Goal: Task Accomplishment & Management: Manage account settings

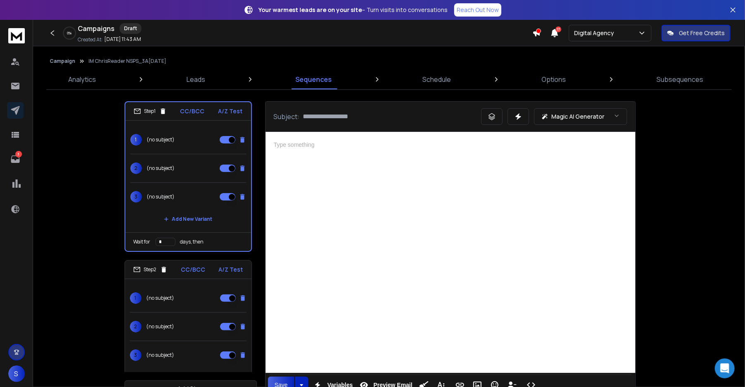
click at [158, 142] on p "(no subject)" at bounding box center [161, 139] width 28 height 7
click at [531, 381] on icon "button" at bounding box center [531, 385] width 10 height 10
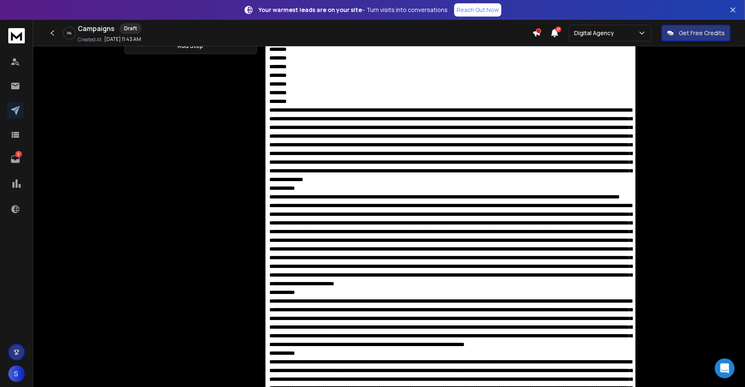
scroll to position [67, 0]
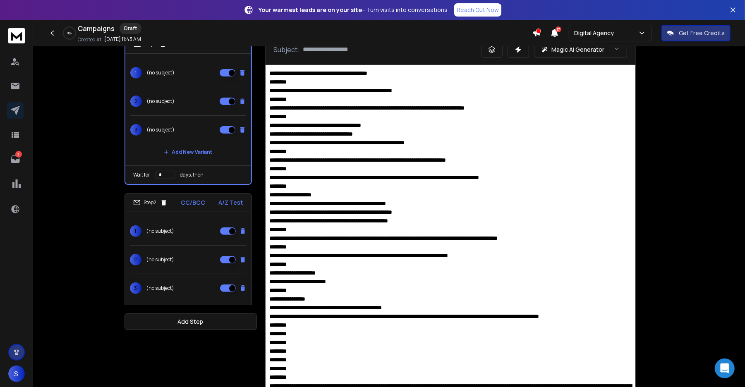
paste textarea "*"
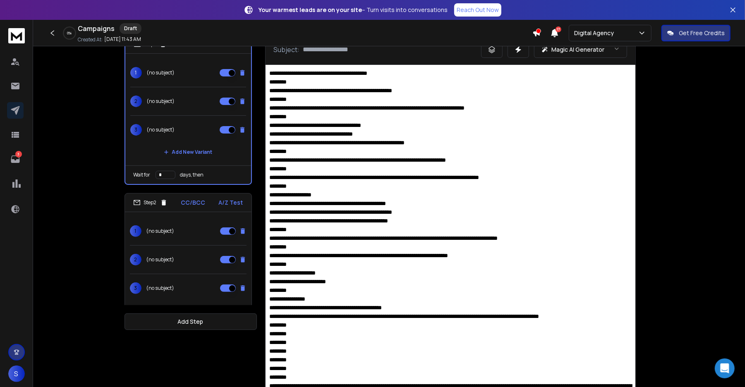
paste textarea "**********"
type textarea "**********"
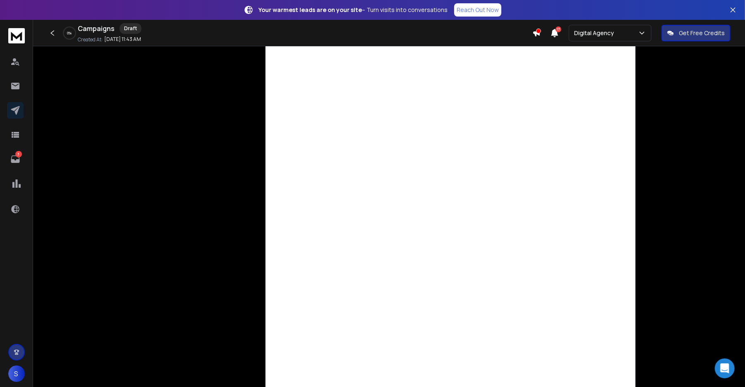
scroll to position [2246, 0]
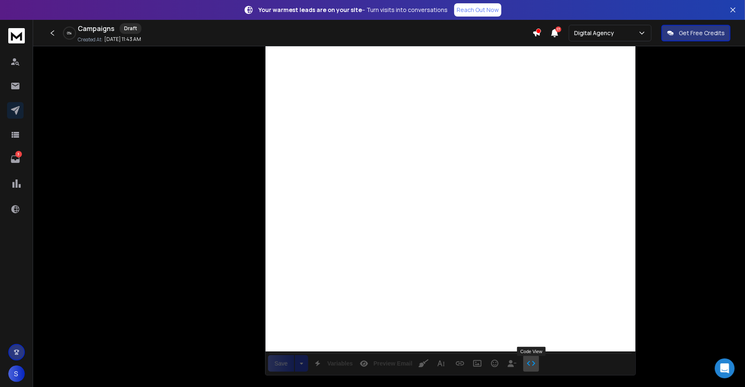
click at [532, 364] on icon "button" at bounding box center [531, 363] width 10 height 10
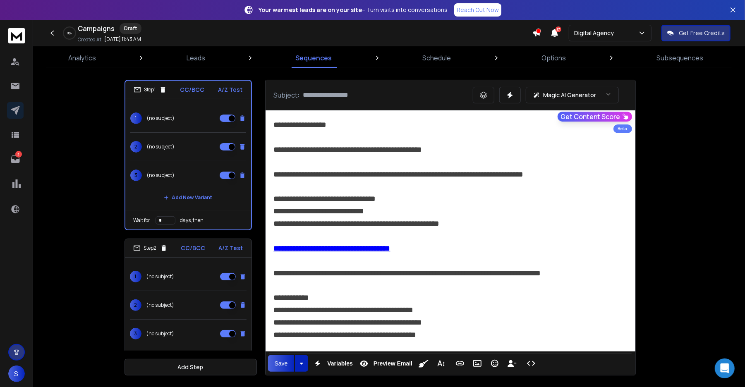
scroll to position [21, 0]
click at [533, 363] on icon "button" at bounding box center [531, 363] width 10 height 10
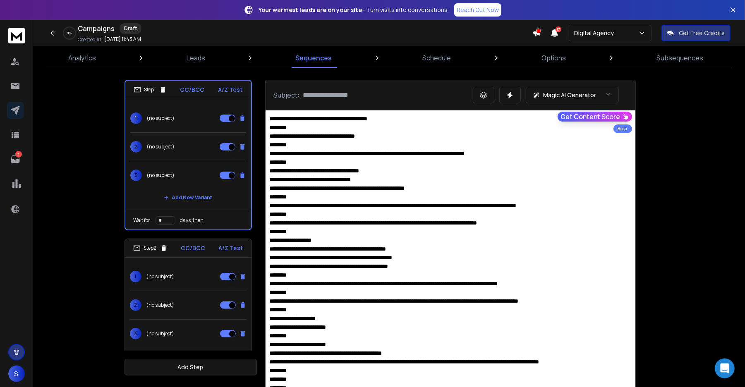
drag, startPoint x: 326, startPoint y: 163, endPoint x: 339, endPoint y: 162, distance: 13.7
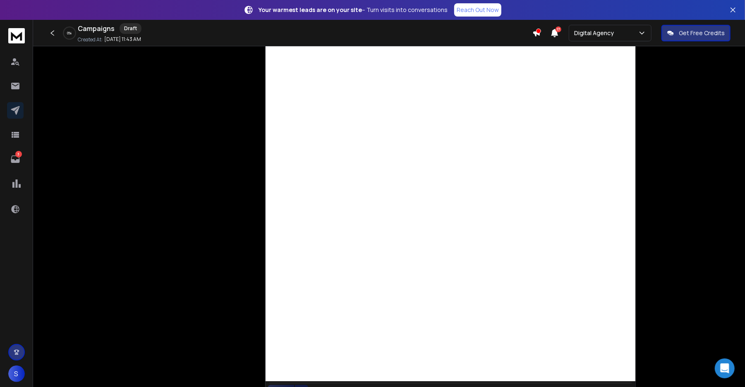
scroll to position [2264, 0]
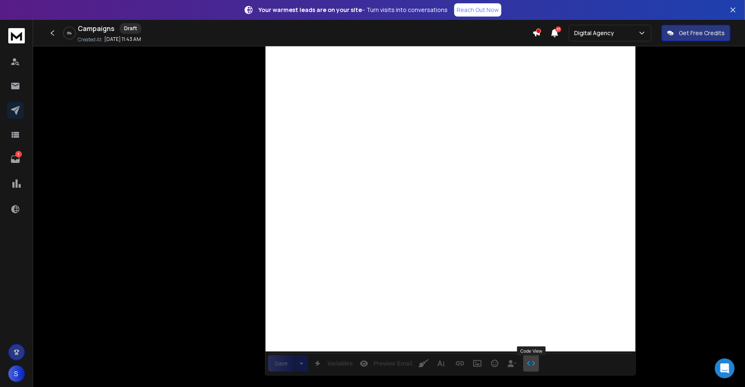
click at [533, 367] on icon "button" at bounding box center [531, 363] width 10 height 10
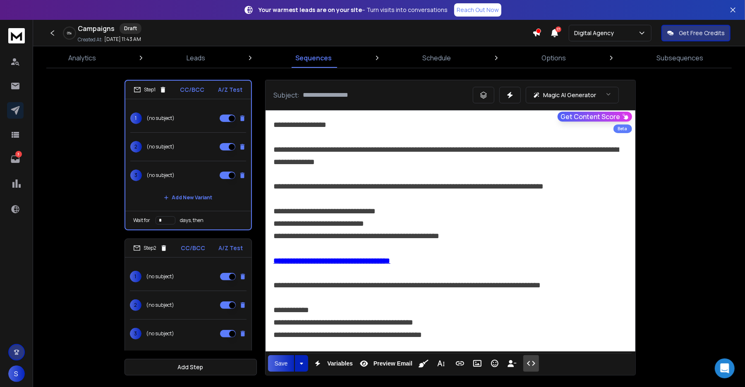
scroll to position [21, 0]
click at [531, 358] on icon "button" at bounding box center [531, 363] width 10 height 10
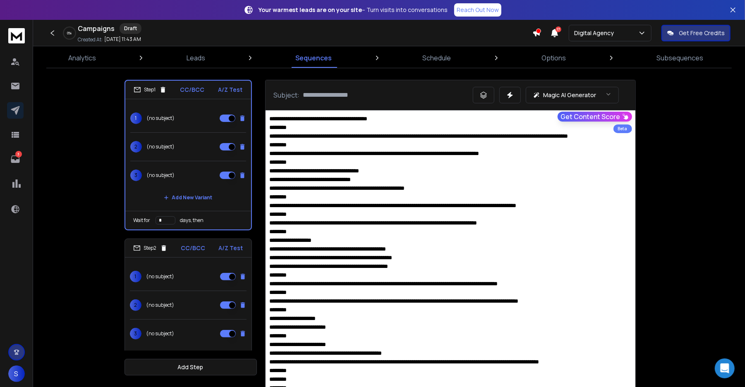
drag, startPoint x: 464, startPoint y: 136, endPoint x: 470, endPoint y: 138, distance: 6.3
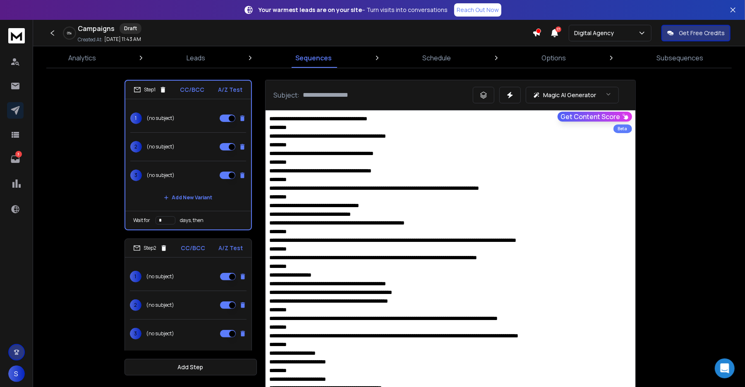
drag, startPoint x: 319, startPoint y: 213, endPoint x: 297, endPoint y: 212, distance: 22.3
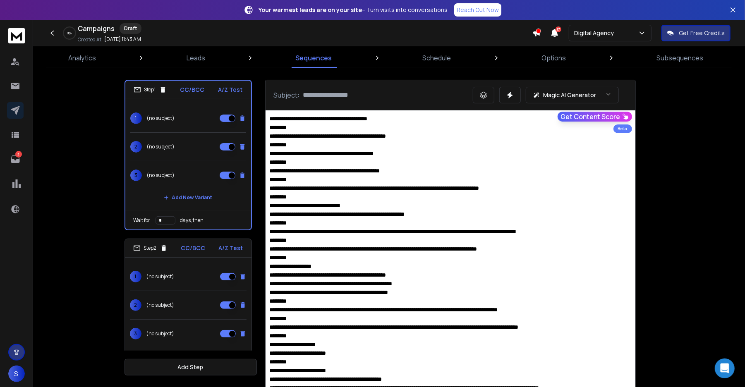
paste textarea "**********"
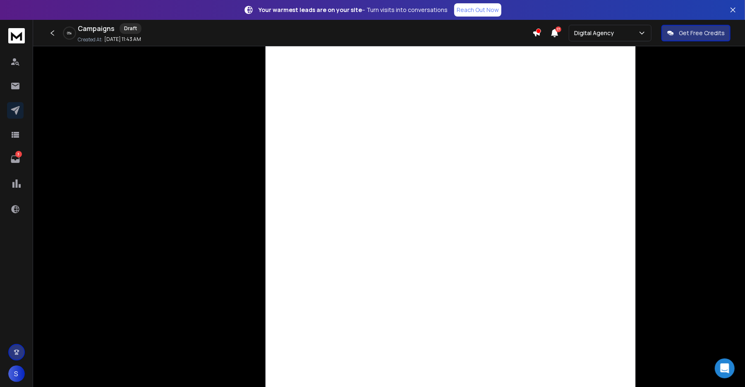
scroll to position [2272, 0]
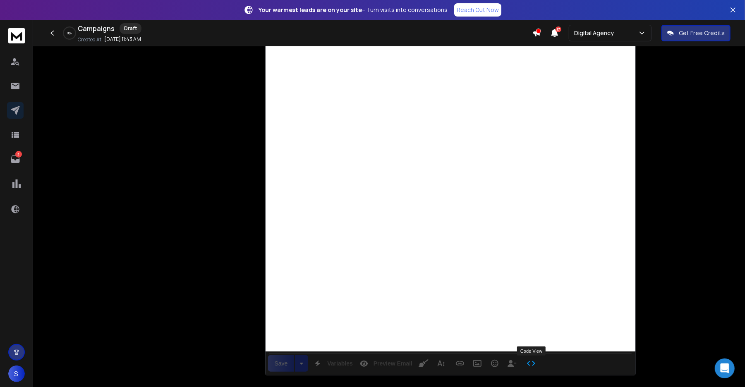
click at [530, 368] on icon "button" at bounding box center [531, 363] width 10 height 10
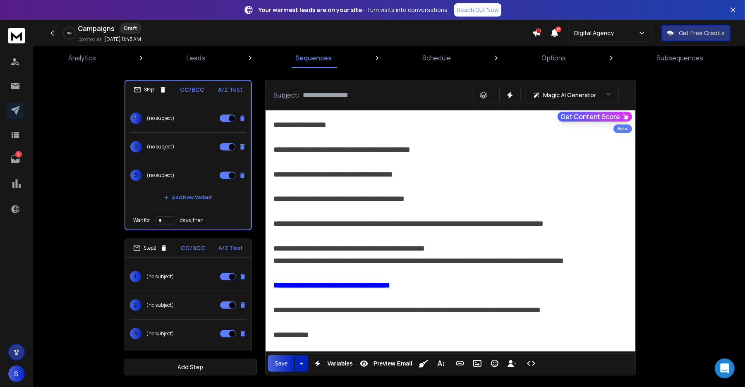
scroll to position [21, 0]
drag, startPoint x: 457, startPoint y: 247, endPoint x: 427, endPoint y: 247, distance: 29.4
click at [528, 364] on icon "button" at bounding box center [531, 363] width 8 height 5
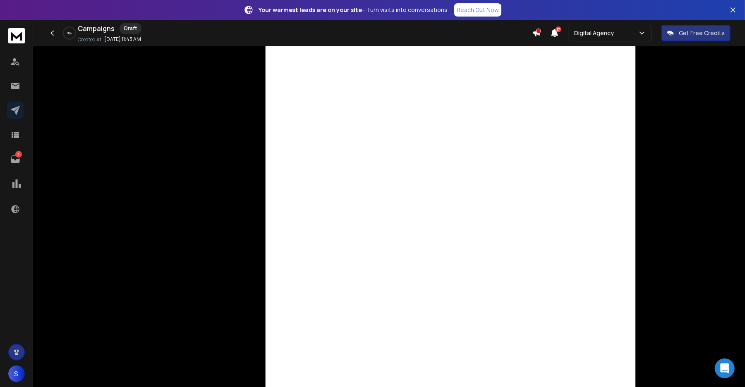
scroll to position [2299, 0]
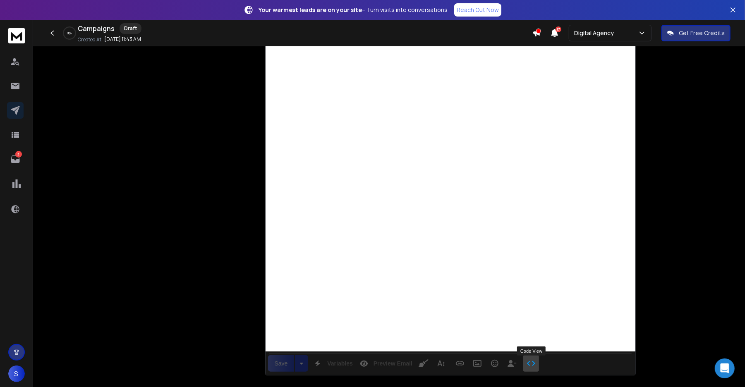
click at [531, 364] on icon "button" at bounding box center [531, 363] width 10 height 10
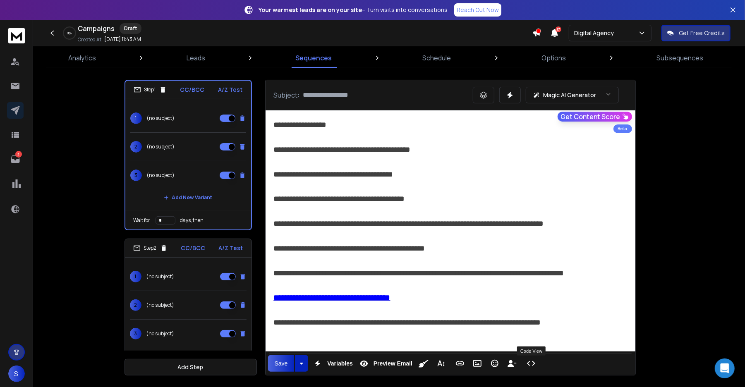
scroll to position [21, 0]
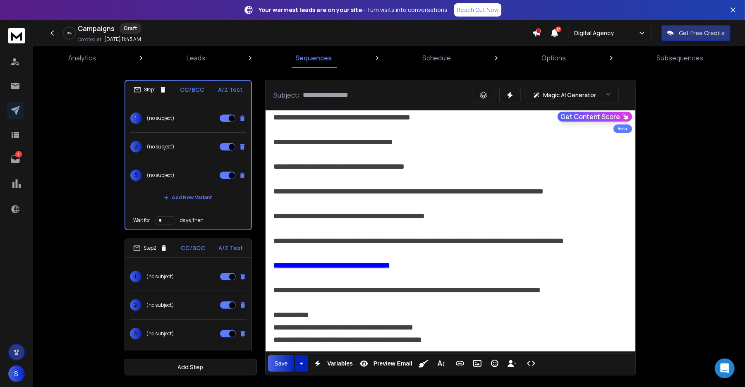
scroll to position [0, 0]
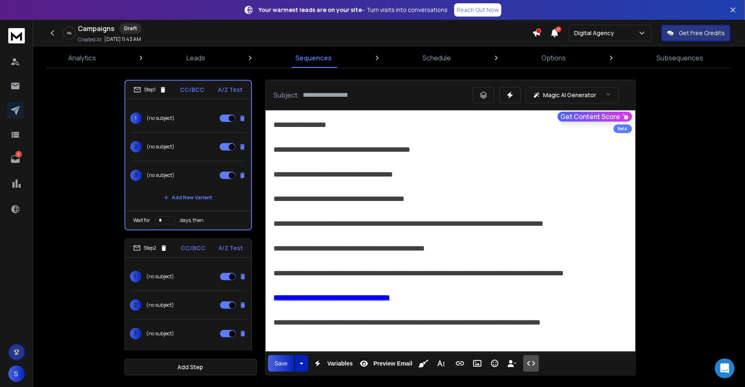
click at [528, 369] on button "Code View" at bounding box center [531, 363] width 16 height 17
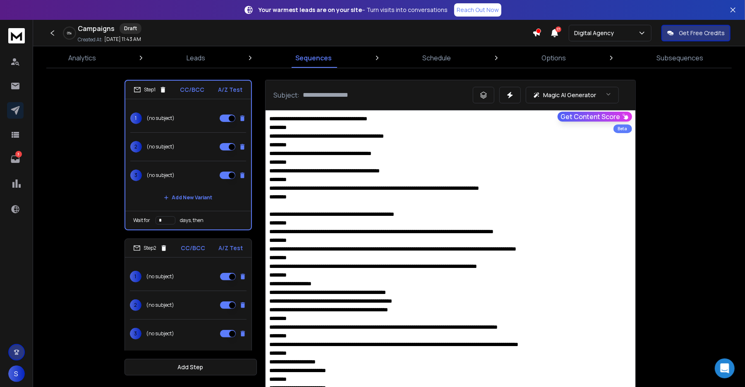
paste textarea "********"
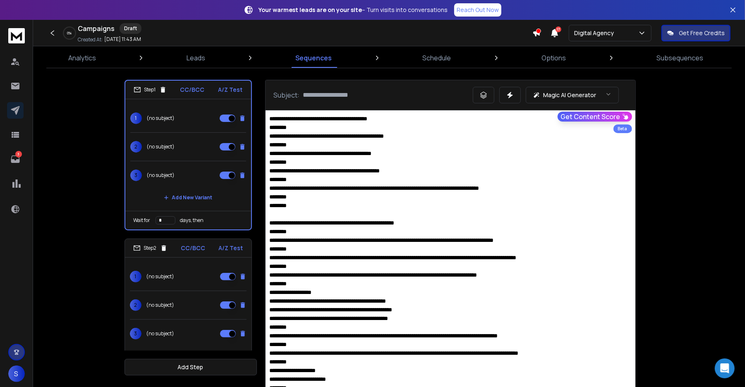
paste textarea "********"
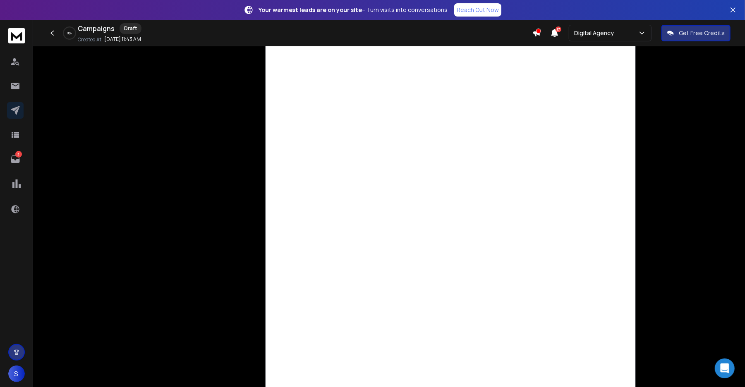
scroll to position [2307, 0]
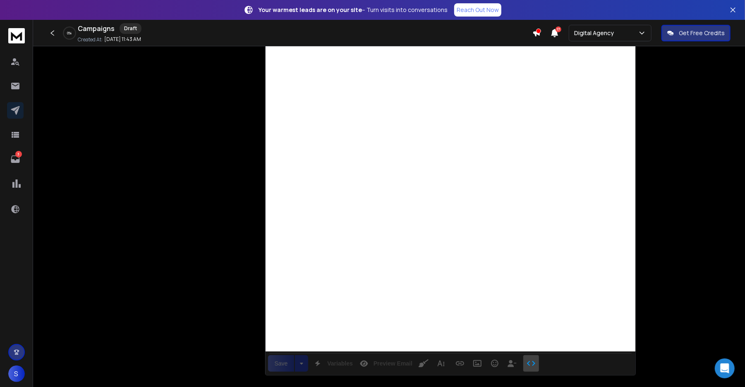
click at [528, 365] on icon "button" at bounding box center [531, 363] width 10 height 10
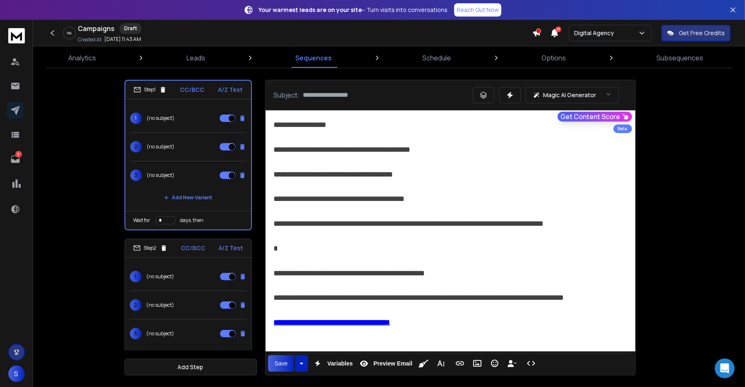
scroll to position [21, 0]
click at [477, 363] on icon "button" at bounding box center [477, 363] width 10 height 10
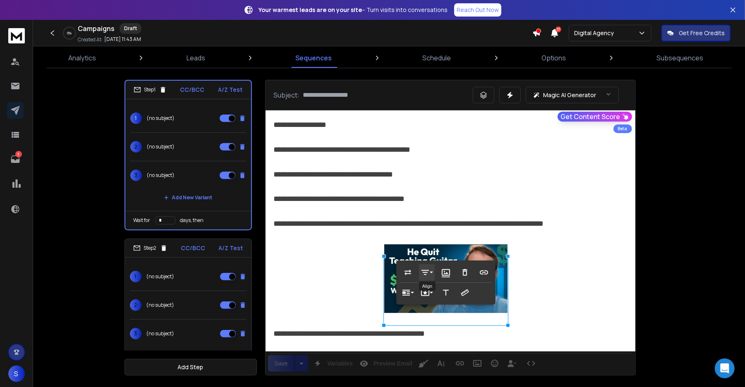
click at [427, 271] on icon "button" at bounding box center [424, 272] width 7 height 5
click at [438, 231] on icon at bounding box center [434, 230] width 10 height 10
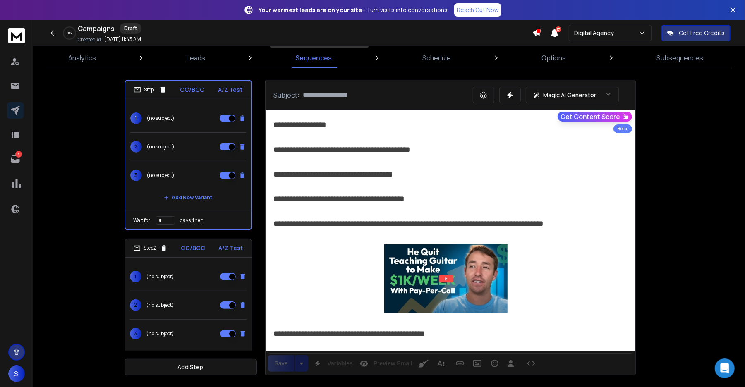
click at [485, 277] on img at bounding box center [446, 278] width 124 height 69
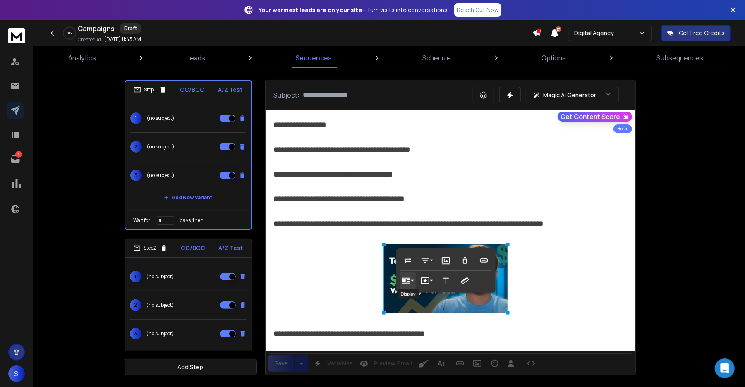
click at [414, 282] on button "Display" at bounding box center [408, 280] width 16 height 17
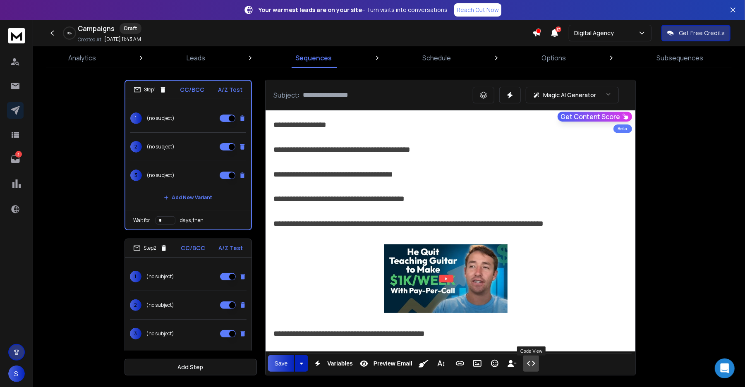
click at [533, 366] on icon "button" at bounding box center [531, 363] width 10 height 10
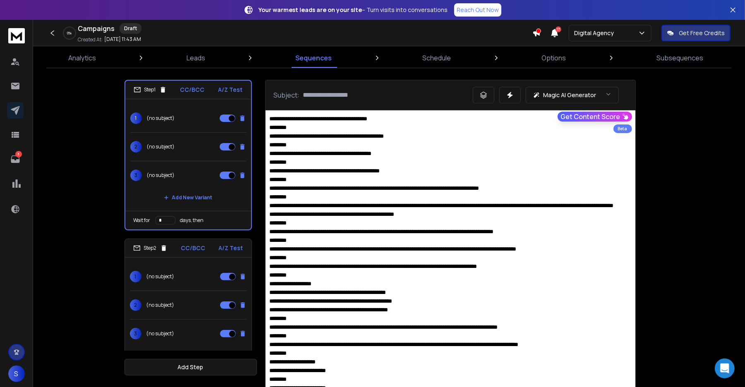
drag, startPoint x: 335, startPoint y: 267, endPoint x: 474, endPoint y: 263, distance: 138.9
paste textarea "**********"
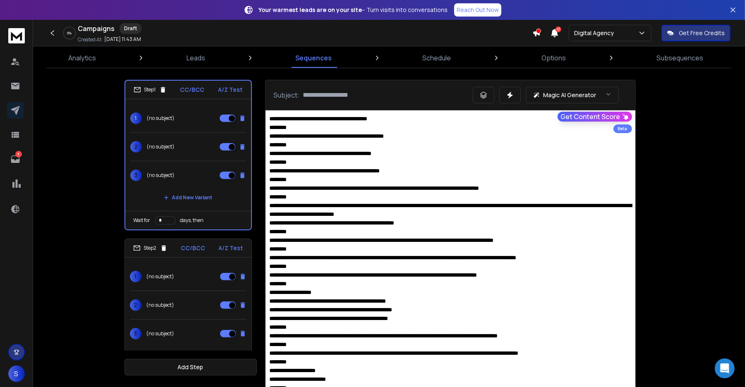
drag, startPoint x: 287, startPoint y: 284, endPoint x: 301, endPoint y: 284, distance: 14.5
paste textarea "****"
type textarea "**********"
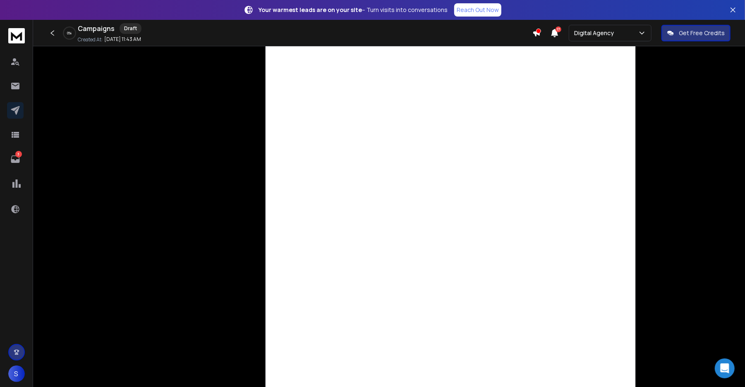
scroll to position [2324, 0]
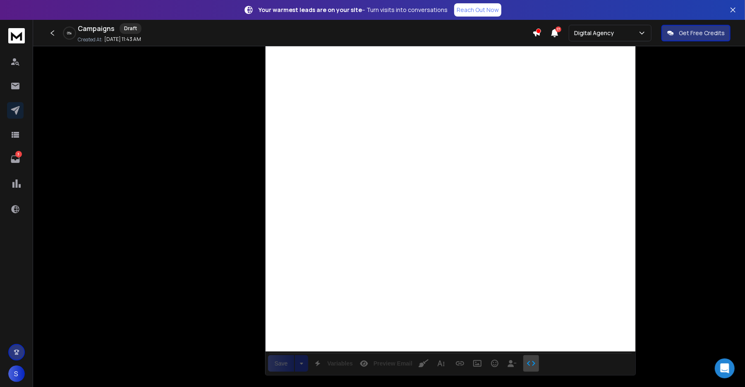
click at [530, 366] on icon "button" at bounding box center [531, 363] width 10 height 10
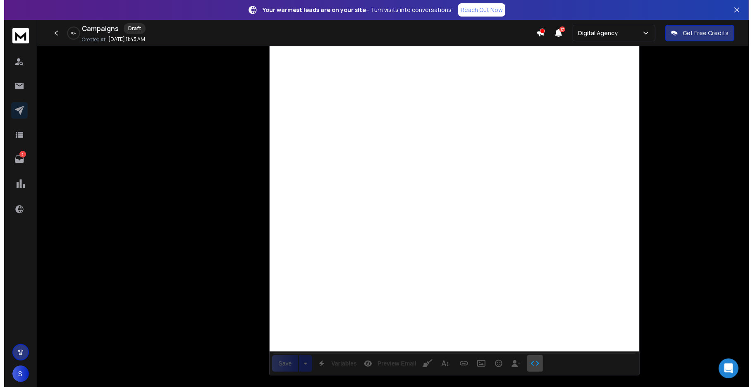
scroll to position [21, 0]
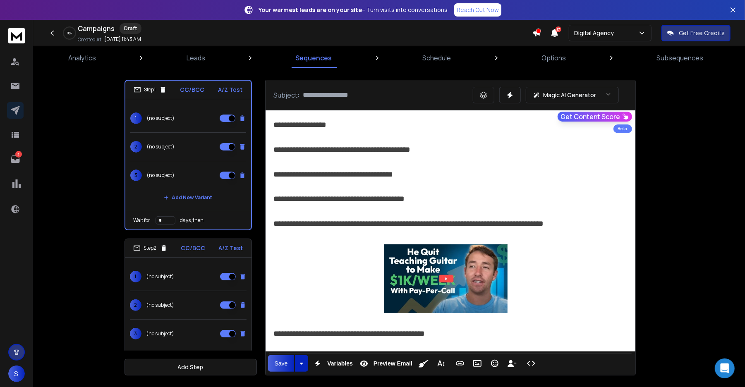
click at [454, 291] on img at bounding box center [446, 278] width 124 height 69
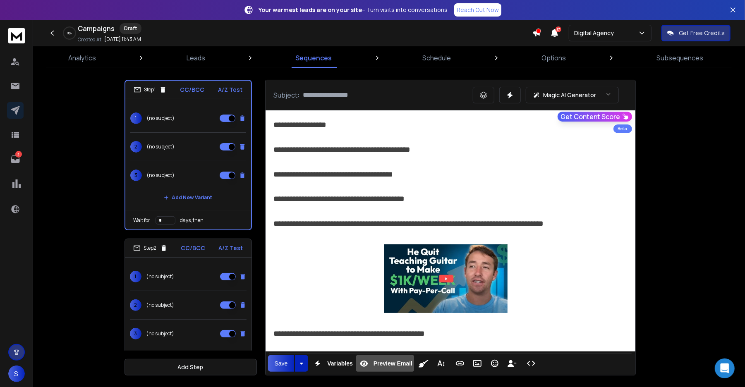
click at [392, 363] on span "Preview Email" at bounding box center [393, 363] width 42 height 7
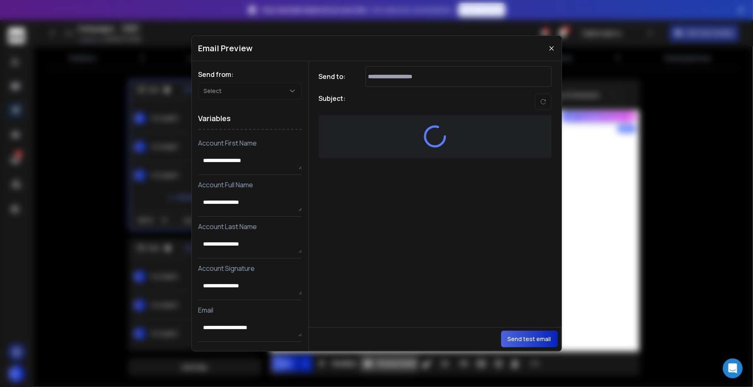
type textarea "**********"
type textarea "********"
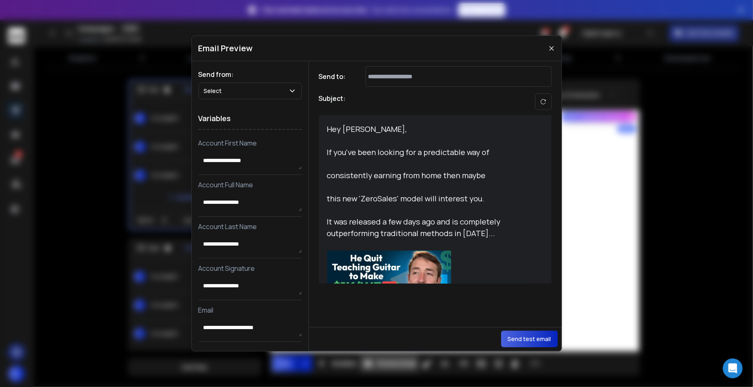
type textarea "****"
type textarea "**********"
type textarea "******"
type textarea "**********"
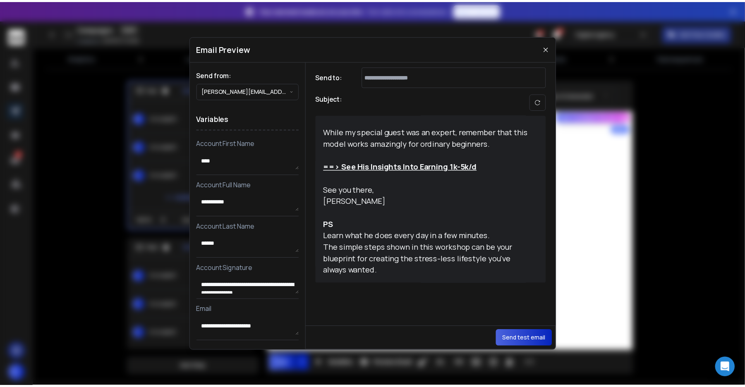
scroll to position [441, 0]
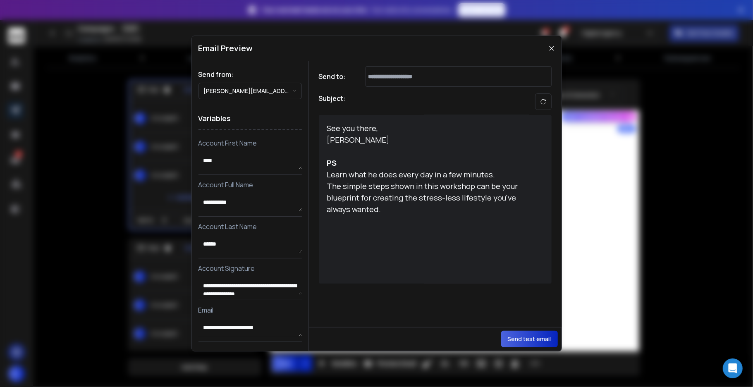
click at [551, 50] on icon at bounding box center [551, 48] width 7 height 7
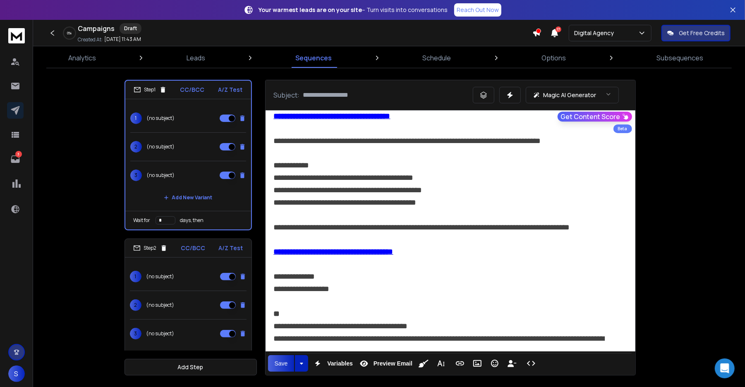
scroll to position [275, 0]
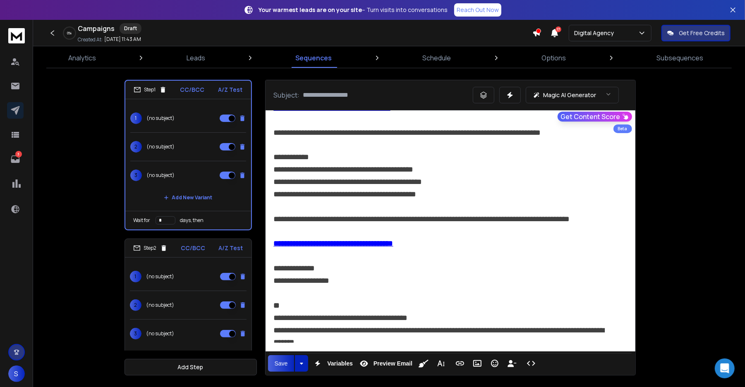
click at [368, 247] on link "**********" at bounding box center [333, 243] width 119 height 8
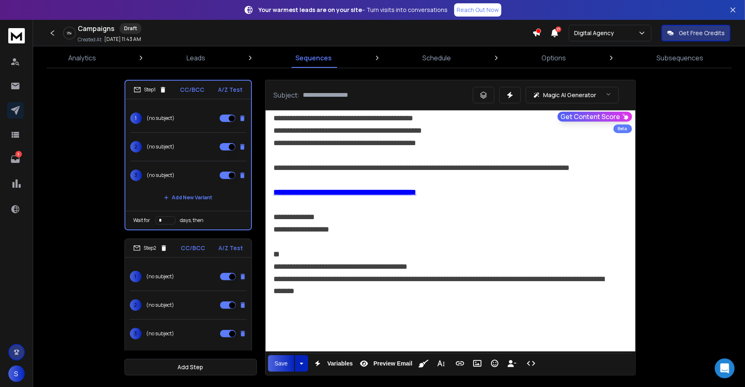
scroll to position [331, 0]
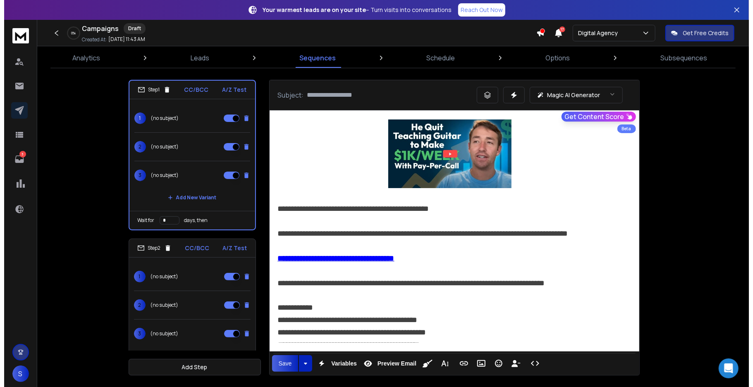
scroll to position [110, 0]
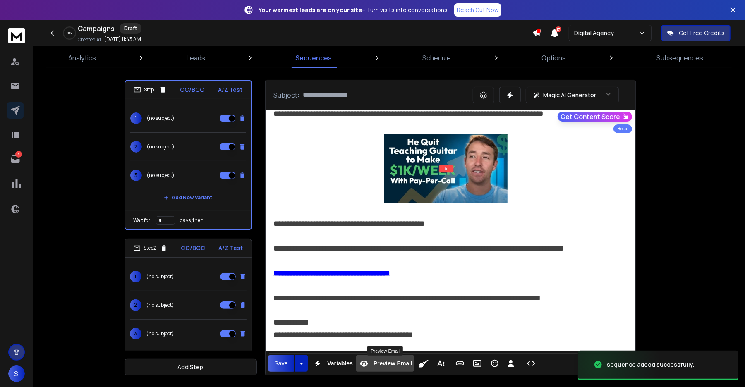
click at [387, 366] on span "Preview Email" at bounding box center [393, 363] width 42 height 7
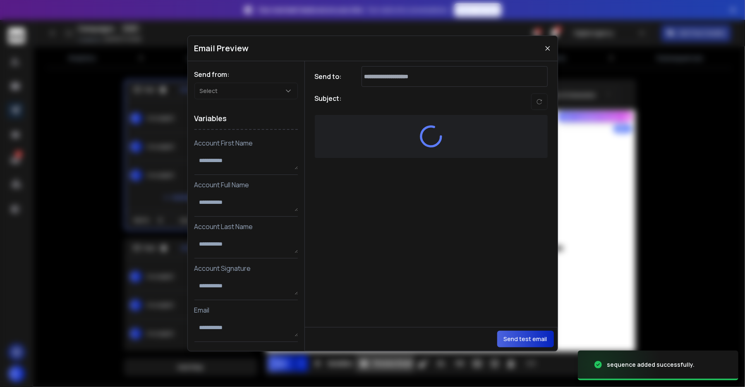
type textarea "**********"
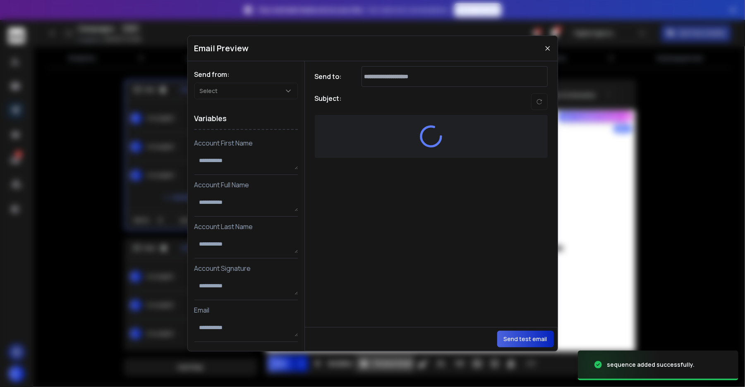
type textarea "********"
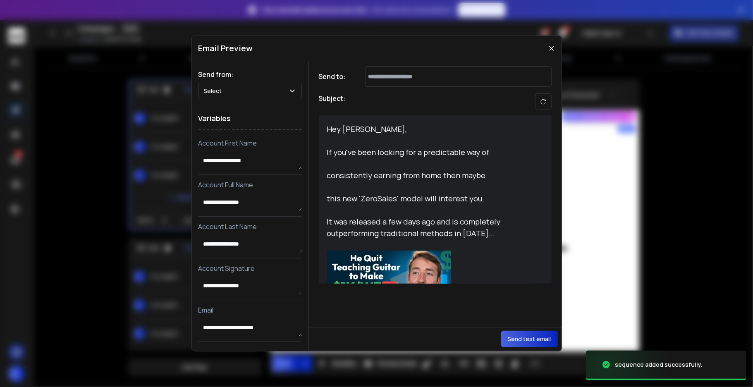
type textarea "**********"
type textarea "********"
type textarea "****"
type textarea "**********"
type textarea "******"
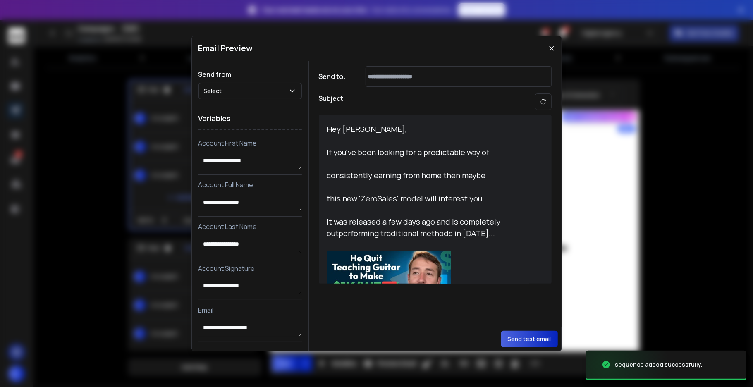
type textarea "**********"
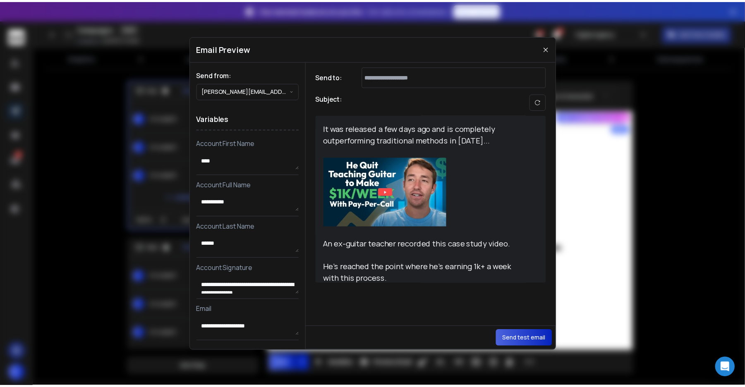
scroll to position [0, 0]
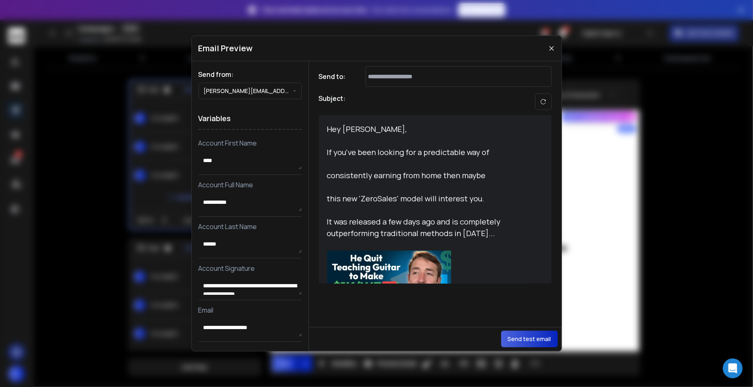
click at [551, 51] on icon at bounding box center [551, 48] width 7 height 7
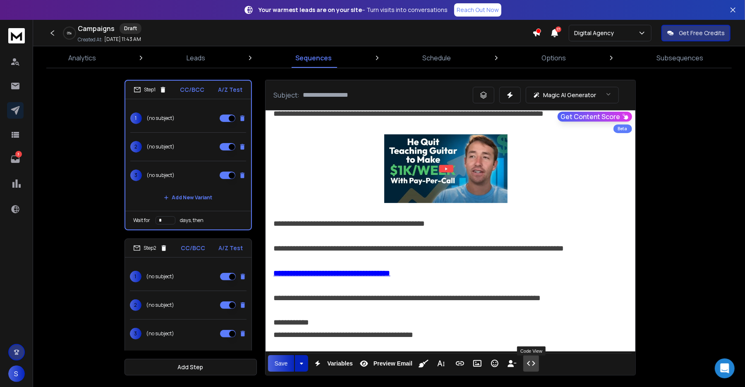
type textarea "**********"
click at [530, 364] on icon "button" at bounding box center [531, 363] width 10 height 10
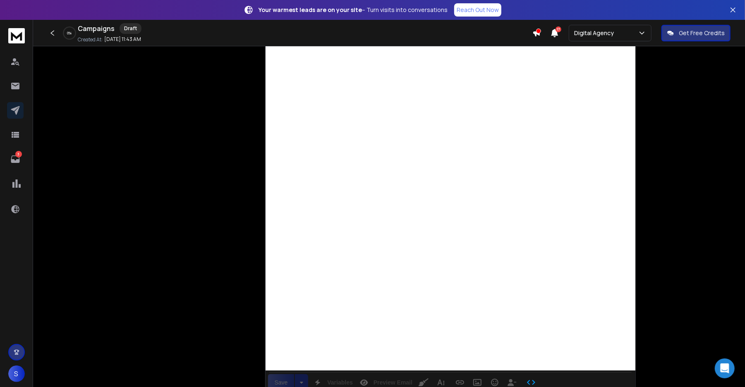
scroll to position [2342, 0]
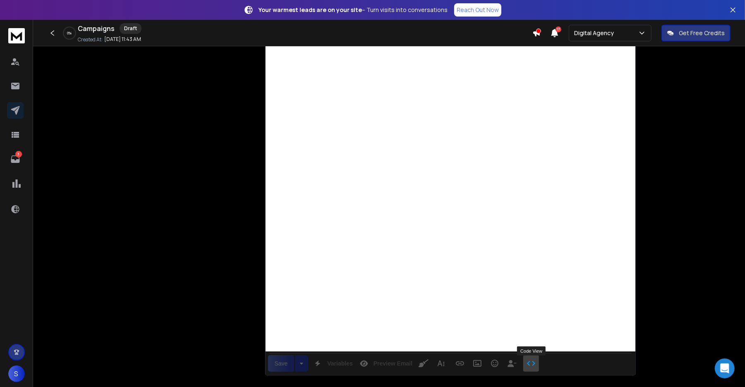
click at [528, 364] on icon "button" at bounding box center [531, 363] width 8 height 5
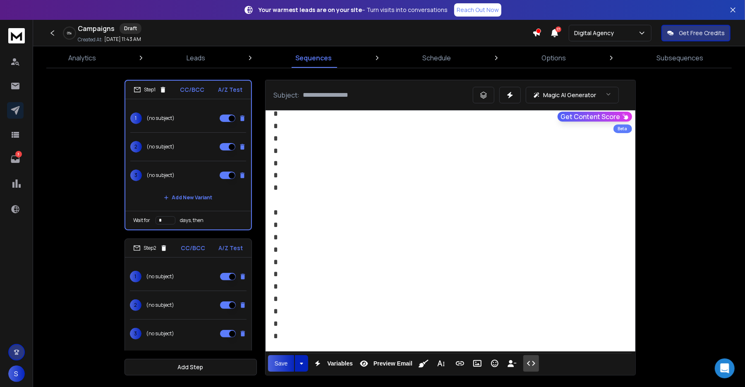
scroll to position [21, 0]
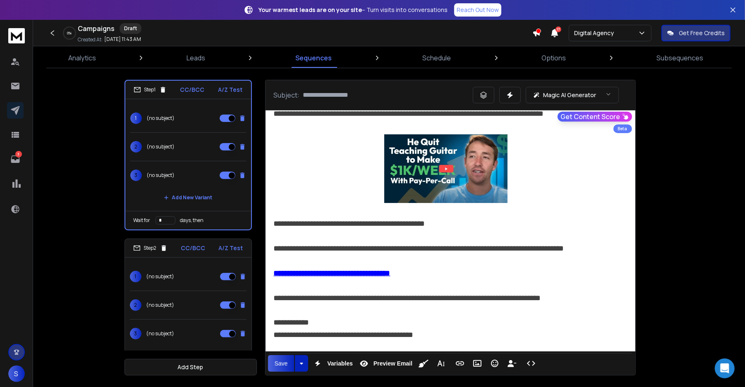
click at [173, 146] on p "(no subject)" at bounding box center [161, 146] width 28 height 7
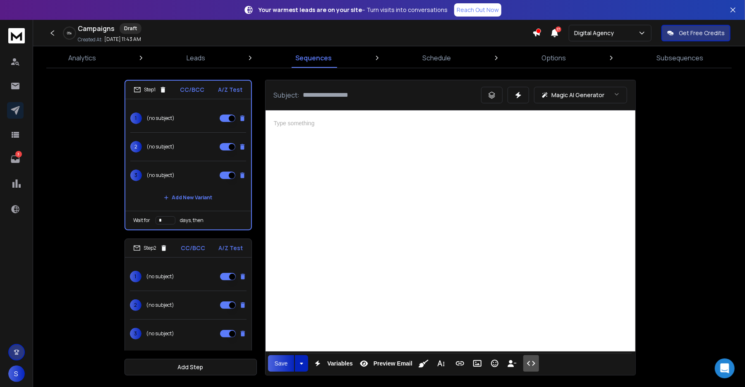
click at [530, 360] on icon "button" at bounding box center [531, 363] width 10 height 10
click at [273, 122] on textarea at bounding box center [450, 118] width 370 height 17
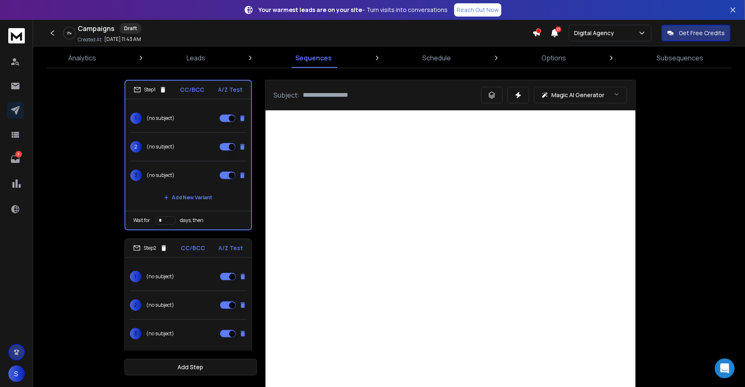
type textarea "**********"
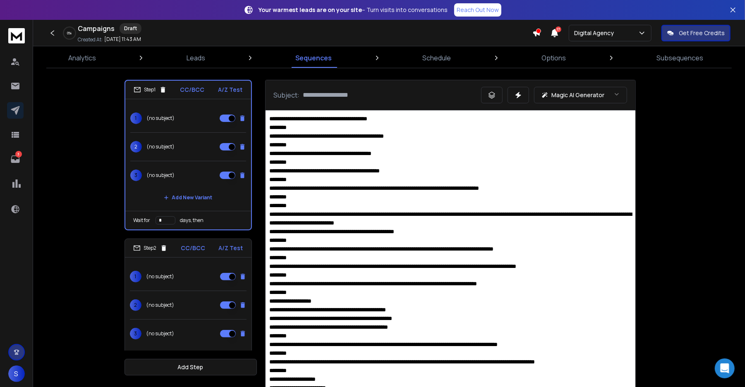
scroll to position [2257, 0]
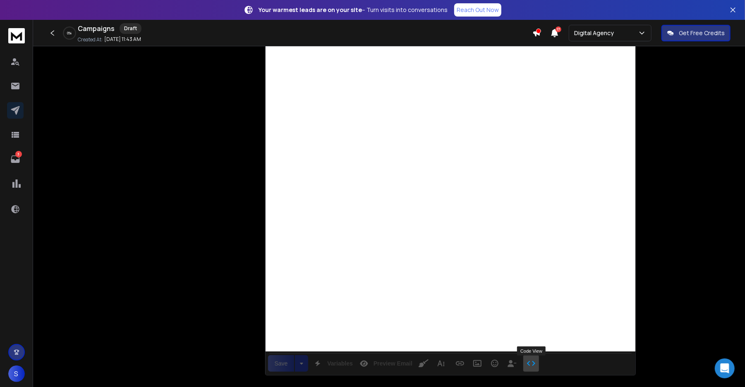
click at [528, 364] on icon "button" at bounding box center [531, 363] width 10 height 10
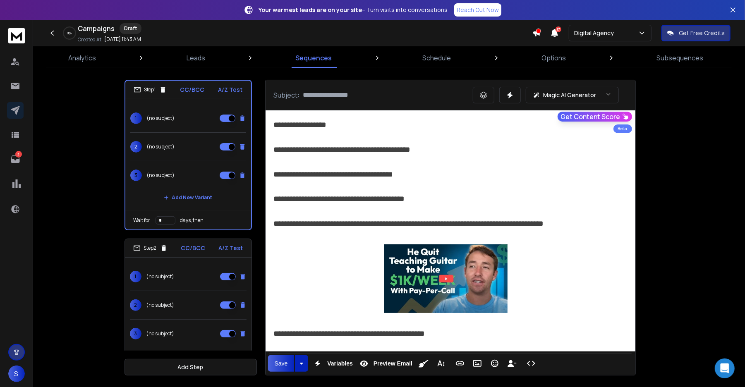
scroll to position [21, 0]
click at [176, 172] on div "3 (no subject)" at bounding box center [188, 175] width 116 height 28
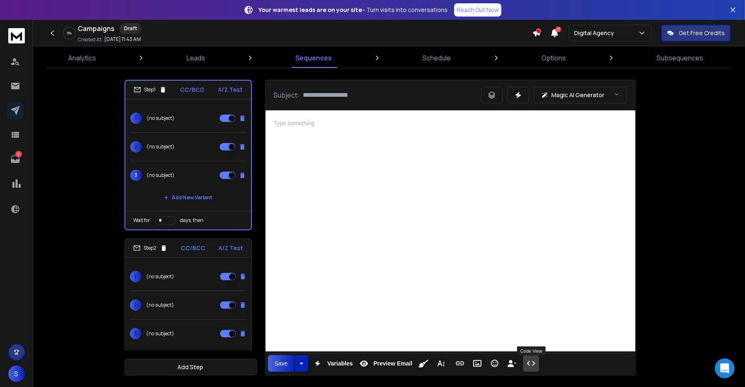
click at [533, 364] on icon "button" at bounding box center [531, 363] width 8 height 5
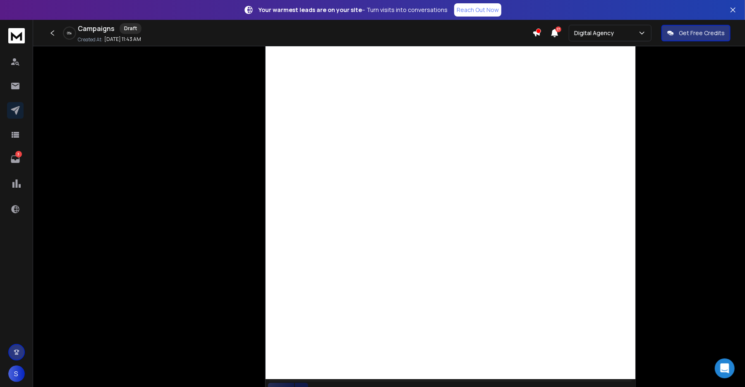
scroll to position [2342, 0]
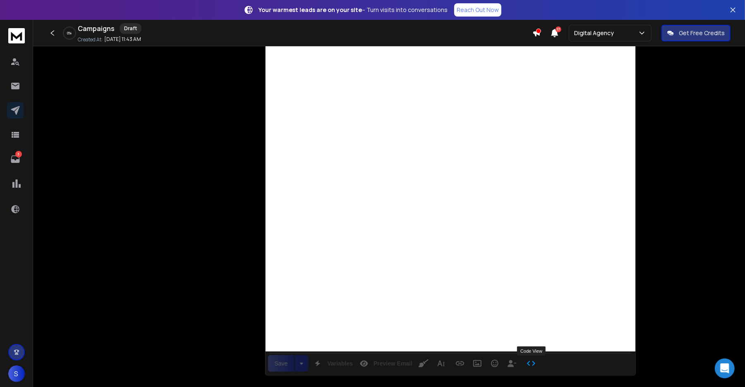
click at [533, 365] on icon "button" at bounding box center [531, 363] width 8 height 5
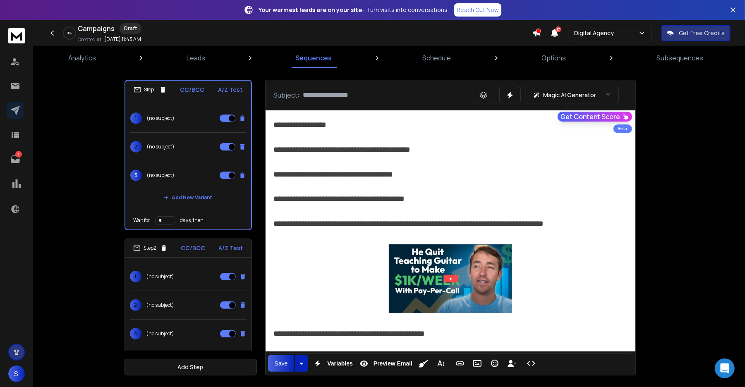
scroll to position [21, 0]
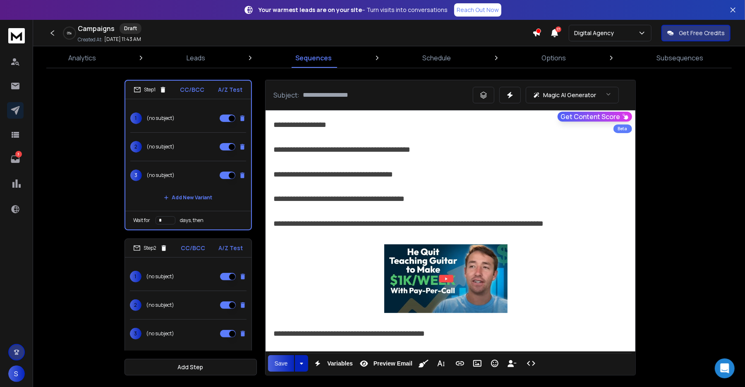
click at [531, 365] on icon "button" at bounding box center [531, 363] width 10 height 10
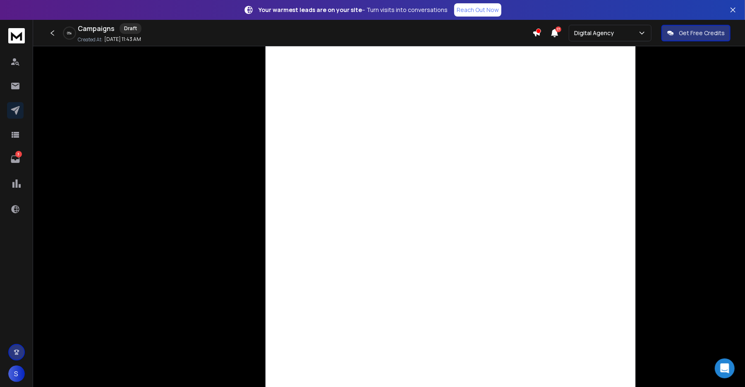
scroll to position [2342, 0]
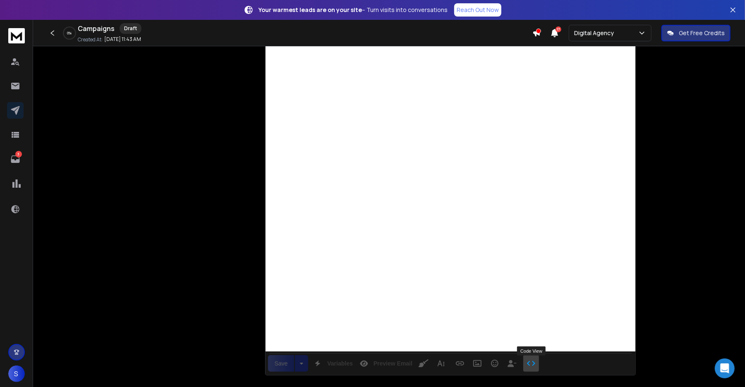
click at [535, 364] on icon "button" at bounding box center [531, 363] width 8 height 5
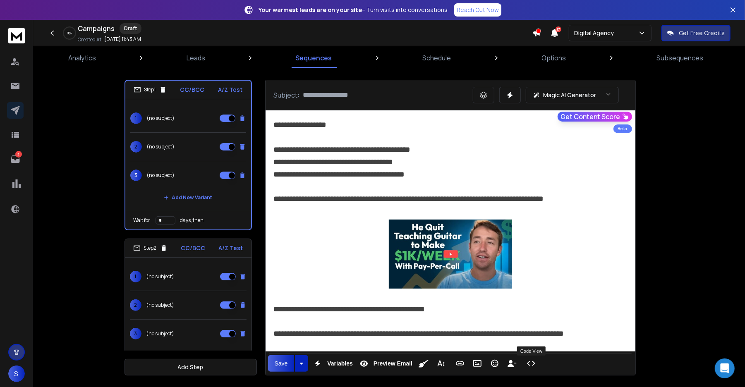
scroll to position [21, 0]
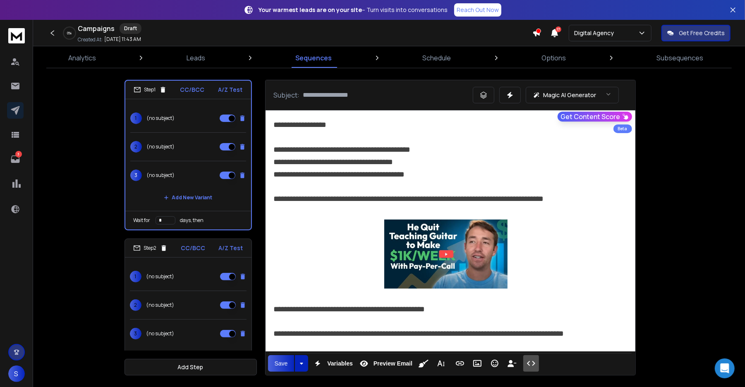
click at [537, 361] on button "Code View" at bounding box center [531, 363] width 16 height 17
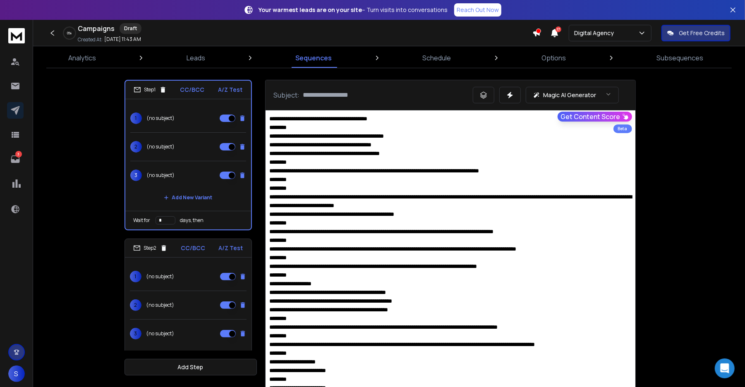
paste textarea "**********"
type textarea "**********"
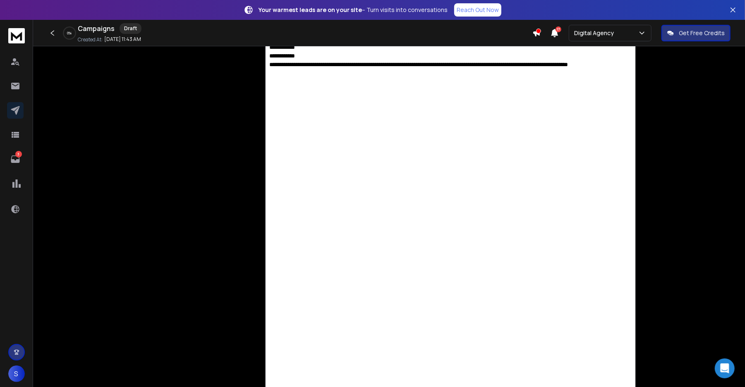
scroll to position [2324, 0]
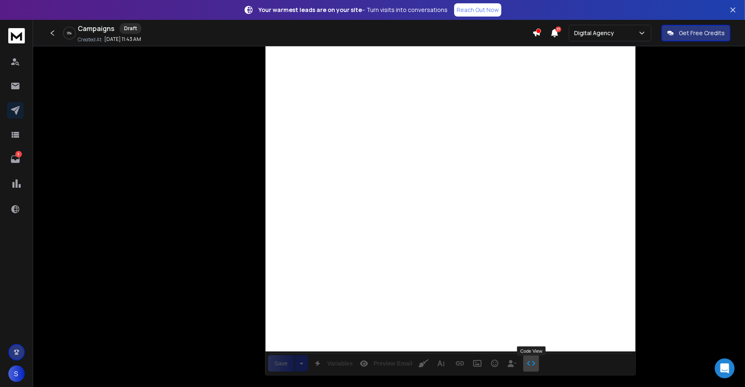
click at [530, 363] on icon "button" at bounding box center [531, 363] width 10 height 10
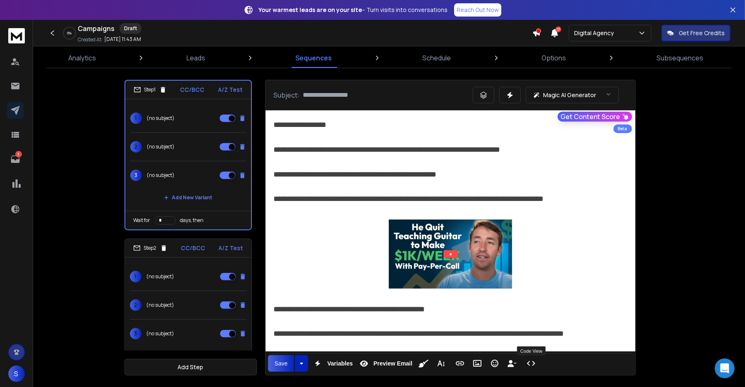
scroll to position [21, 0]
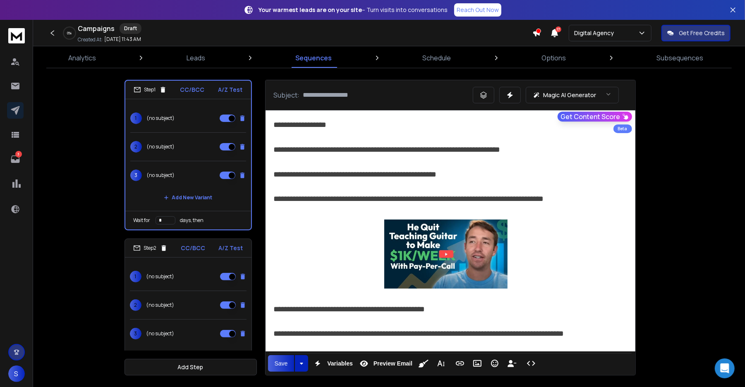
click at [187, 148] on div "2 (no subject)" at bounding box center [188, 147] width 116 height 29
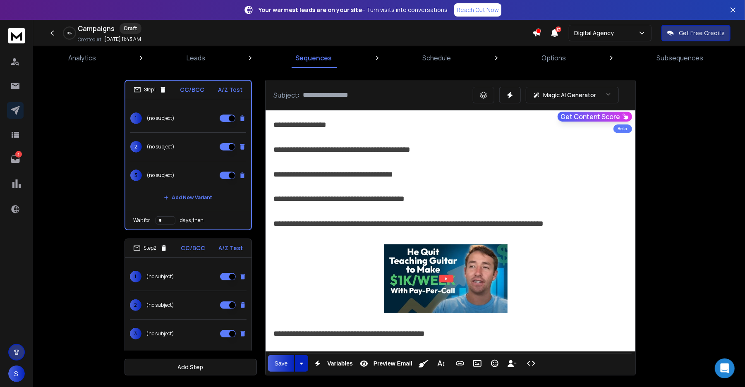
click at [533, 367] on icon "button" at bounding box center [531, 363] width 10 height 10
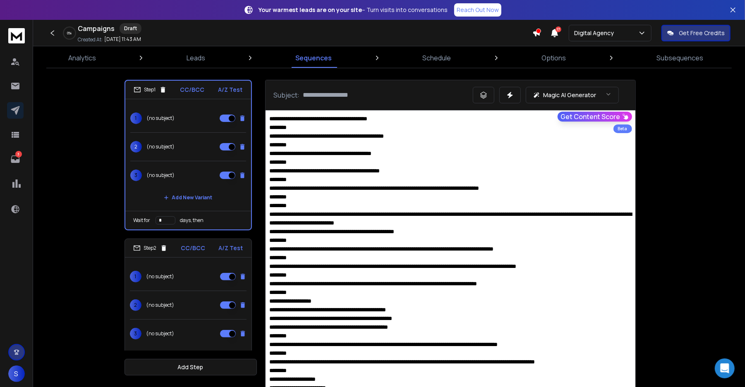
click at [177, 179] on div "3 (no subject)" at bounding box center [188, 175] width 116 height 28
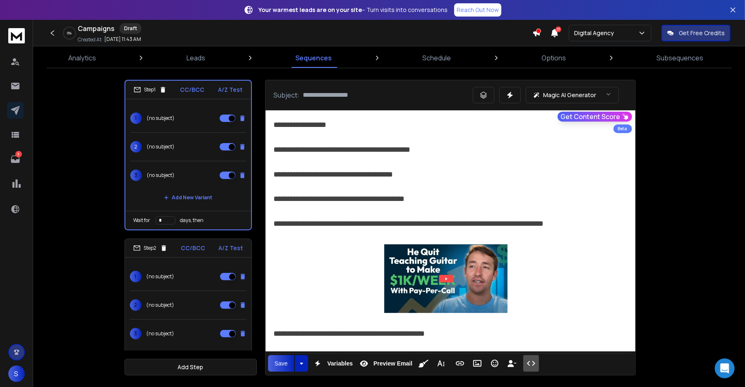
click at [528, 361] on icon "button" at bounding box center [531, 363] width 10 height 10
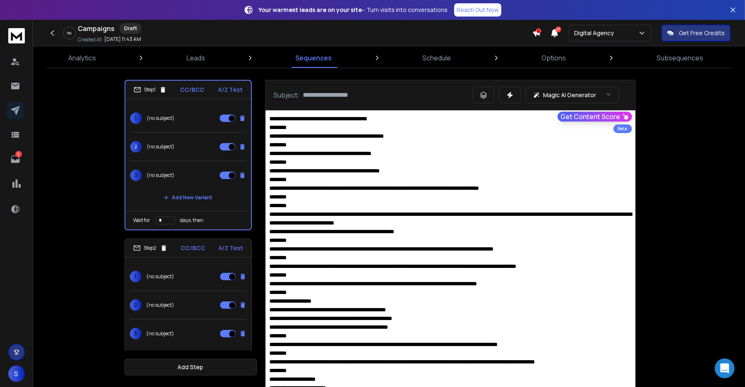
drag, startPoint x: 463, startPoint y: 170, endPoint x: 298, endPoint y: 136, distance: 168.6
click at [172, 178] on p "(no subject)" at bounding box center [161, 175] width 28 height 7
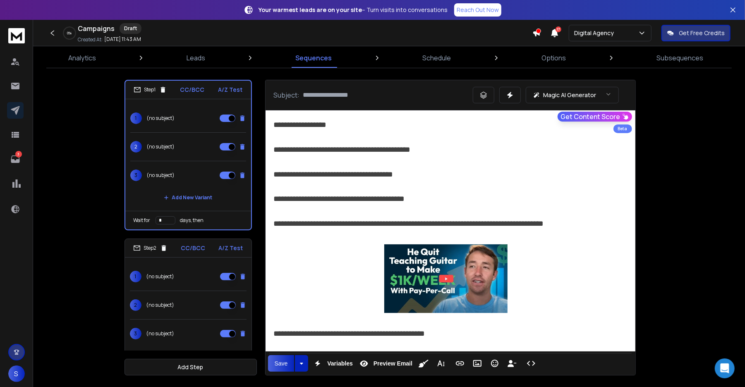
click at [153, 146] on p "(no subject)" at bounding box center [161, 146] width 28 height 7
click at [159, 174] on p "(no subject)" at bounding box center [161, 175] width 28 height 7
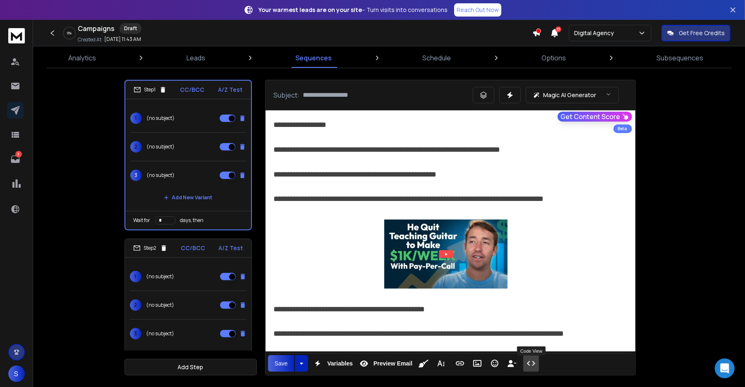
click at [531, 367] on icon "button" at bounding box center [531, 363] width 10 height 10
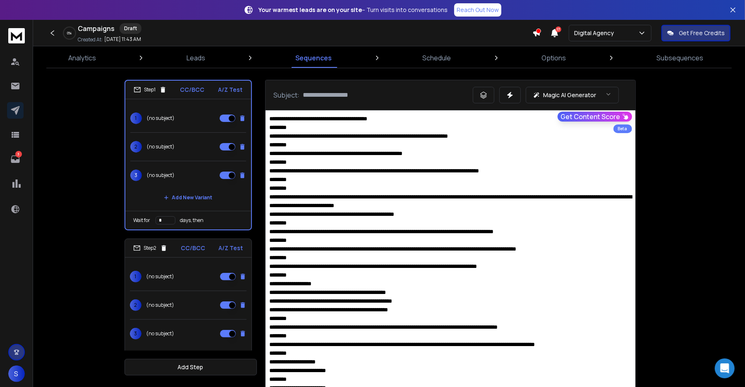
drag, startPoint x: 500, startPoint y: 153, endPoint x: 297, endPoint y: 136, distance: 204.1
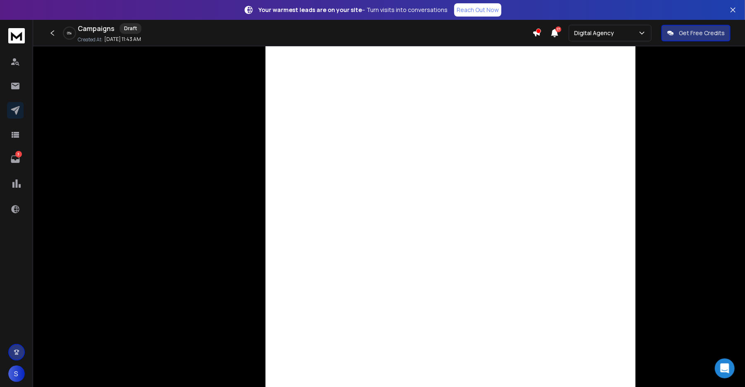
scroll to position [2324, 0]
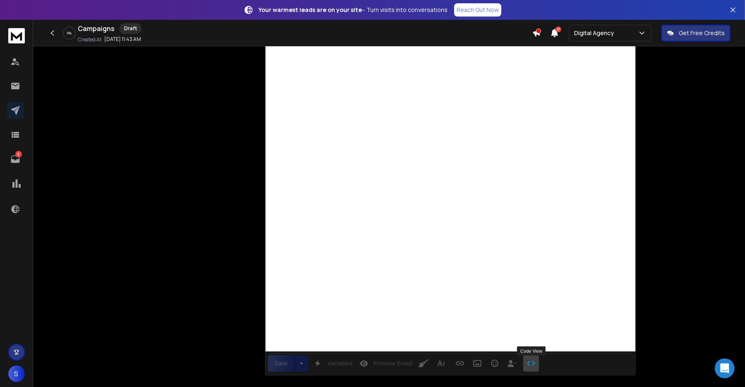
click at [526, 368] on icon "button" at bounding box center [531, 363] width 10 height 10
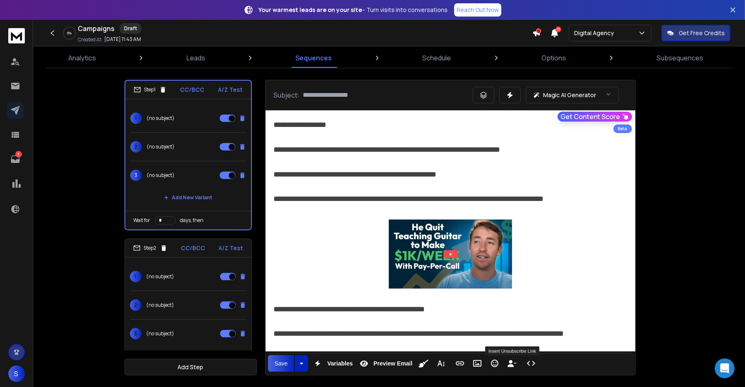
scroll to position [21, 0]
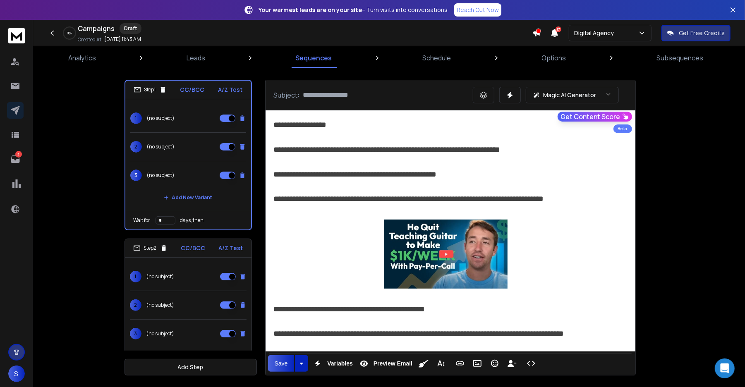
click at [170, 150] on p "(no subject)" at bounding box center [161, 146] width 28 height 7
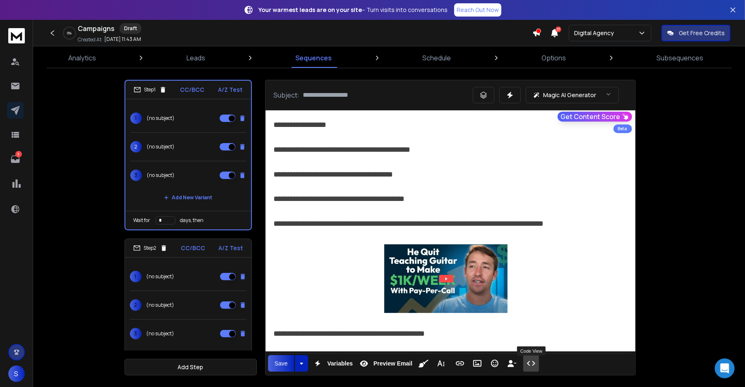
click at [530, 365] on icon "button" at bounding box center [531, 363] width 10 height 10
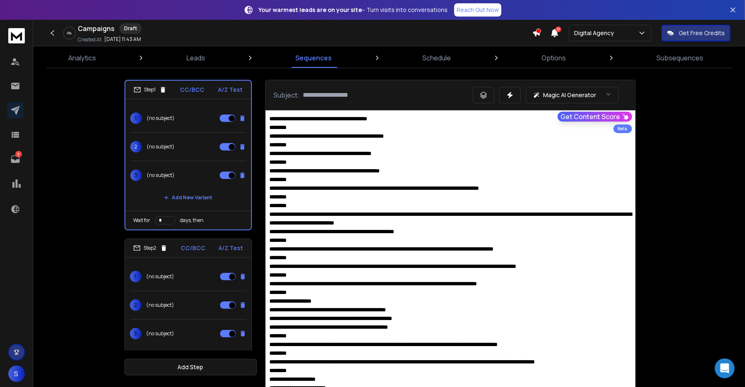
drag, startPoint x: 459, startPoint y: 170, endPoint x: 296, endPoint y: 137, distance: 165.6
type textarea "**********"
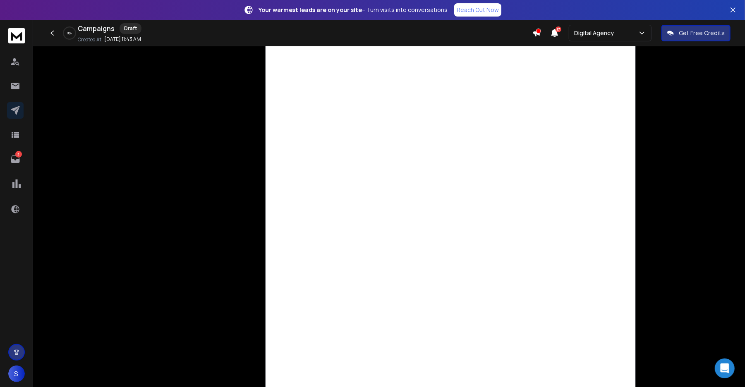
scroll to position [2342, 0]
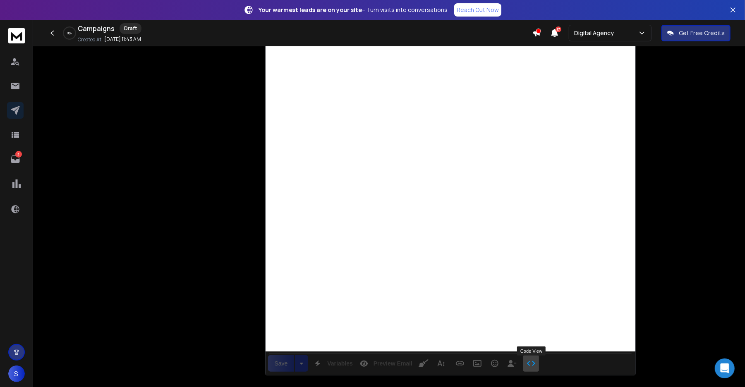
click at [529, 364] on icon "button" at bounding box center [531, 363] width 10 height 10
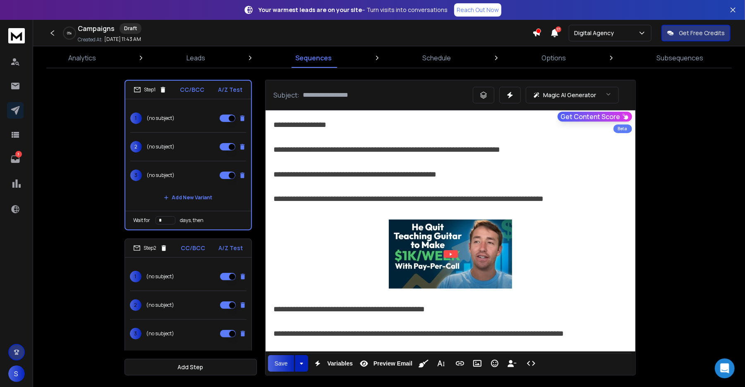
scroll to position [21, 0]
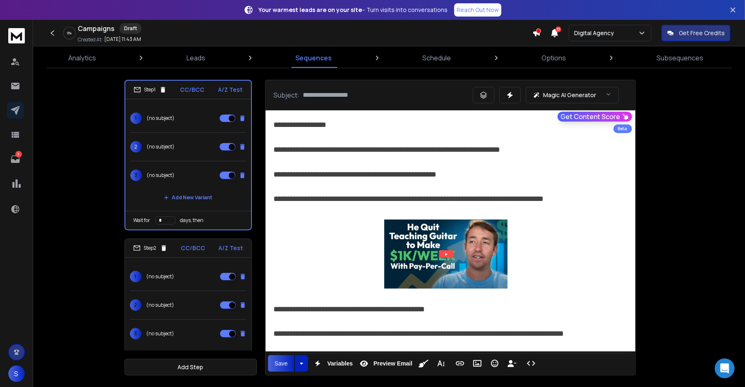
click at [168, 120] on p "(no subject)" at bounding box center [161, 118] width 28 height 7
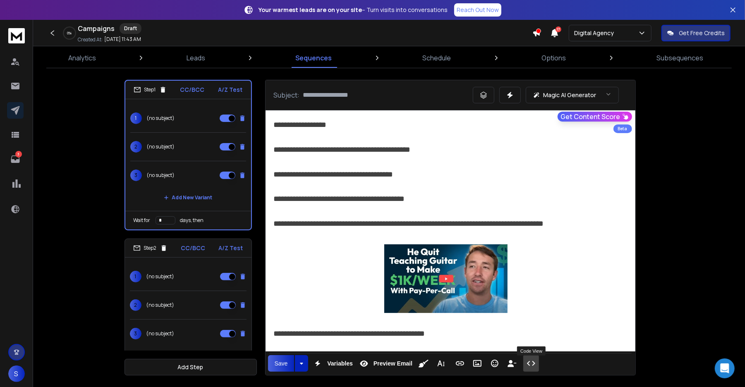
click at [535, 367] on icon "button" at bounding box center [531, 363] width 10 height 10
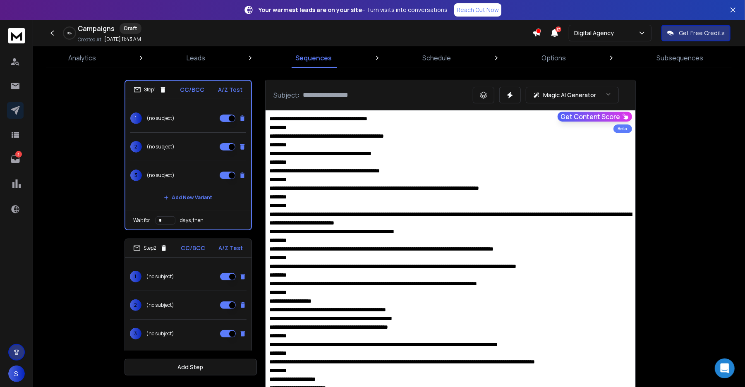
drag, startPoint x: 456, startPoint y: 170, endPoint x: 298, endPoint y: 138, distance: 161.7
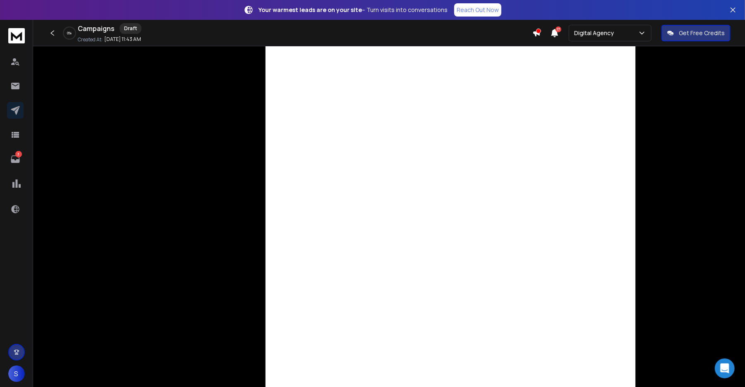
scroll to position [2342, 0]
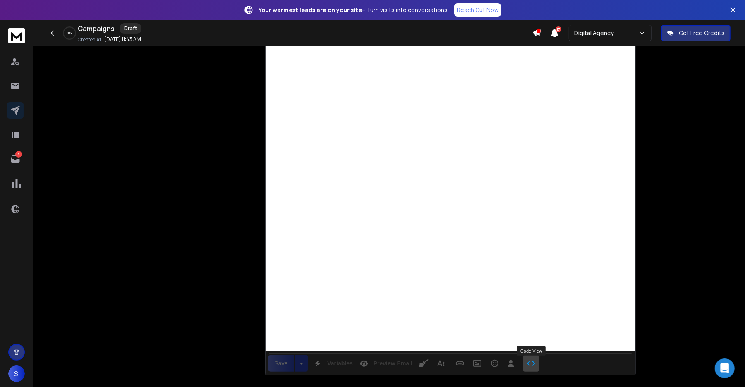
click at [529, 363] on icon "button" at bounding box center [531, 363] width 10 height 10
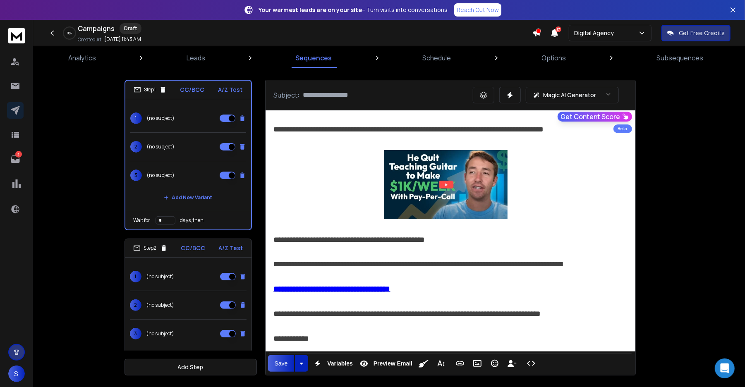
scroll to position [55, 0]
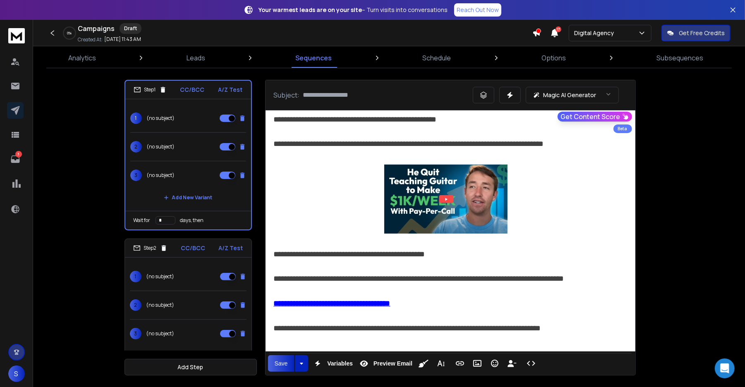
click at [432, 198] on img at bounding box center [446, 199] width 124 height 69
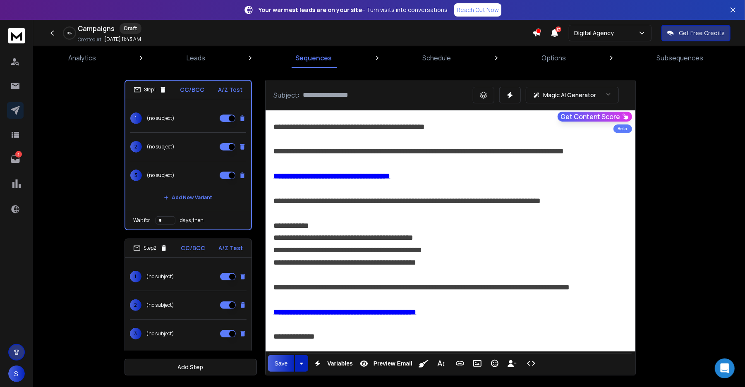
scroll to position [220, 0]
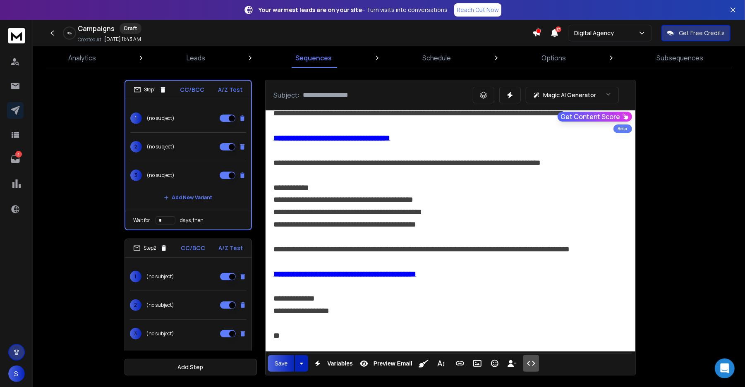
click at [530, 364] on icon "button" at bounding box center [531, 363] width 10 height 10
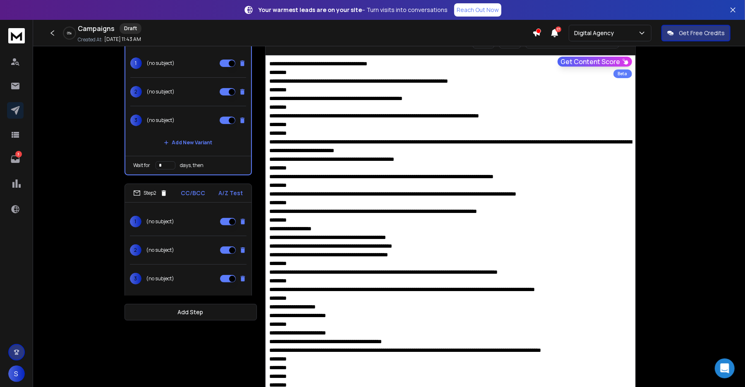
scroll to position [131, 0]
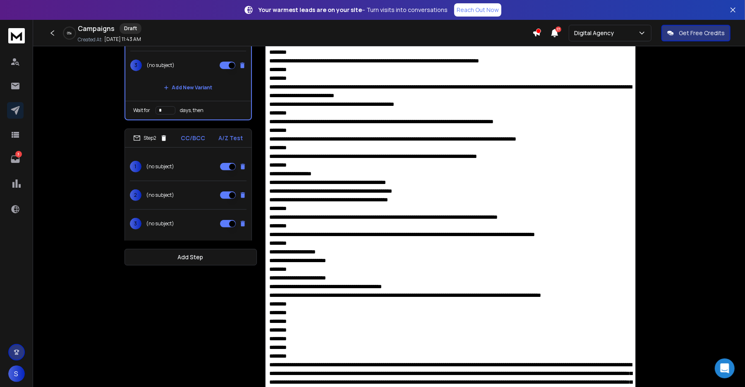
drag, startPoint x: 385, startPoint y: 277, endPoint x: 396, endPoint y: 250, distance: 28.8
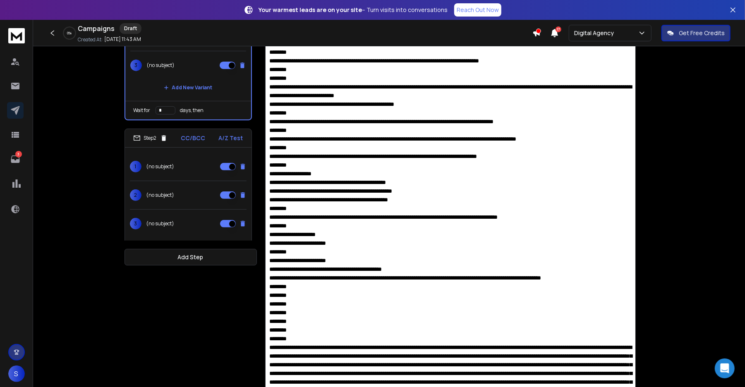
paste textarea "**********"
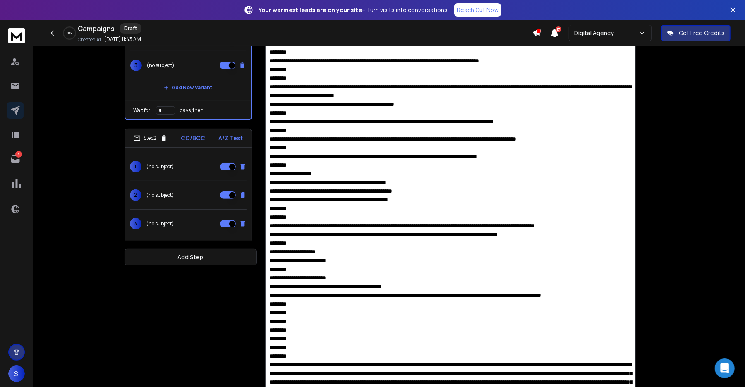
drag, startPoint x: 346, startPoint y: 235, endPoint x: 350, endPoint y: 242, distance: 7.8
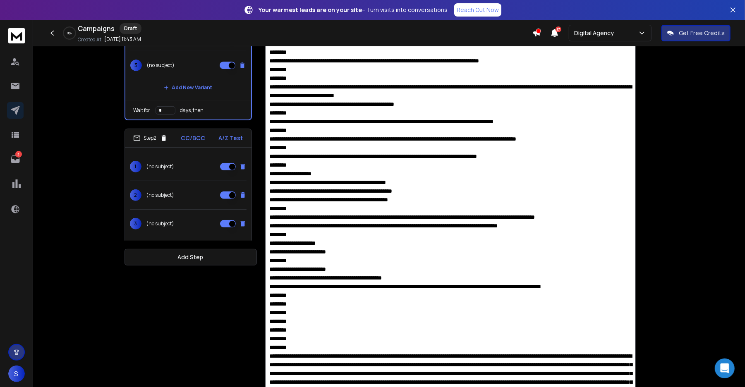
paste textarea "********"
type textarea "**********"
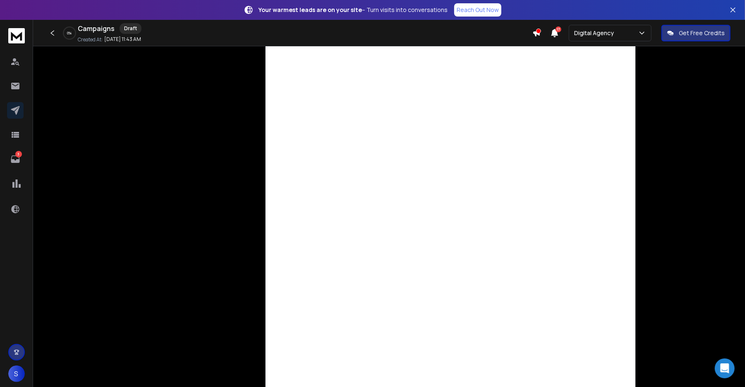
scroll to position [2324, 0]
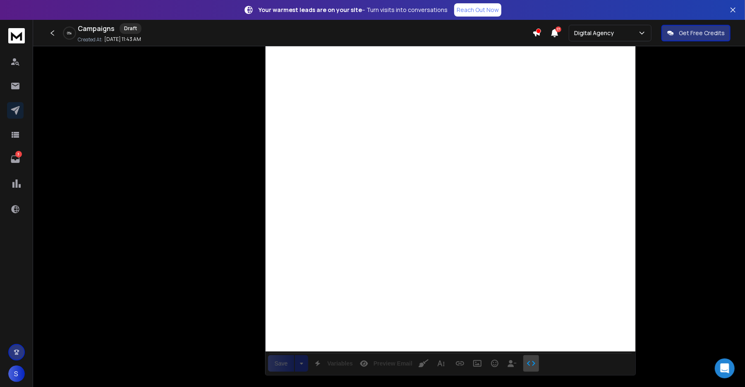
click at [530, 364] on icon "button" at bounding box center [531, 363] width 10 height 10
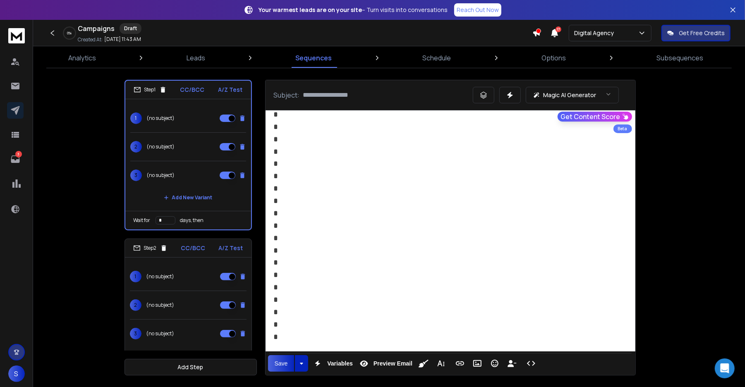
scroll to position [21, 0]
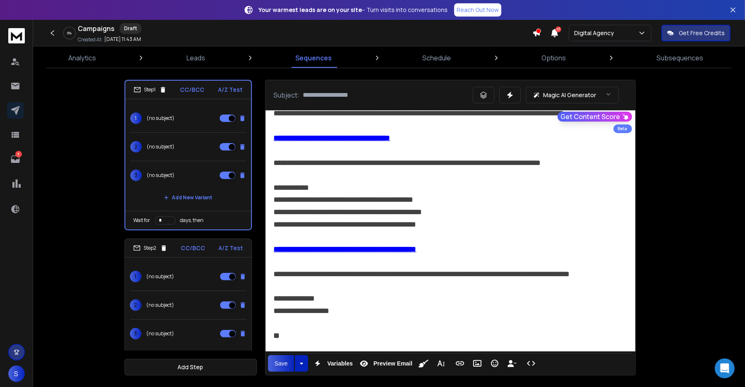
drag, startPoint x: 328, startPoint y: 202, endPoint x: 359, endPoint y: 204, distance: 30.7
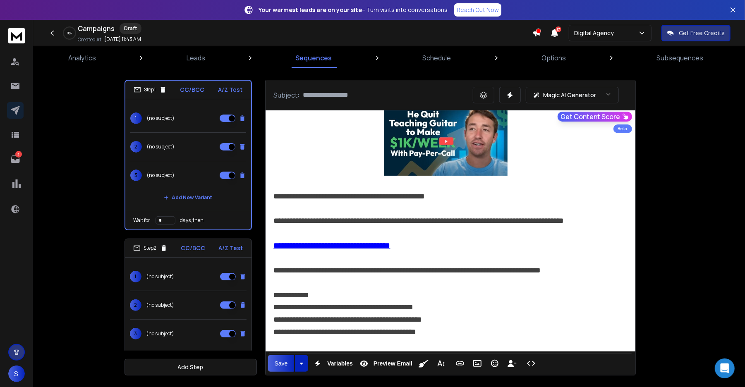
scroll to position [220, 0]
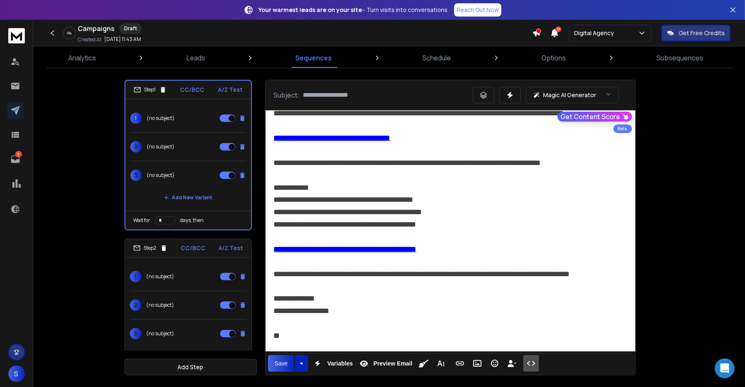
click at [528, 366] on icon "button" at bounding box center [531, 363] width 10 height 10
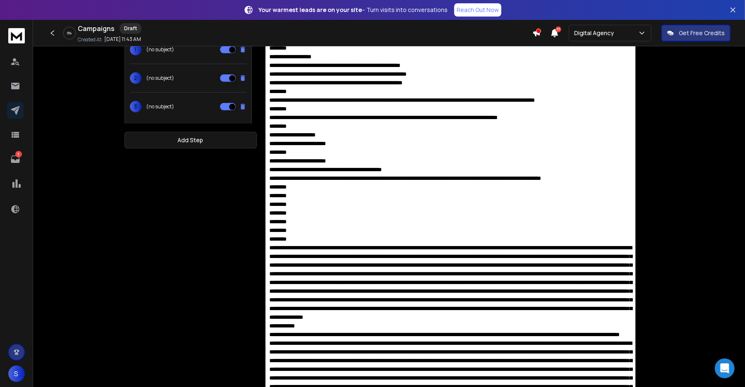
scroll to position [187, 0]
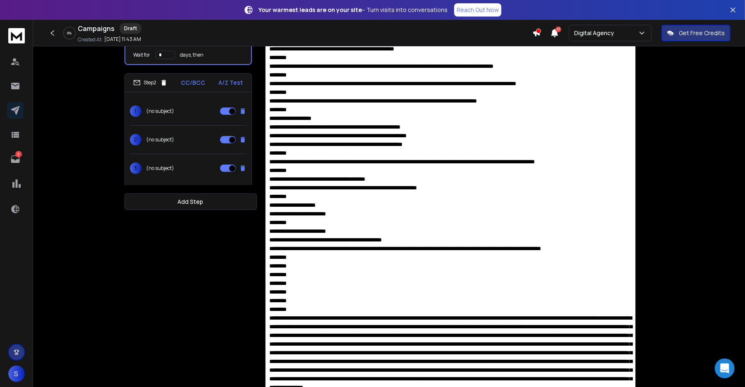
type textarea "**********"
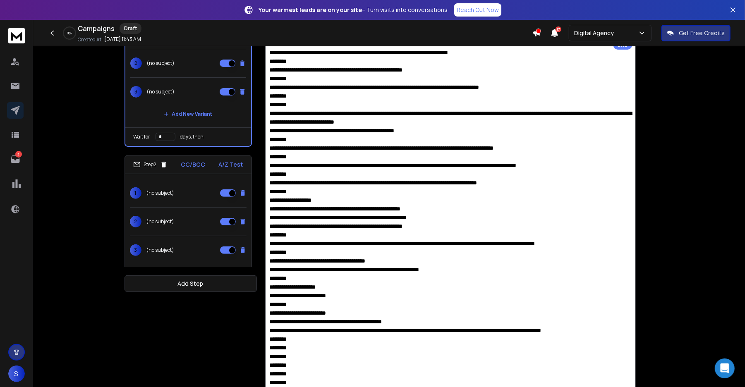
scroll to position [110, 0]
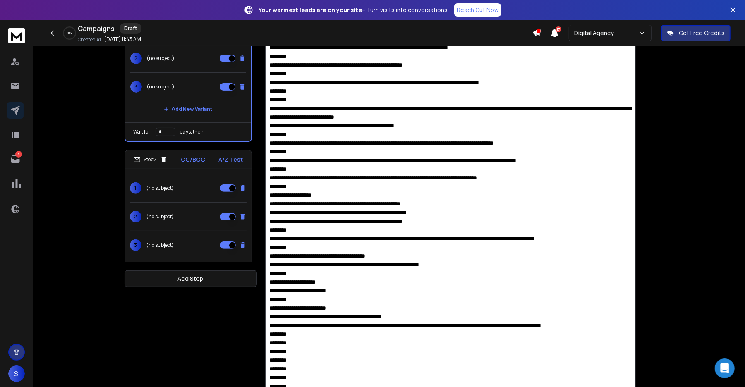
drag, startPoint x: 528, startPoint y: 308, endPoint x: 226, endPoint y: 20, distance: 417.3
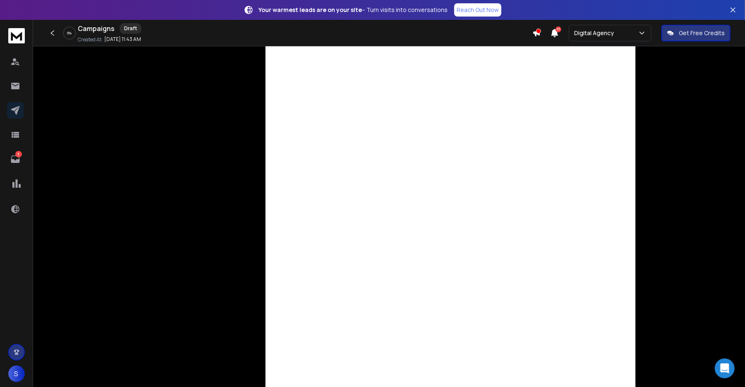
scroll to position [2333, 0]
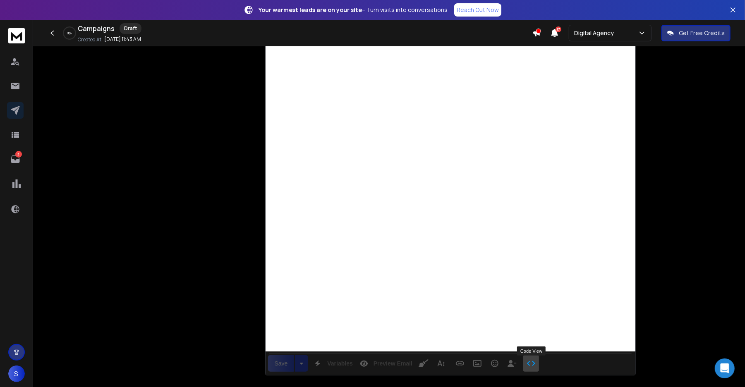
click at [531, 363] on icon "button" at bounding box center [531, 363] width 10 height 10
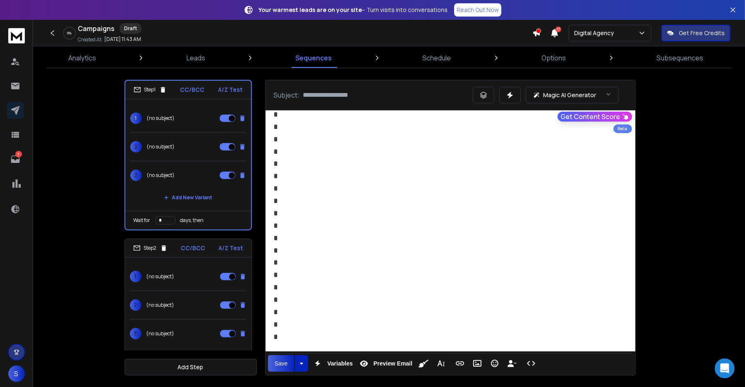
scroll to position [21, 0]
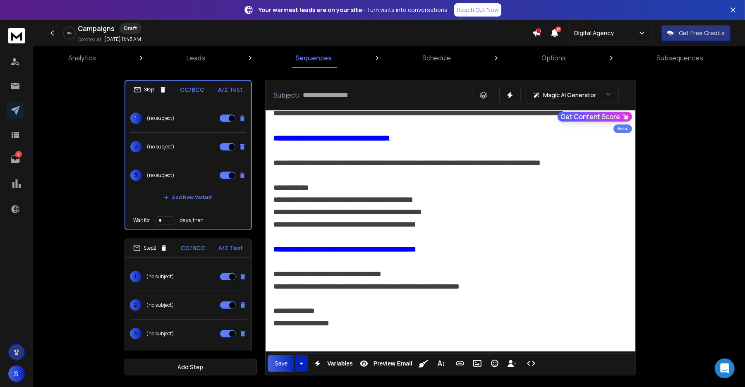
click at [172, 147] on p "(no subject)" at bounding box center [161, 146] width 28 height 7
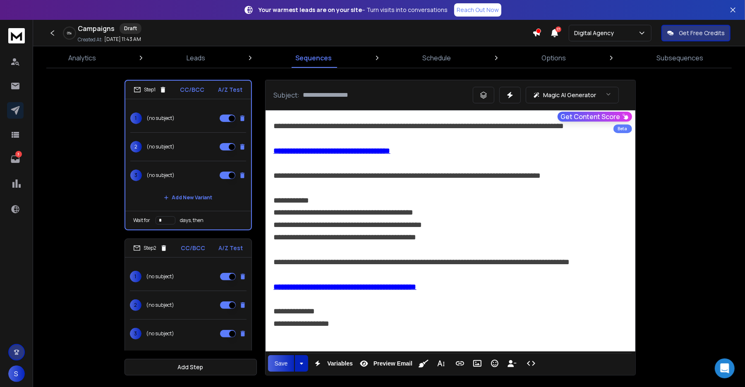
scroll to position [275, 0]
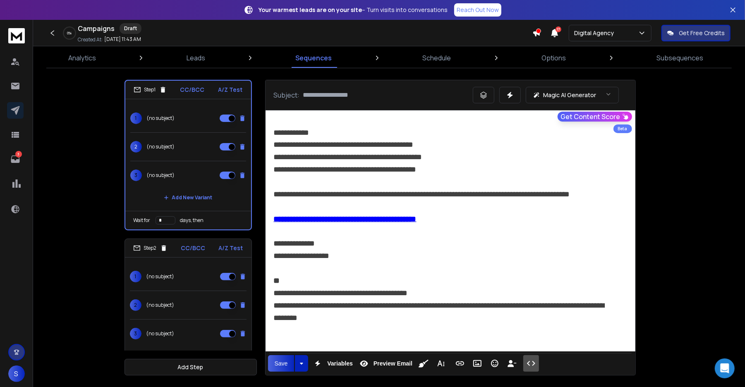
click at [531, 363] on icon "button" at bounding box center [531, 363] width 10 height 10
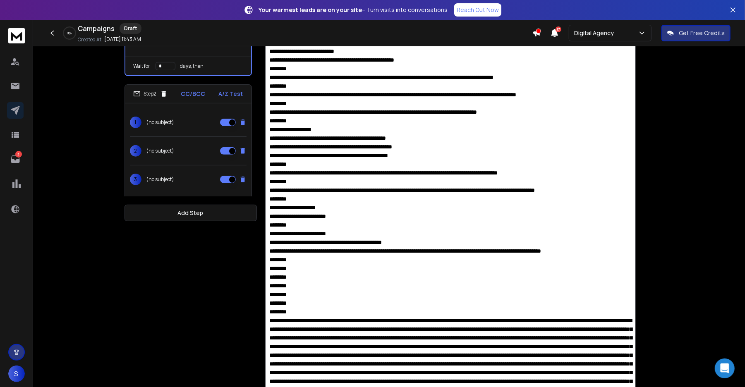
scroll to position [187, 0]
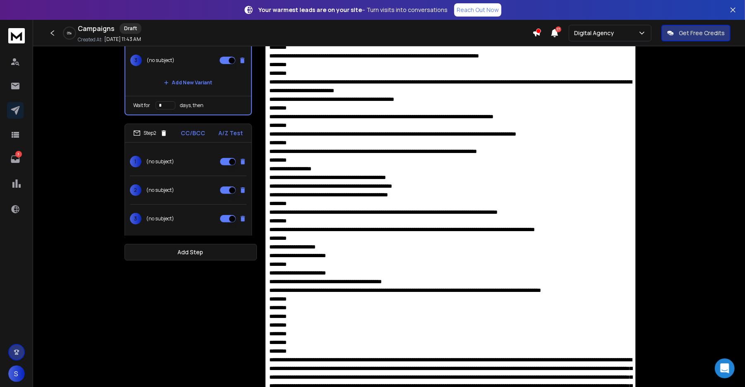
type textarea "**********"
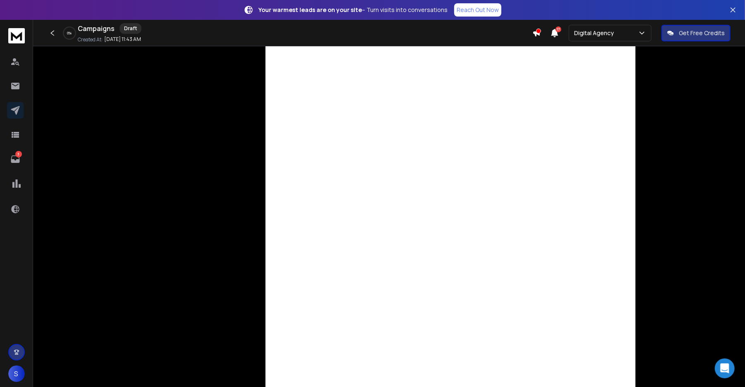
scroll to position [2324, 0]
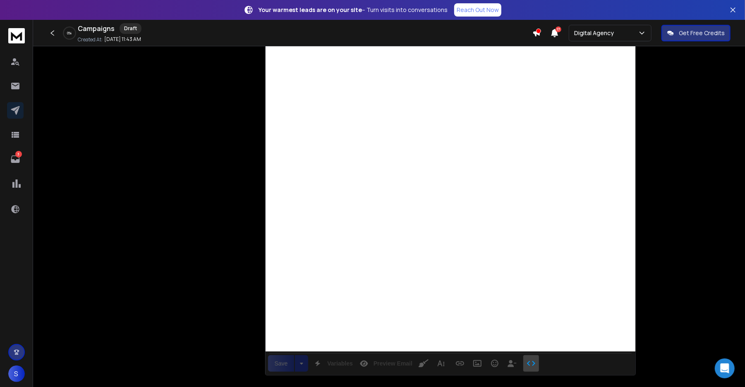
click at [530, 366] on icon "button" at bounding box center [531, 363] width 10 height 10
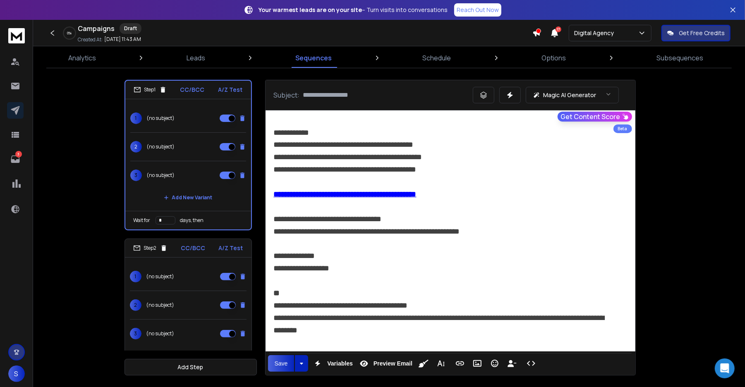
click at [161, 176] on p "(no subject)" at bounding box center [161, 175] width 28 height 7
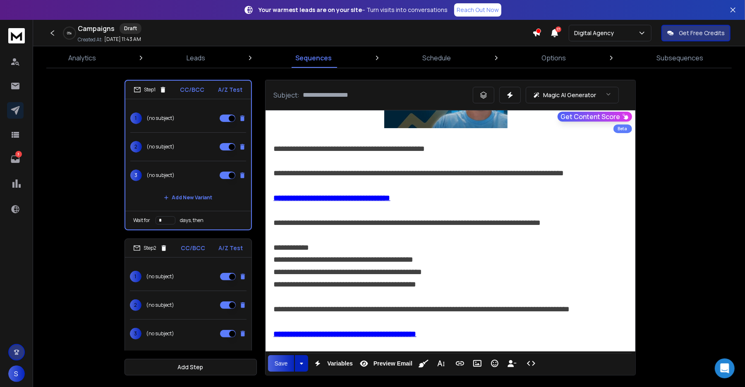
scroll to position [220, 0]
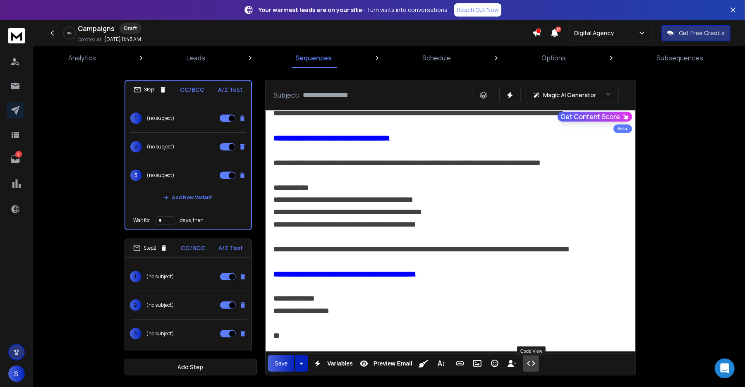
click at [535, 365] on icon "button" at bounding box center [531, 363] width 10 height 10
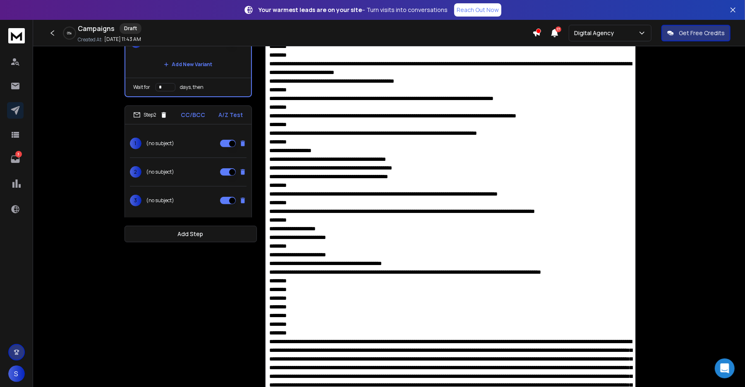
scroll to position [242, 0]
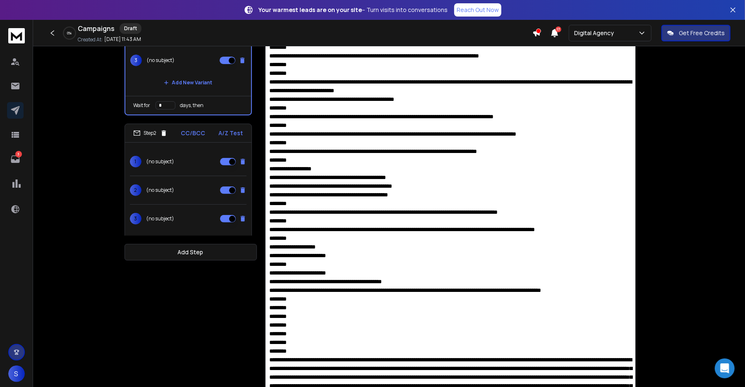
type textarea "**********"
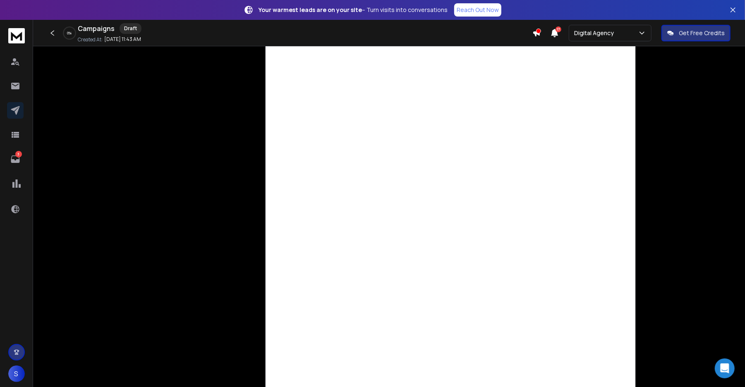
scroll to position [2324, 0]
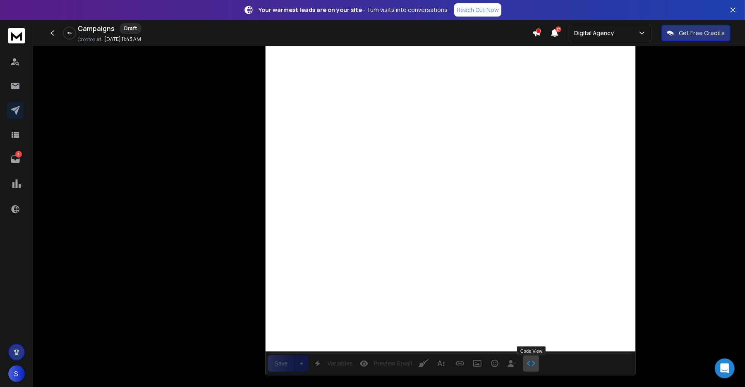
click at [533, 365] on icon "button" at bounding box center [531, 363] width 8 height 5
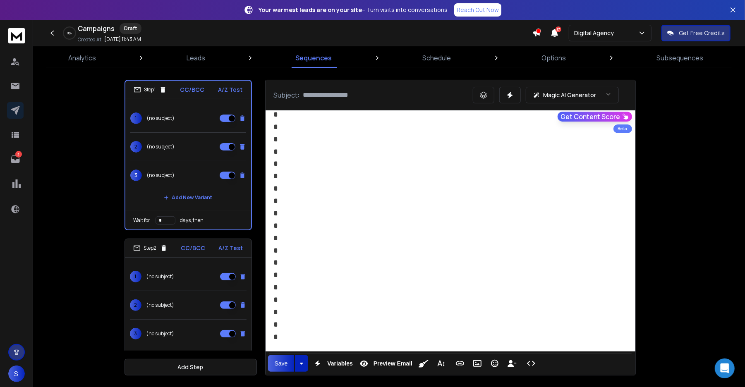
scroll to position [21, 0]
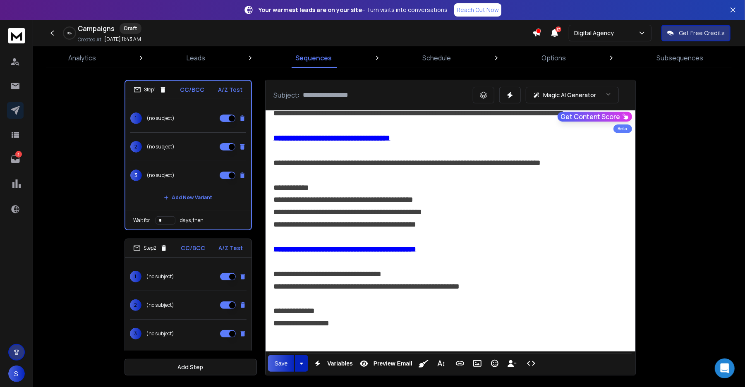
click at [161, 118] on p "(no subject)" at bounding box center [161, 118] width 28 height 7
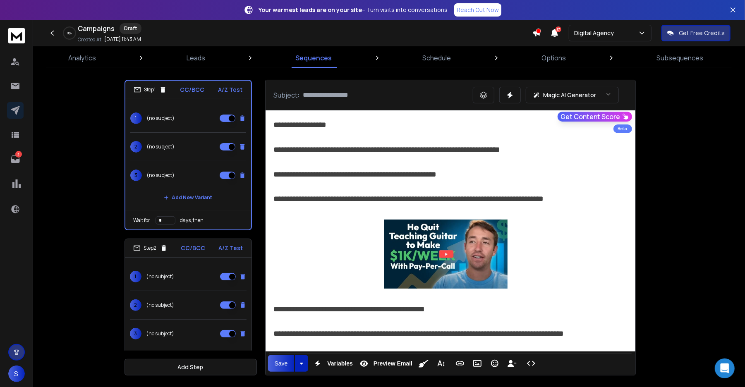
click at [161, 143] on p "(no subject)" at bounding box center [161, 146] width 28 height 7
click at [165, 173] on p "(no subject)" at bounding box center [161, 175] width 28 height 7
click at [177, 116] on div "1 (no subject)" at bounding box center [188, 118] width 116 height 29
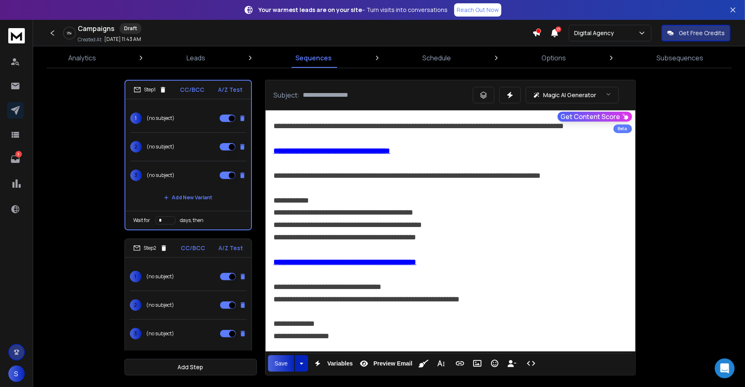
scroll to position [220, 0]
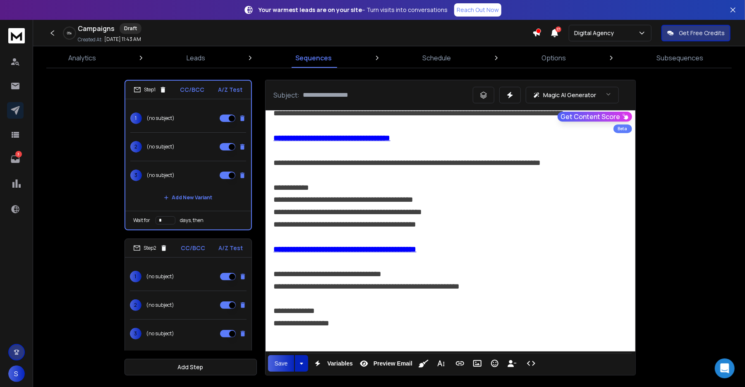
click at [161, 149] on p "(no subject)" at bounding box center [161, 146] width 28 height 7
click at [165, 176] on p "(no subject)" at bounding box center [161, 175] width 28 height 7
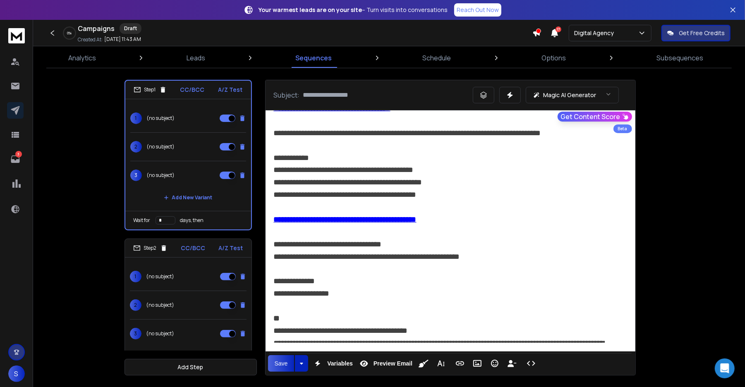
scroll to position [275, 0]
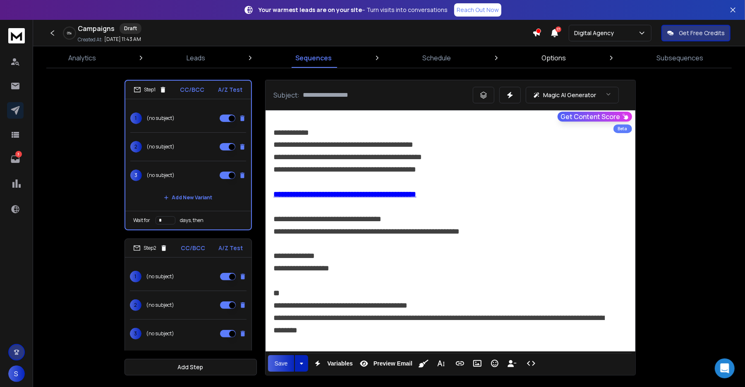
click at [554, 60] on p "Options" at bounding box center [553, 58] width 24 height 10
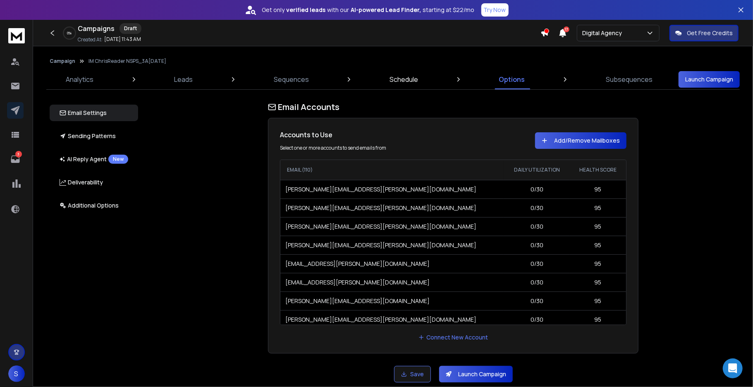
click at [401, 79] on p "Schedule" at bounding box center [403, 79] width 29 height 10
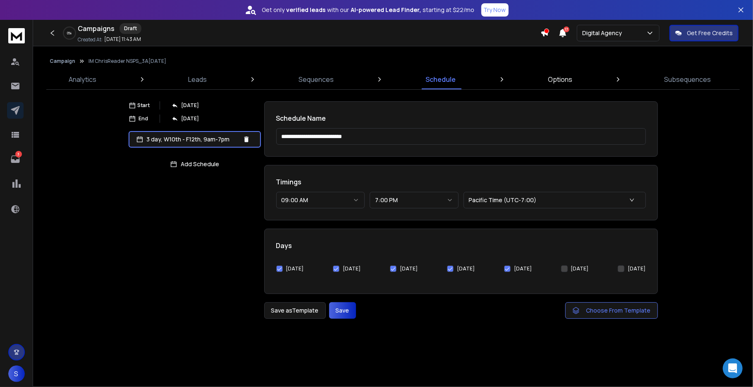
click at [565, 82] on p "Options" at bounding box center [560, 79] width 24 height 10
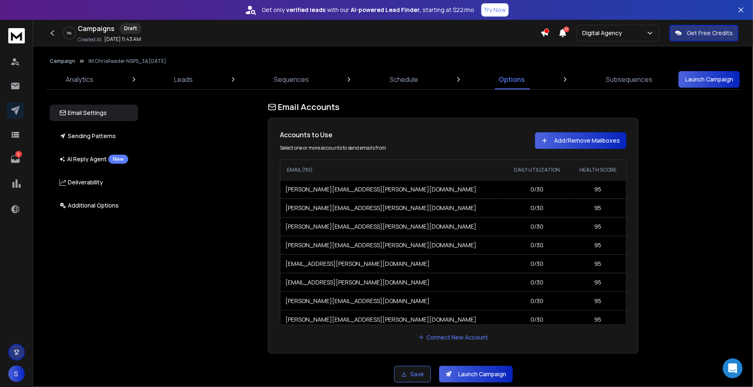
click at [472, 374] on button "Launch Campaign" at bounding box center [476, 374] width 74 height 17
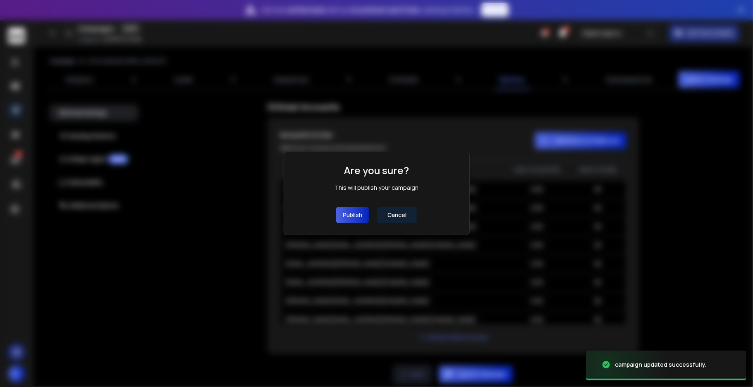
click at [356, 212] on button "Publish" at bounding box center [352, 215] width 33 height 17
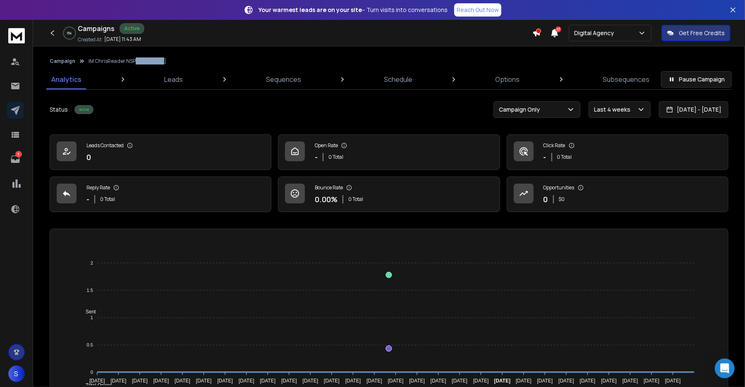
drag, startPoint x: 133, startPoint y: 60, endPoint x: 155, endPoint y: 60, distance: 22.7
click at [155, 60] on p "IM ChrisReader NSPS_3A[DATE]" at bounding box center [127, 61] width 78 height 7
click at [17, 110] on icon at bounding box center [15, 110] width 9 height 9
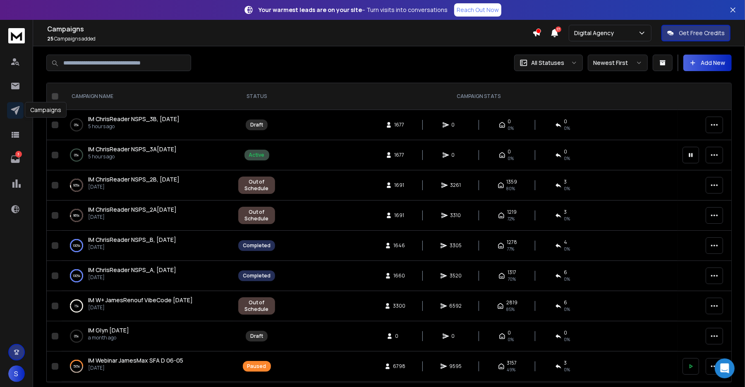
click at [148, 117] on span "IM ChrisReader NSPS_3B, [DATE]" at bounding box center [133, 119] width 91 height 8
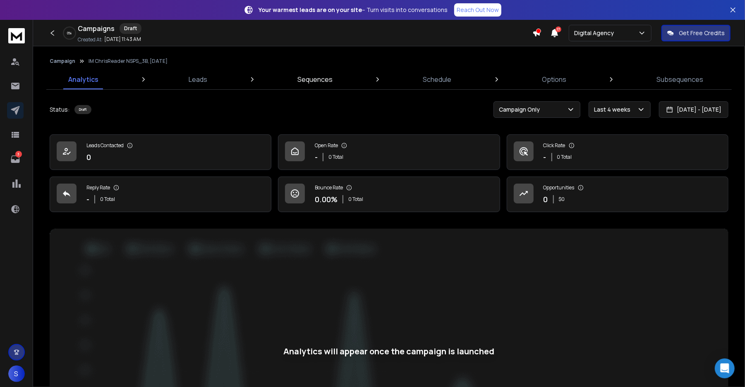
click at [319, 81] on p "Sequences" at bounding box center [314, 79] width 35 height 10
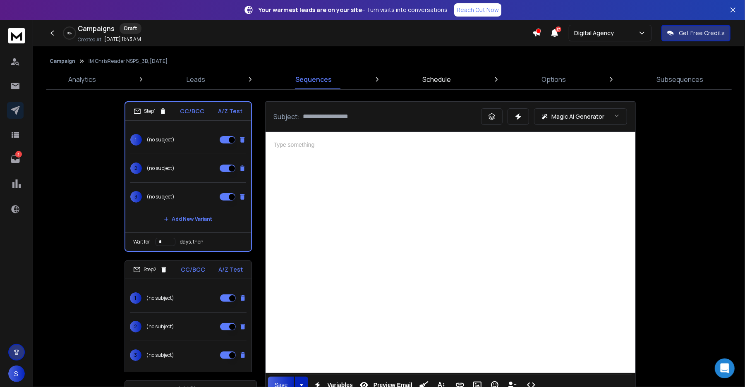
click at [430, 83] on p "Schedule" at bounding box center [436, 79] width 29 height 10
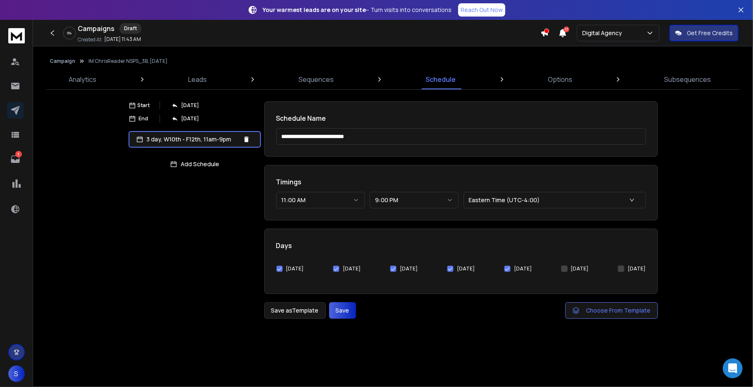
click at [310, 199] on button "11:00 AM" at bounding box center [320, 200] width 89 height 17
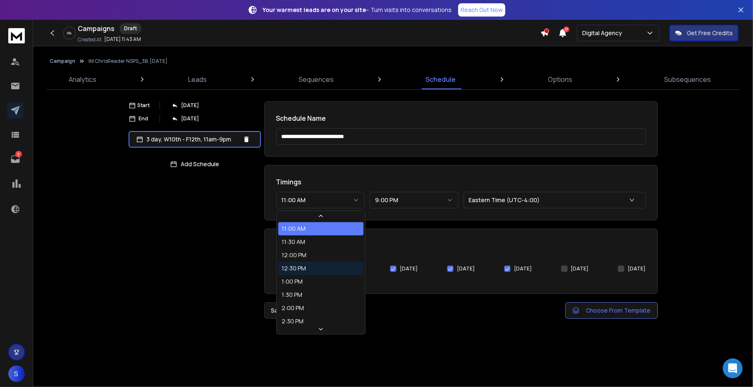
scroll to position [313, 0]
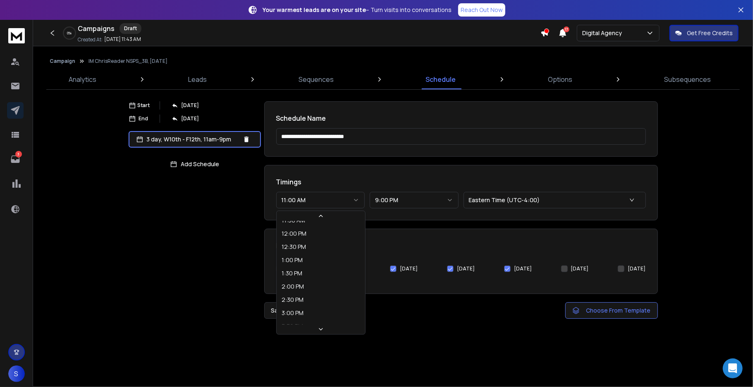
select select "********"
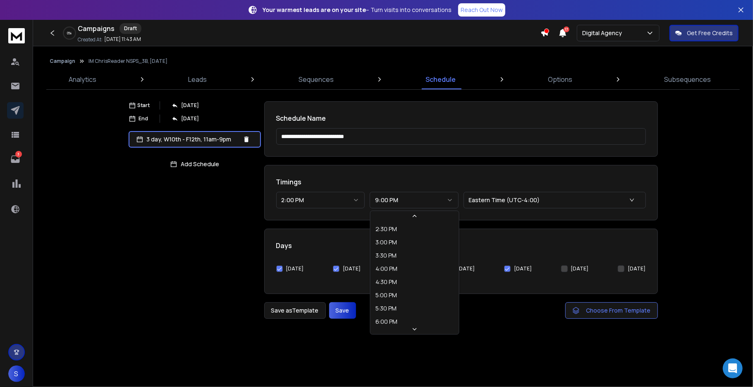
click at [412, 200] on button "9:00 PM" at bounding box center [414, 200] width 89 height 17
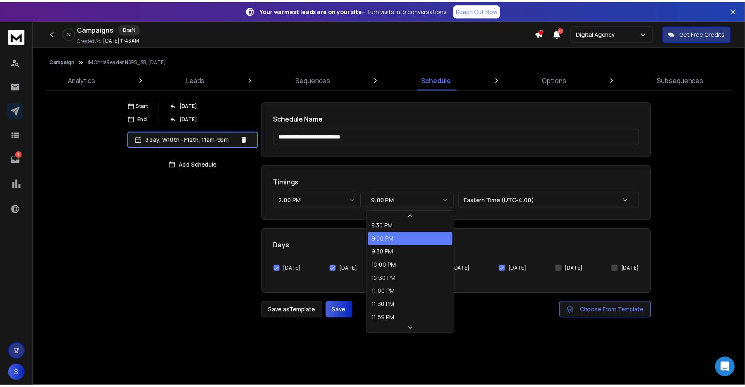
scroll to position [155, 0]
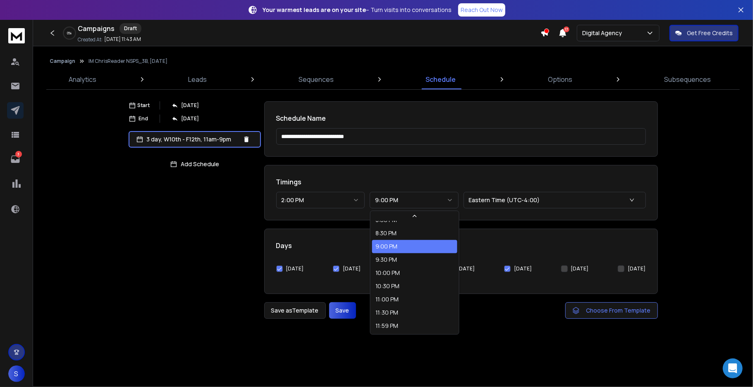
select select "********"
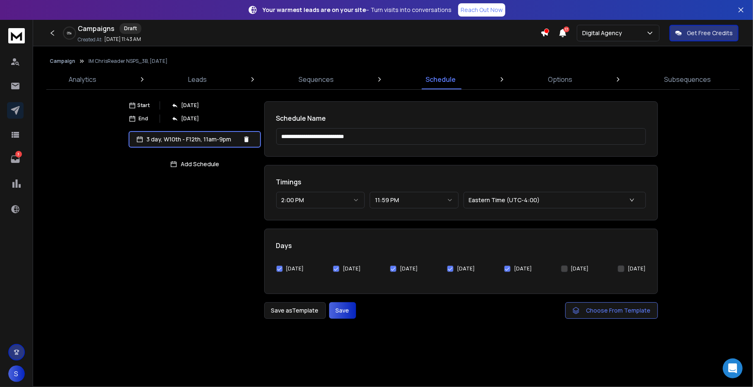
click at [343, 314] on button "Save" at bounding box center [342, 310] width 27 height 17
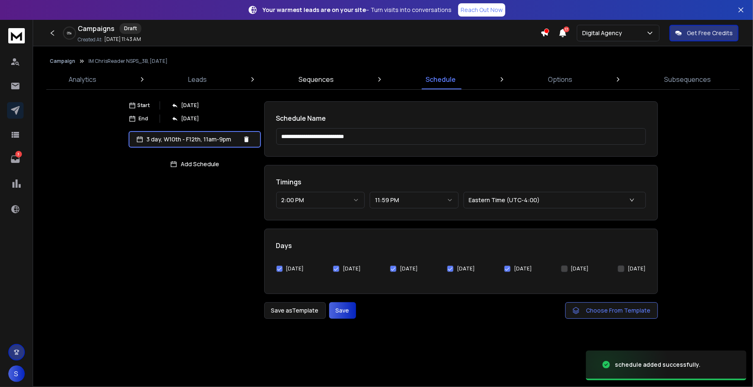
click at [315, 80] on p "Sequences" at bounding box center [315, 79] width 35 height 10
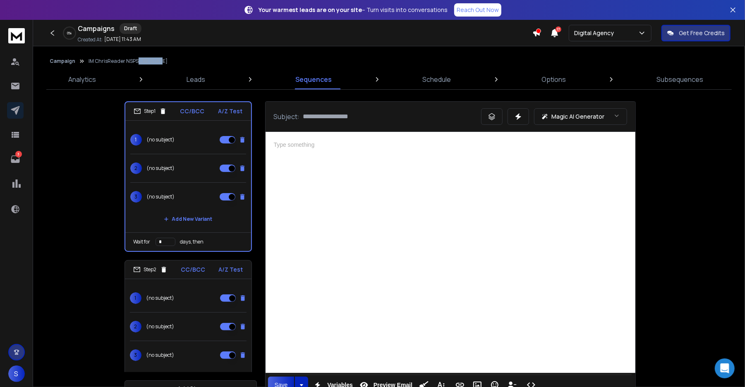
drag, startPoint x: 149, startPoint y: 62, endPoint x: 160, endPoint y: 62, distance: 10.8
click at [160, 62] on p "IM ChrisReader NSPS_3B, [DATE]" at bounding box center [127, 61] width 79 height 7
click at [21, 110] on link at bounding box center [15, 110] width 17 height 17
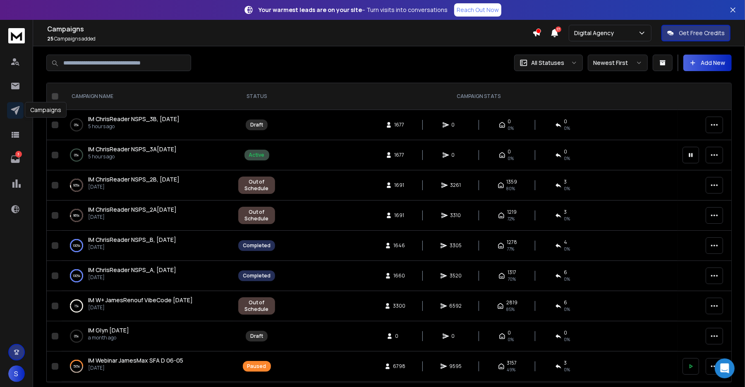
click at [141, 151] on span "IM ChrisReader NSPS_3A[DATE]" at bounding box center [132, 149] width 88 height 8
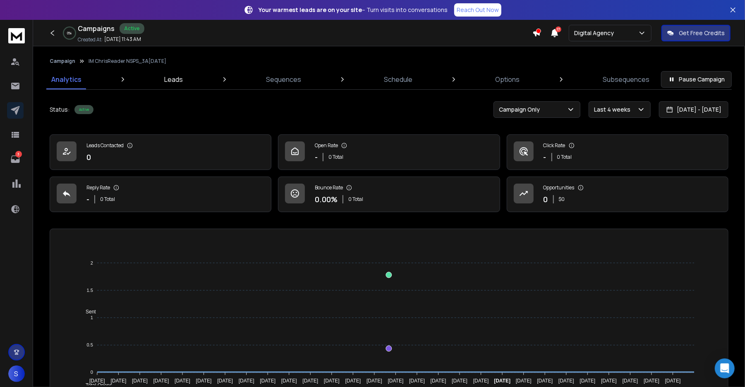
click at [181, 79] on p "Leads" at bounding box center [173, 79] width 19 height 10
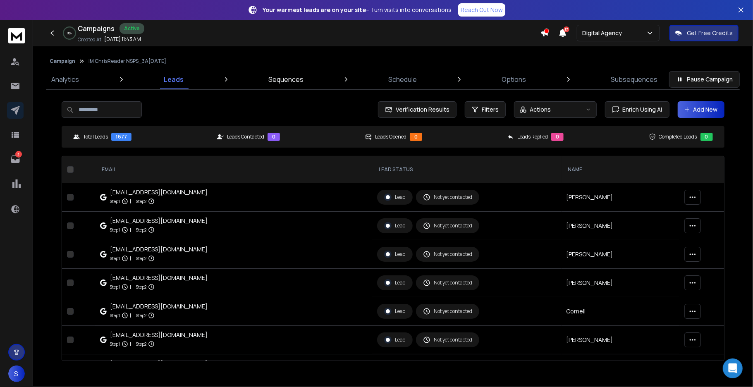
click at [281, 80] on p "Sequences" at bounding box center [285, 79] width 35 height 10
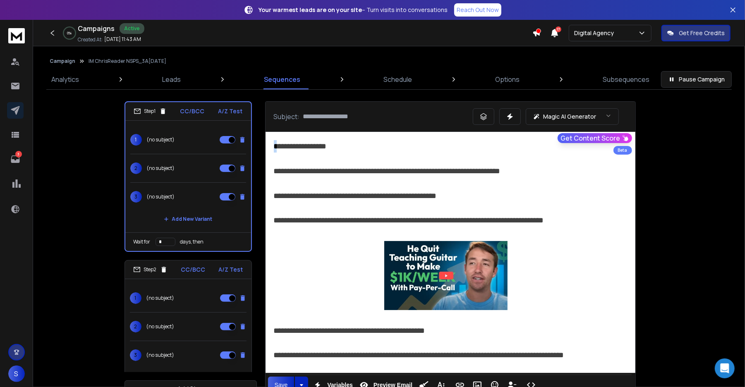
drag, startPoint x: 273, startPoint y: 147, endPoint x: 278, endPoint y: 147, distance: 4.5
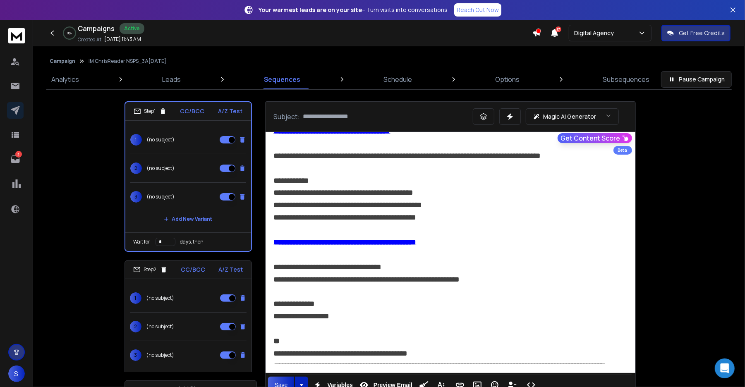
scroll to position [275, 0]
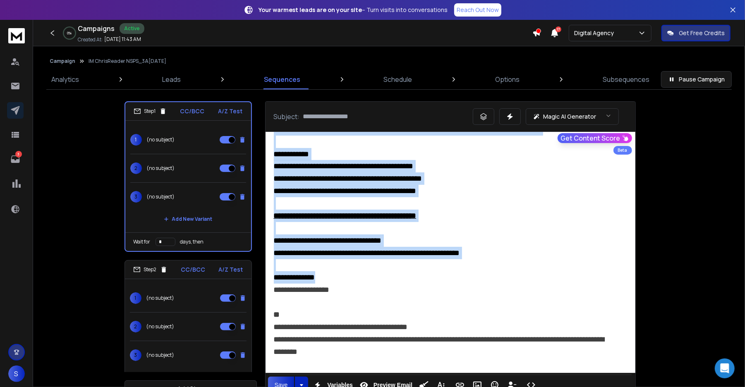
copy div "**********"
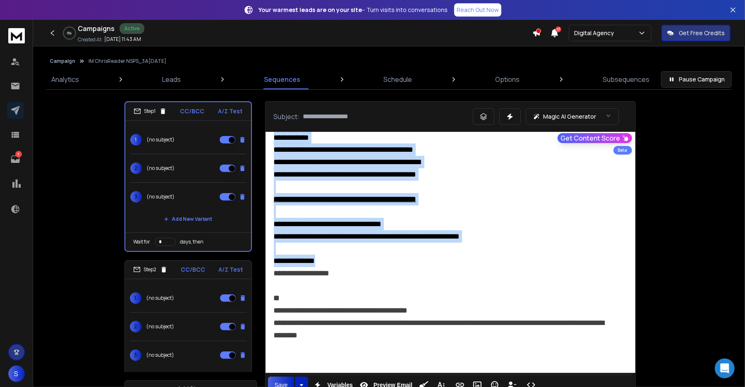
scroll to position [331, 0]
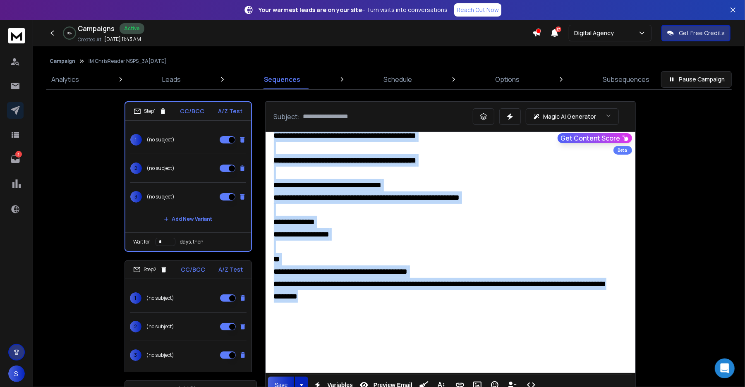
copy div "**********"
click at [162, 170] on p "(no subject)" at bounding box center [161, 168] width 28 height 7
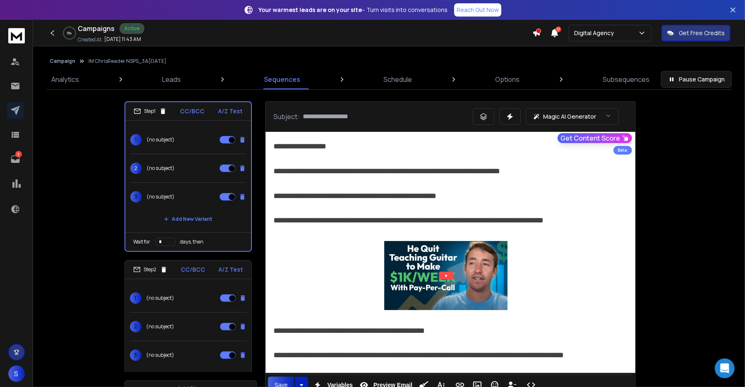
click at [162, 141] on p "(no subject)" at bounding box center [161, 139] width 28 height 7
click at [20, 110] on icon at bounding box center [15, 110] width 10 height 10
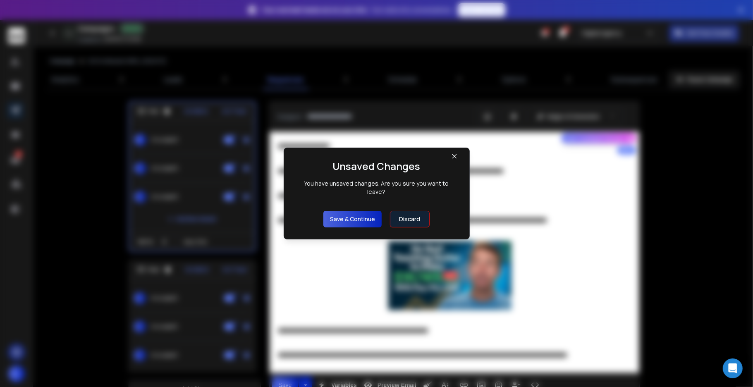
click at [348, 217] on button "Save & Continue" at bounding box center [352, 219] width 58 height 17
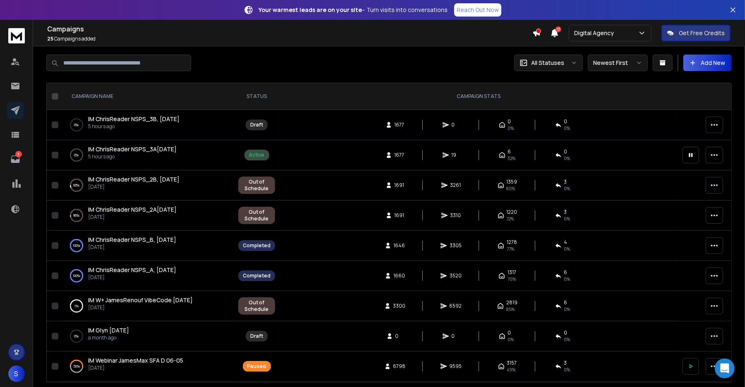
click at [136, 119] on span "IM ChrisReader NSPS_3B, [DATE]" at bounding box center [133, 119] width 91 height 8
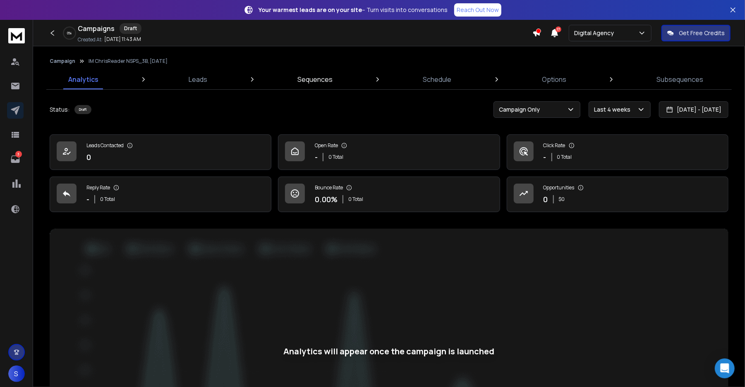
click at [311, 84] on link "Sequences" at bounding box center [314, 79] width 45 height 20
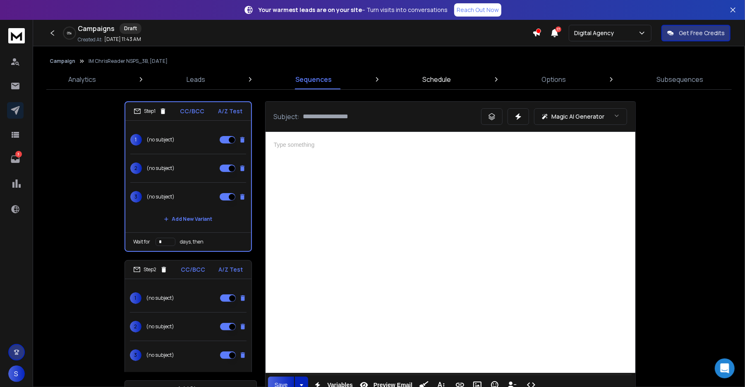
click at [429, 81] on p "Schedule" at bounding box center [436, 79] width 29 height 10
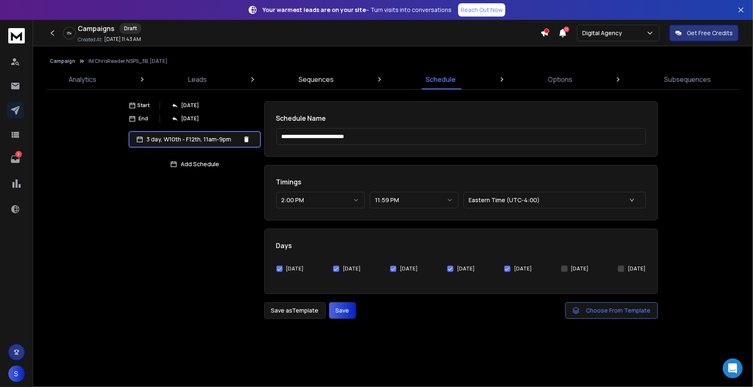
click at [319, 80] on p "Sequences" at bounding box center [315, 79] width 35 height 10
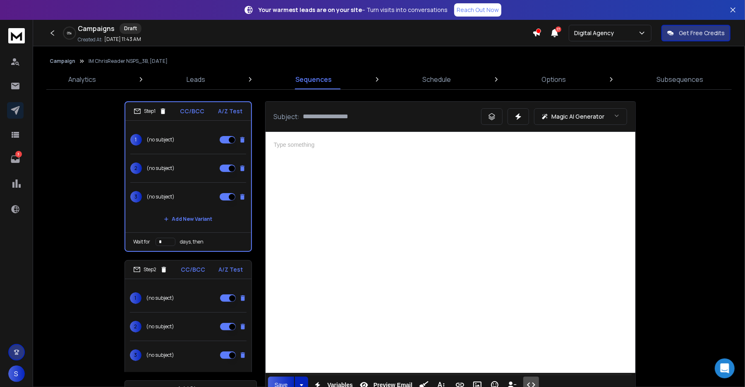
click at [532, 381] on icon "button" at bounding box center [531, 385] width 10 height 10
click at [531, 383] on icon "button" at bounding box center [531, 385] width 10 height 10
click at [162, 166] on p "(no subject)" at bounding box center [161, 168] width 28 height 7
click at [161, 143] on p "(no subject)" at bounding box center [161, 139] width 28 height 7
click at [531, 382] on icon "button" at bounding box center [531, 385] width 10 height 10
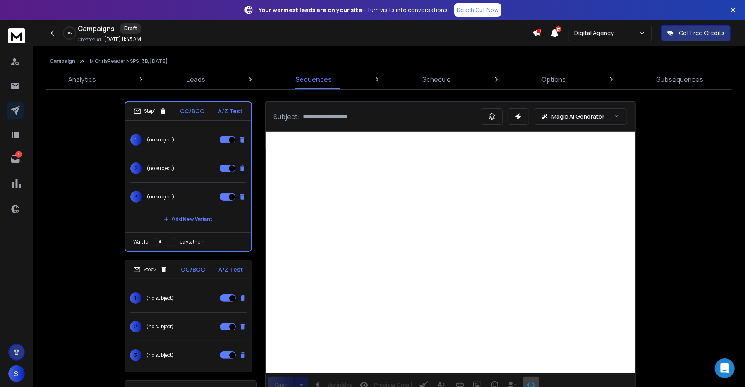
type textarea "**********"
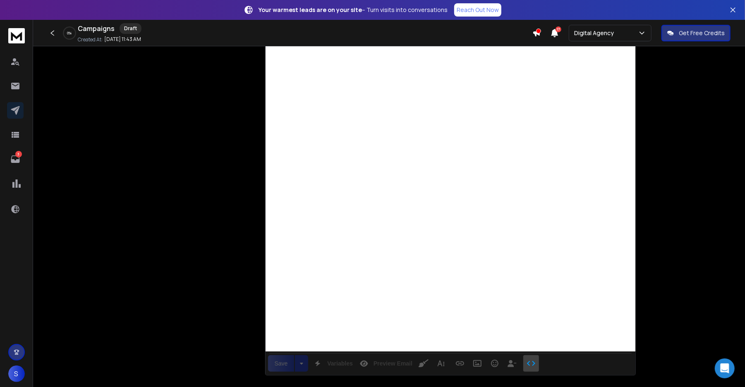
click at [533, 363] on icon "button" at bounding box center [531, 363] width 10 height 10
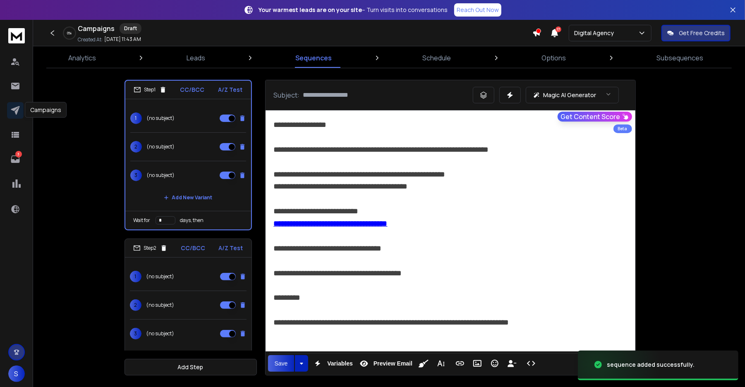
click at [17, 110] on icon at bounding box center [15, 110] width 9 height 9
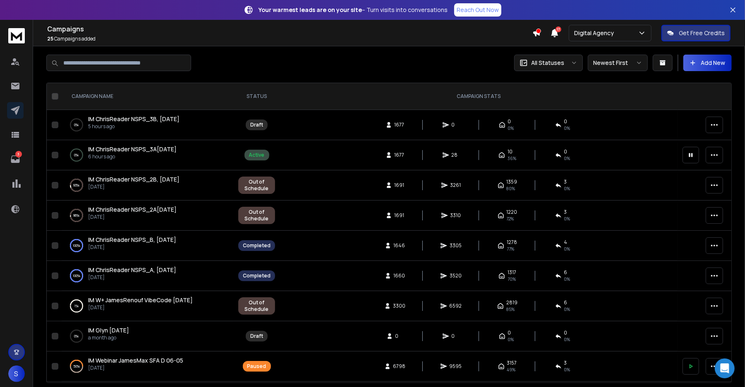
click at [689, 154] on icon at bounding box center [691, 155] width 4 height 4
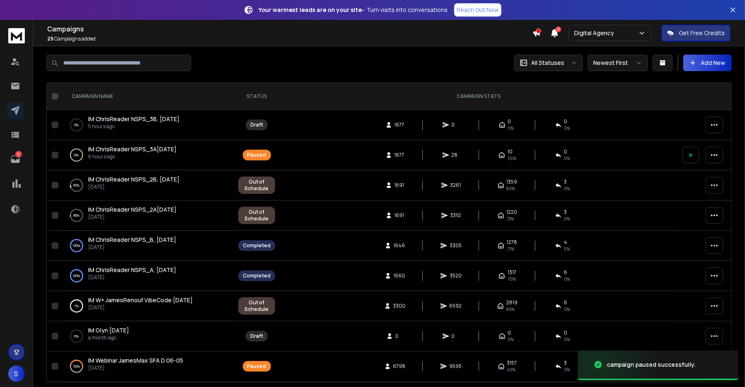
click at [315, 156] on div "1677 28 10 36 % 0 0 %" at bounding box center [478, 154] width 387 height 13
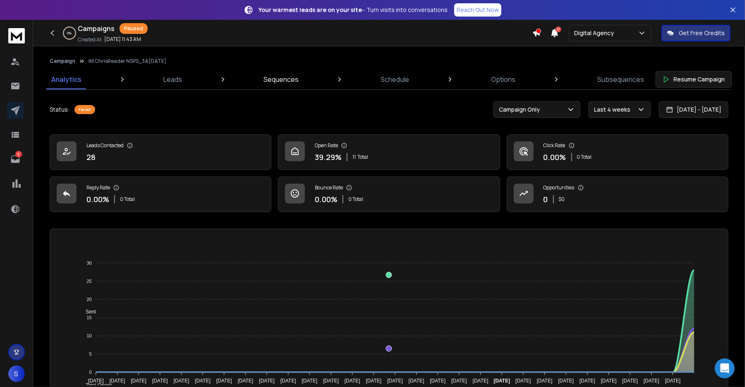
click at [275, 78] on p "Sequences" at bounding box center [281, 79] width 35 height 10
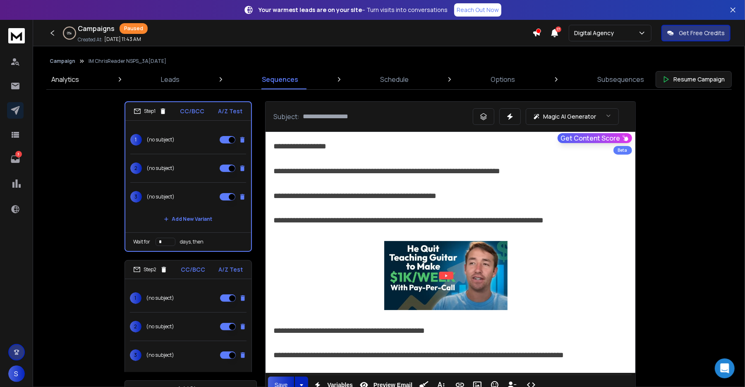
click at [63, 79] on p "Analytics" at bounding box center [65, 79] width 28 height 10
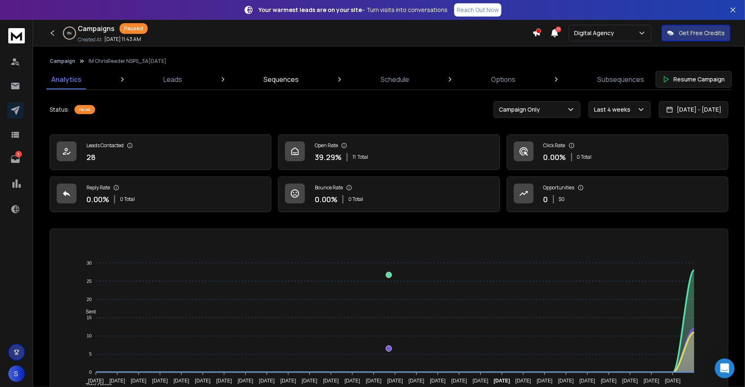
click at [279, 79] on p "Sequences" at bounding box center [281, 79] width 35 height 10
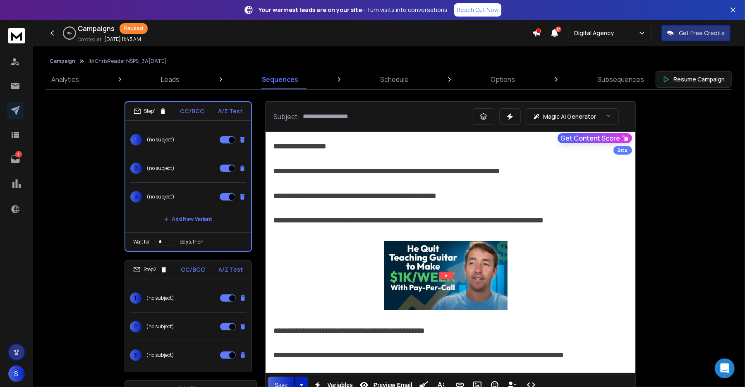
click at [178, 143] on div "1 (no subject)" at bounding box center [188, 140] width 116 height 29
click at [308, 121] on input at bounding box center [383, 117] width 161 height 10
paste input "**********"
type input "**********"
drag, startPoint x: 172, startPoint y: 171, endPoint x: 184, endPoint y: 170, distance: 11.2
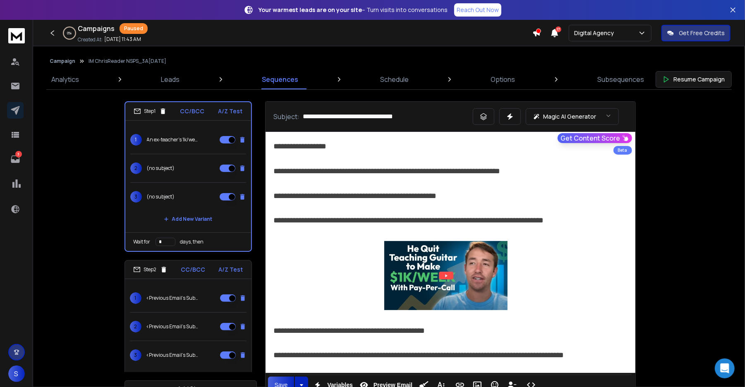
click at [173, 171] on p "(no subject)" at bounding box center [161, 168] width 28 height 7
paste input "**********"
click at [396, 118] on input "**********" at bounding box center [383, 117] width 161 height 10
click at [183, 137] on p "An ex-teacher's 1k/week secret... 🎸" at bounding box center [173, 139] width 53 height 7
click at [303, 116] on input "**********" at bounding box center [383, 117] width 161 height 10
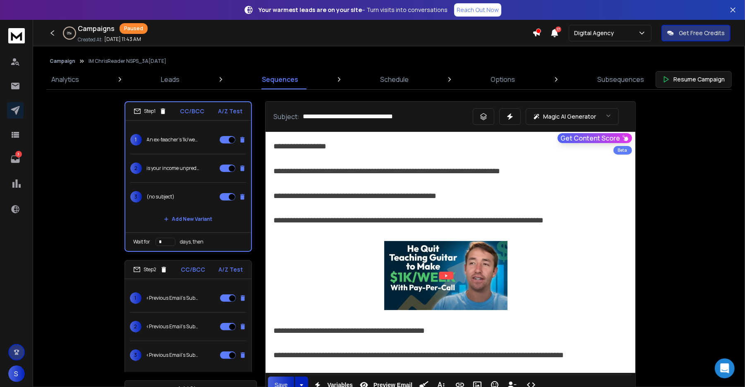
type input "**********"
click at [173, 196] on p "(no subject)" at bounding box center [161, 196] width 28 height 7
paste input "**********"
type input "**********"
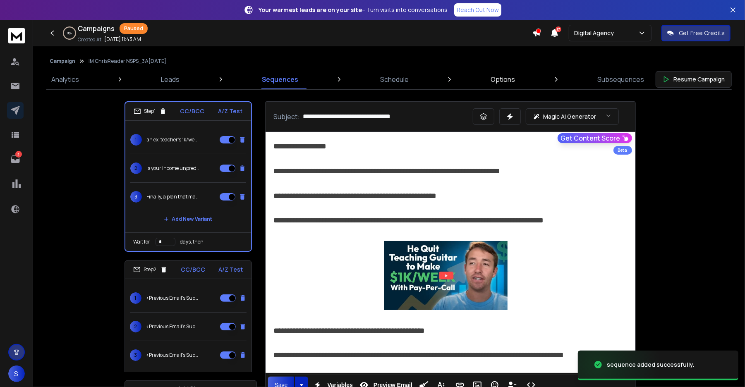
click at [505, 80] on p "Options" at bounding box center [503, 79] width 24 height 10
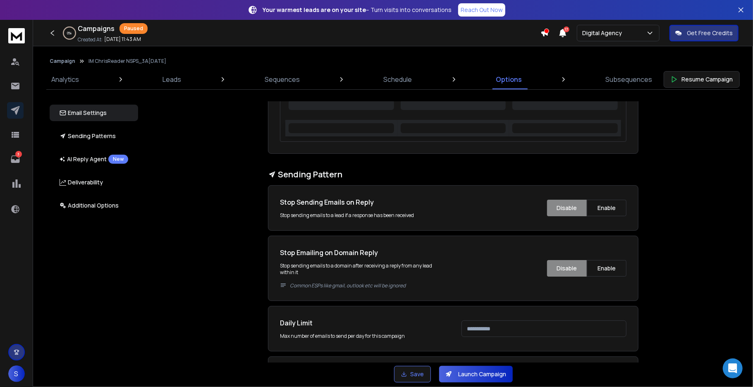
scroll to position [165, 0]
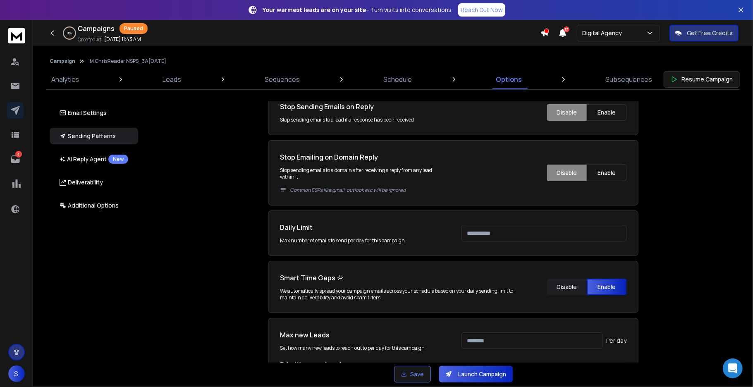
click at [479, 375] on button "Launch Campaign" at bounding box center [476, 374] width 74 height 17
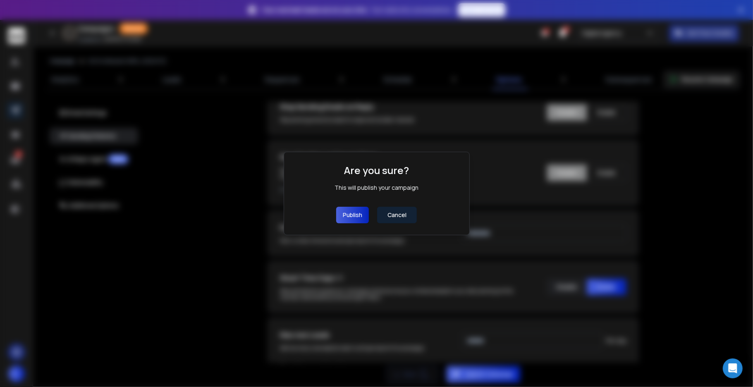
click at [348, 212] on button "Publish" at bounding box center [352, 215] width 33 height 17
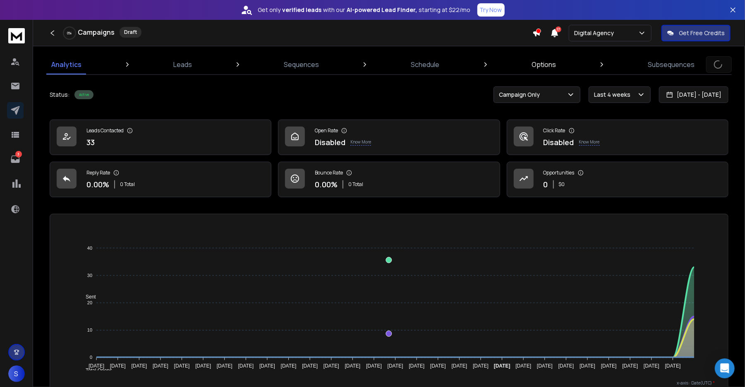
click at [544, 65] on p "Options" at bounding box center [543, 65] width 24 height 10
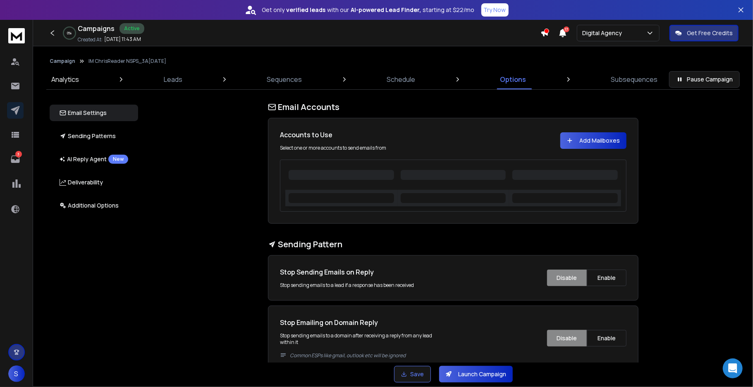
click at [65, 83] on p "Analytics" at bounding box center [65, 79] width 28 height 10
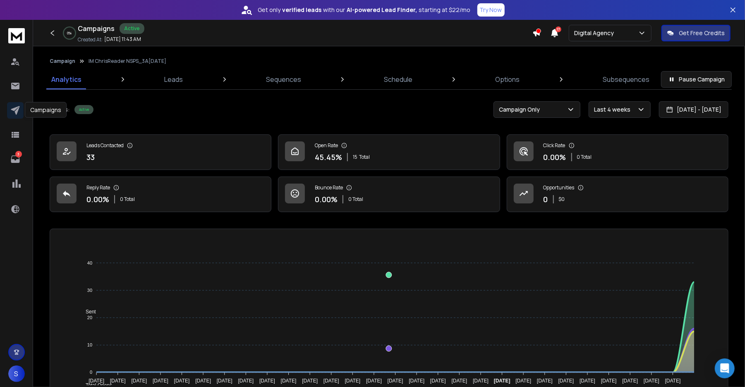
click at [14, 109] on icon at bounding box center [15, 110] width 9 height 9
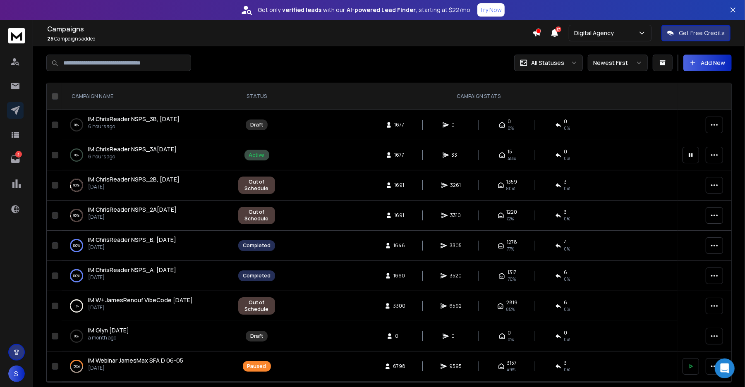
click at [159, 117] on span "IM ChrisReader NSPS_3B, [DATE]" at bounding box center [133, 119] width 91 height 8
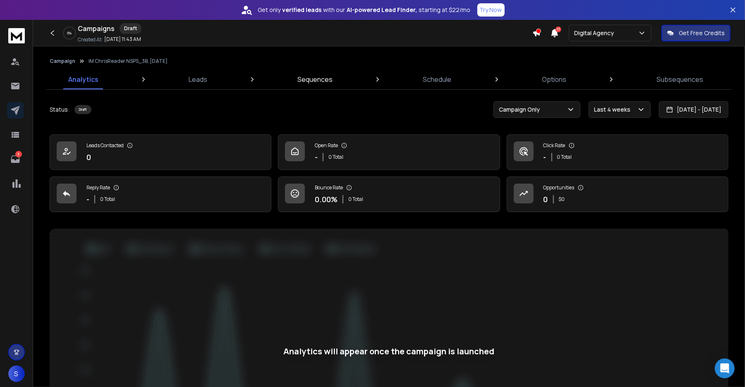
click at [309, 79] on p "Sequences" at bounding box center [314, 79] width 35 height 10
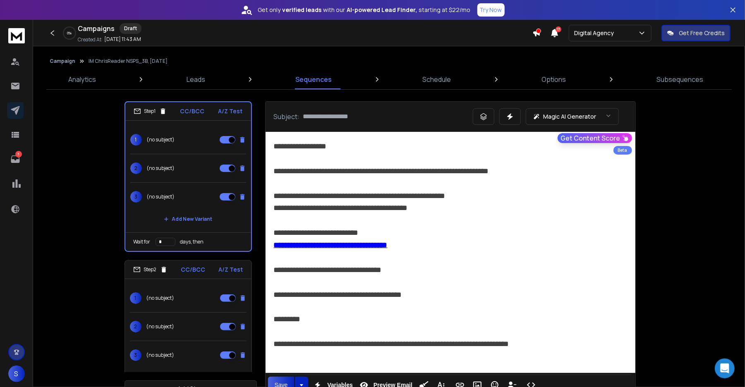
click at [533, 380] on icon "button" at bounding box center [531, 385] width 10 height 10
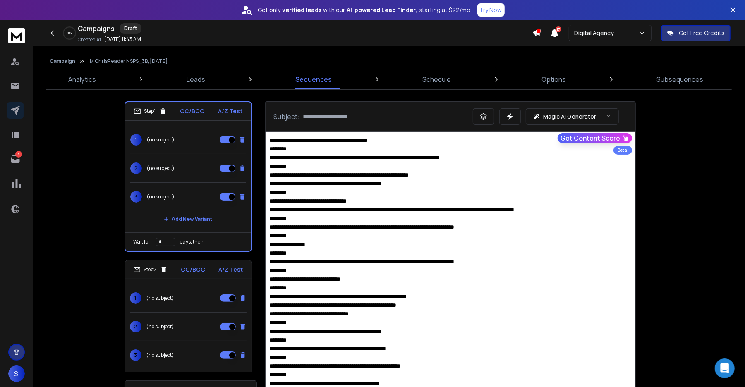
type textarea "**********"
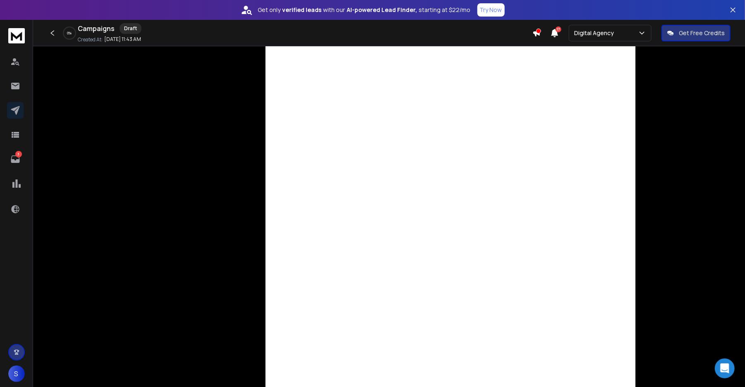
scroll to position [2368, 0]
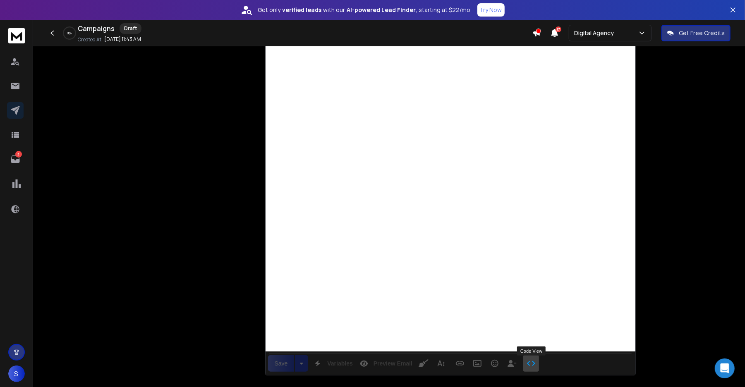
click at [532, 365] on icon "button" at bounding box center [531, 363] width 10 height 10
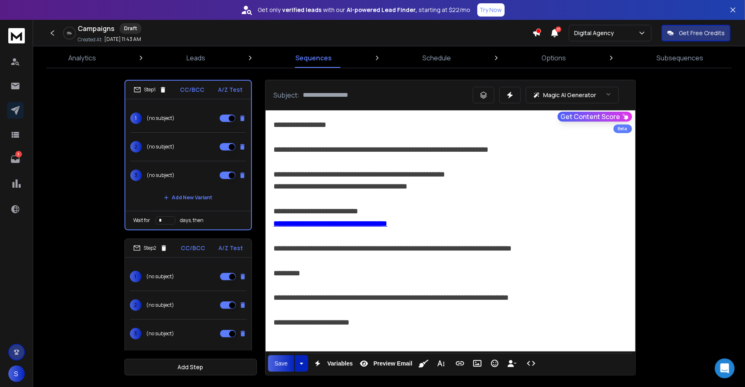
scroll to position [21, 0]
click at [162, 141] on div "2 (no subject)" at bounding box center [188, 147] width 116 height 29
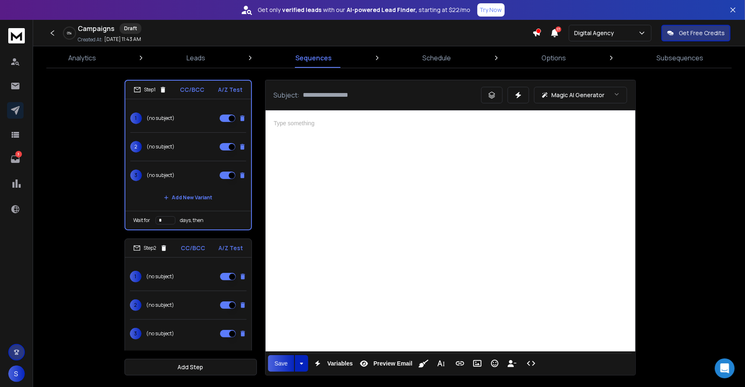
click at [169, 128] on div "1 (no subject)" at bounding box center [188, 118] width 116 height 29
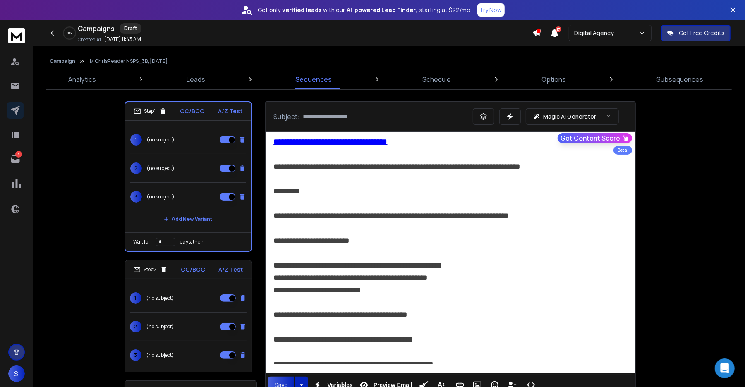
scroll to position [110, 0]
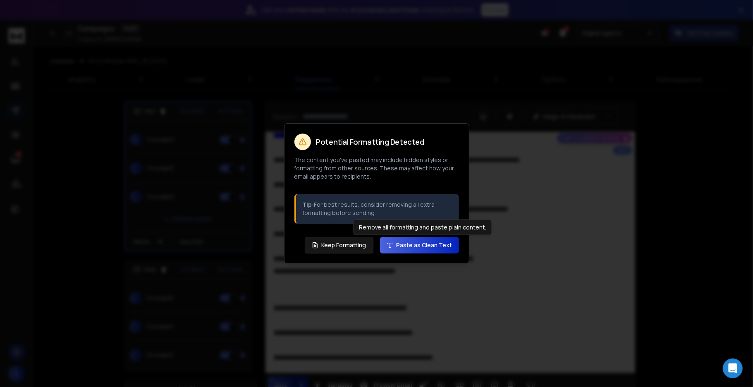
click at [418, 245] on button "Paste as Clean Text" at bounding box center [419, 245] width 79 height 17
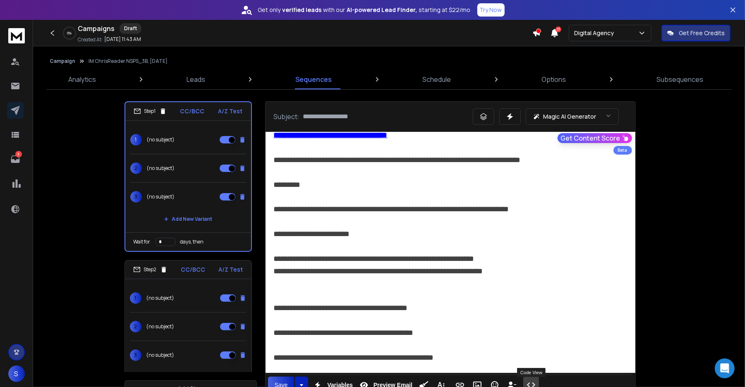
click at [531, 384] on icon "button" at bounding box center [531, 385] width 10 height 10
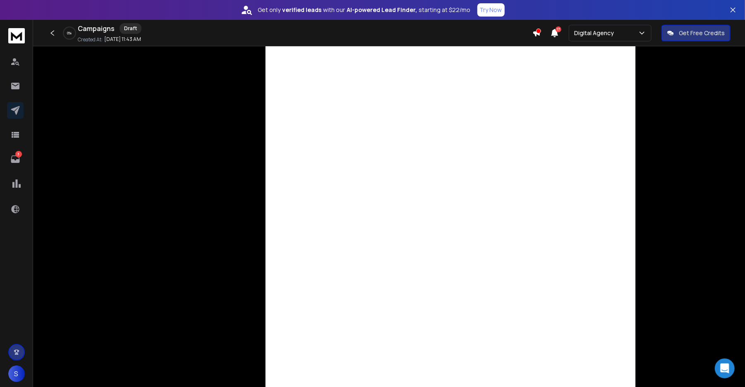
scroll to position [2350, 0]
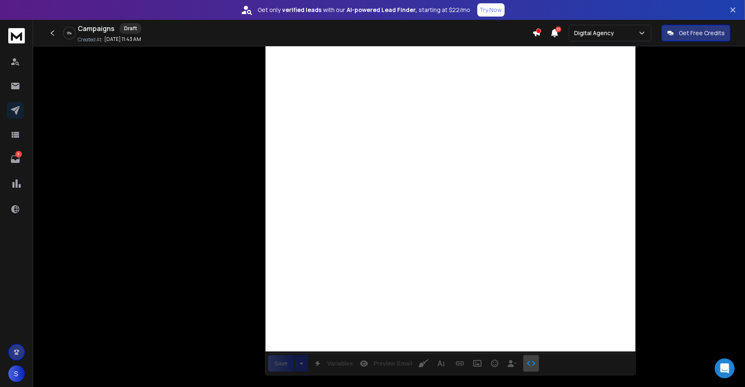
click at [532, 365] on icon "button" at bounding box center [531, 363] width 10 height 10
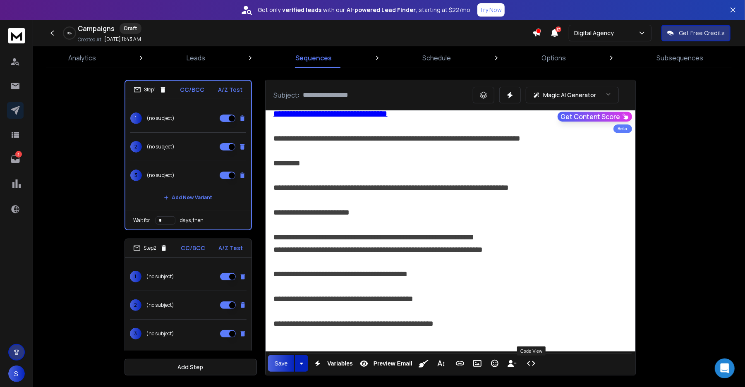
scroll to position [21, 0]
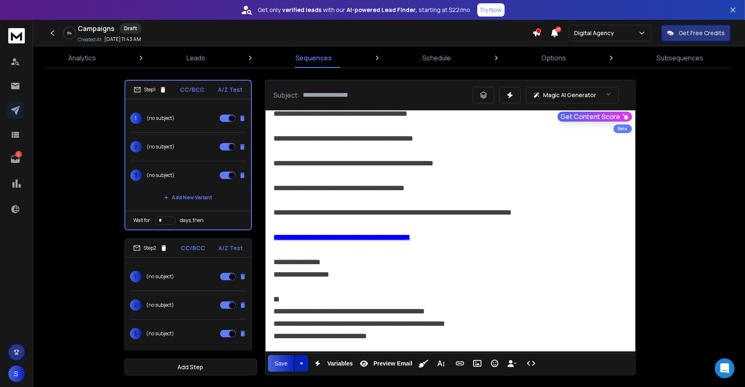
scroll to position [220, 0]
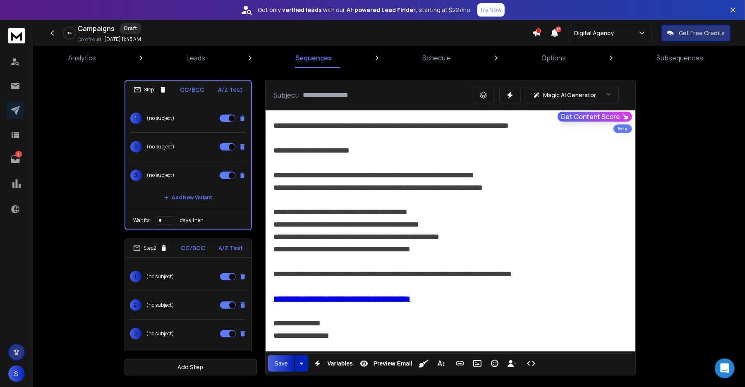
scroll to position [165, 0]
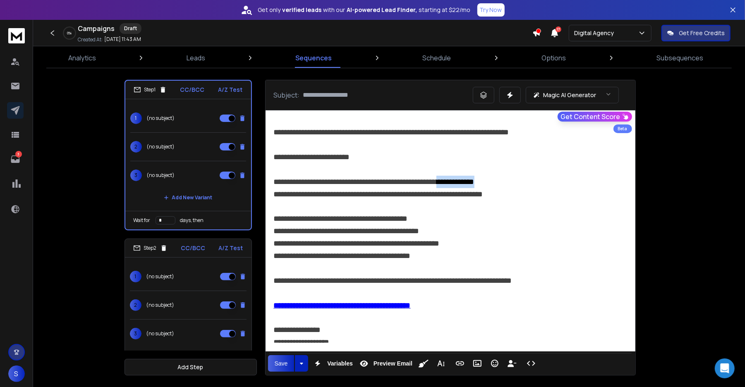
drag, startPoint x: 489, startPoint y: 181, endPoint x: 460, endPoint y: 180, distance: 28.9
click at [532, 364] on icon "button" at bounding box center [531, 363] width 10 height 10
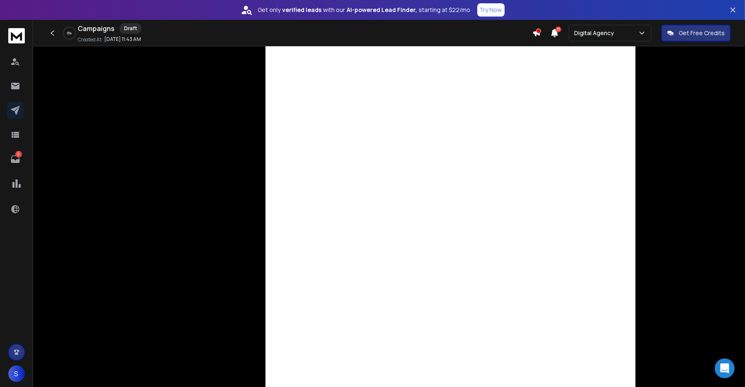
scroll to position [2316, 0]
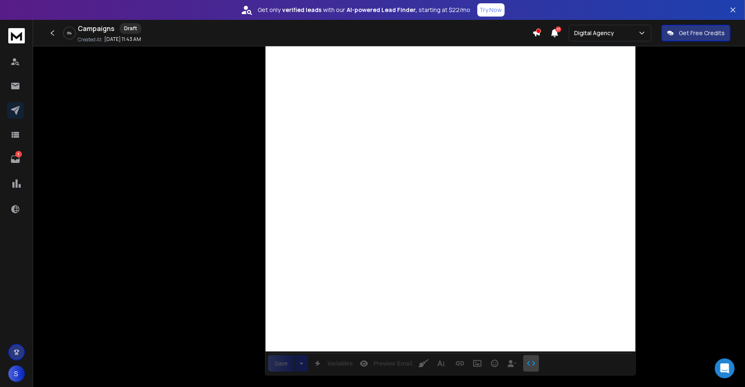
click at [528, 364] on icon "button" at bounding box center [531, 363] width 8 height 5
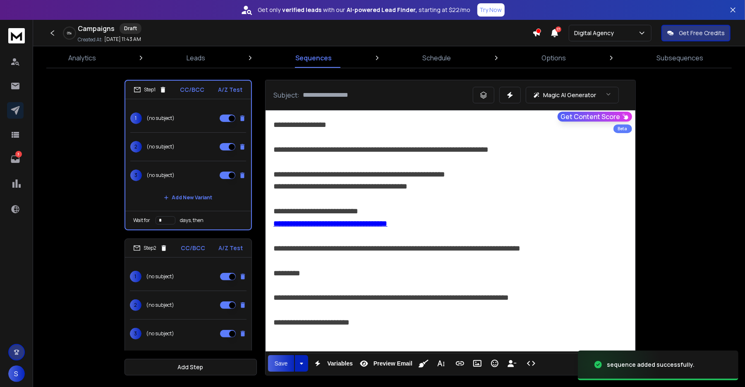
scroll to position [0, 0]
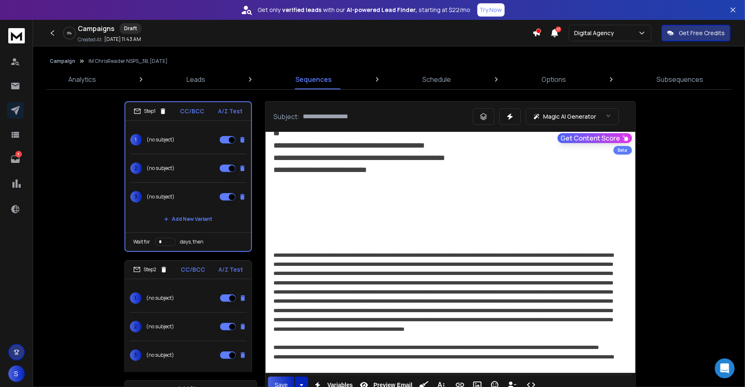
scroll to position [275, 0]
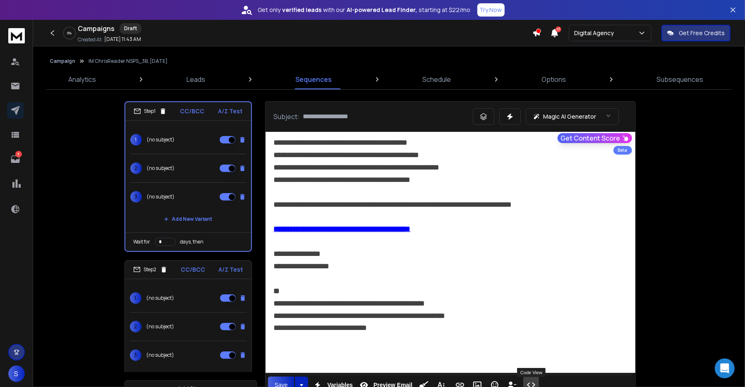
type textarea "**********"
click at [532, 380] on icon "button" at bounding box center [531, 385] width 10 height 10
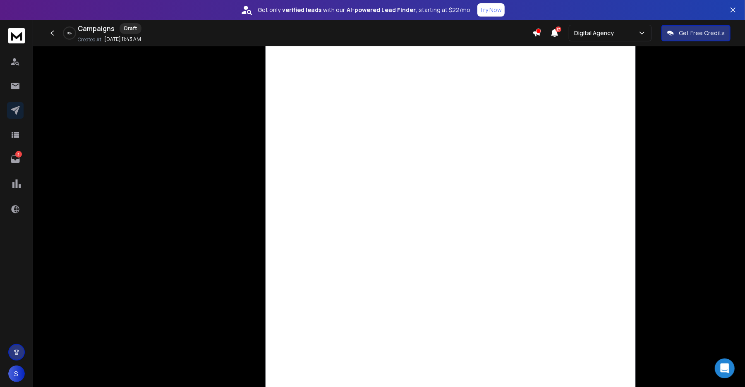
scroll to position [2324, 0]
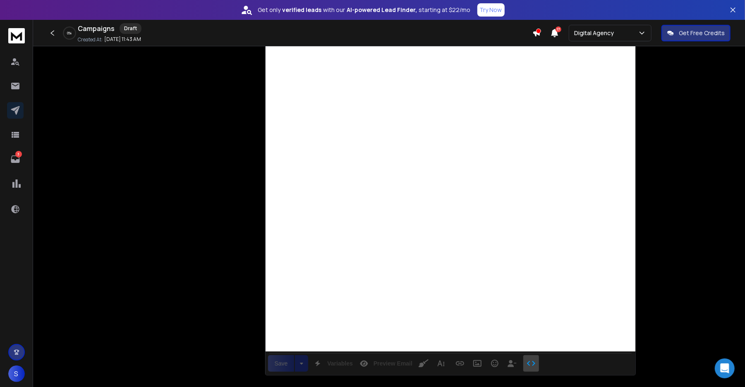
click at [533, 361] on icon "button" at bounding box center [531, 363] width 10 height 10
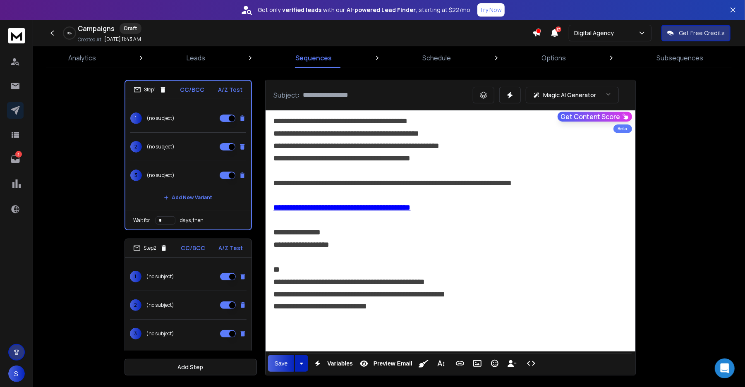
click at [168, 149] on p "(no subject)" at bounding box center [161, 146] width 28 height 7
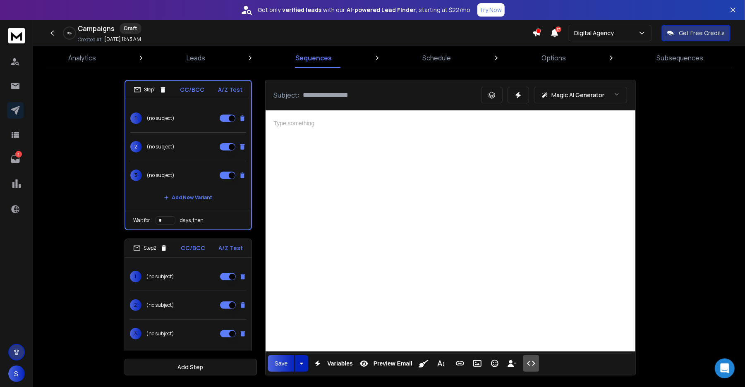
click at [532, 365] on icon "button" at bounding box center [531, 363] width 10 height 10
type textarea "**********"
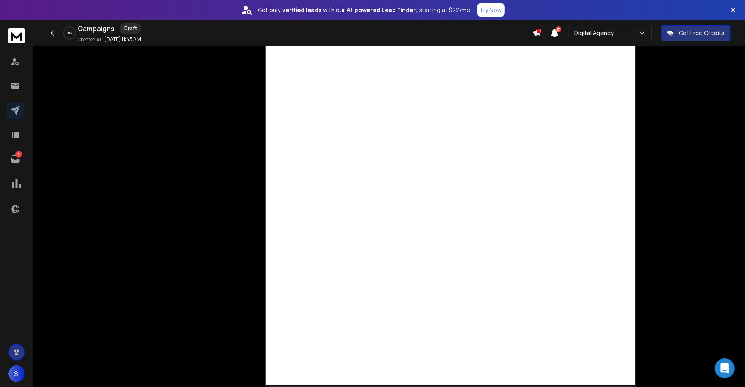
scroll to position [2324, 0]
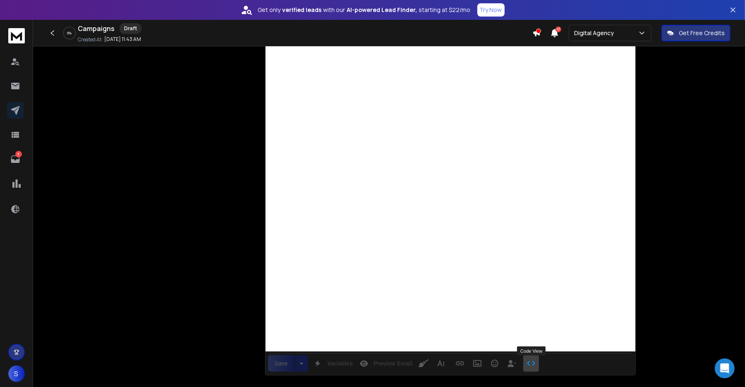
click at [531, 365] on icon "button" at bounding box center [531, 363] width 10 height 10
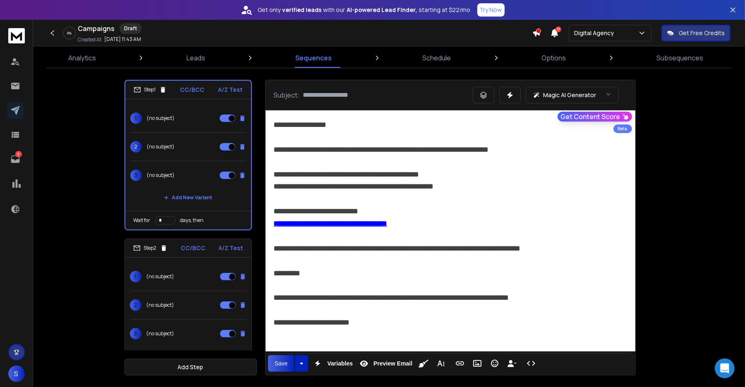
scroll to position [21, 0]
click at [159, 178] on p "(no subject)" at bounding box center [161, 175] width 28 height 7
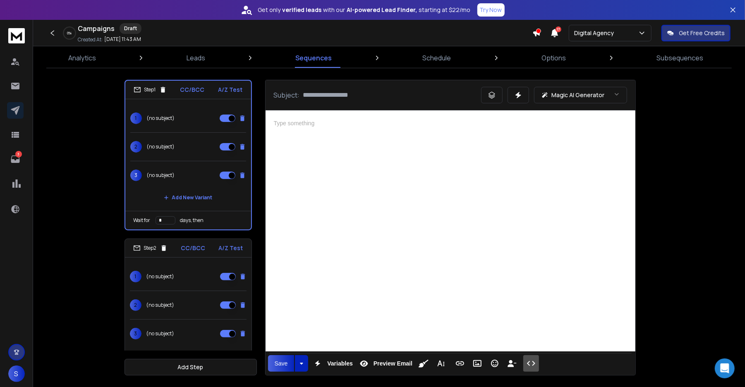
click at [531, 363] on icon "button" at bounding box center [531, 363] width 10 height 10
type textarea "**********"
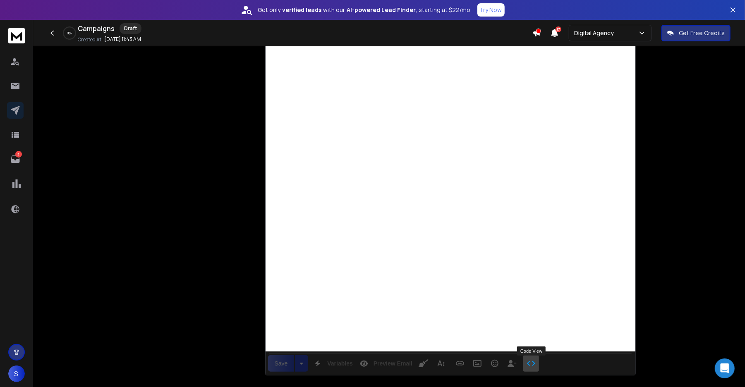
click at [528, 365] on icon "button" at bounding box center [531, 363] width 10 height 10
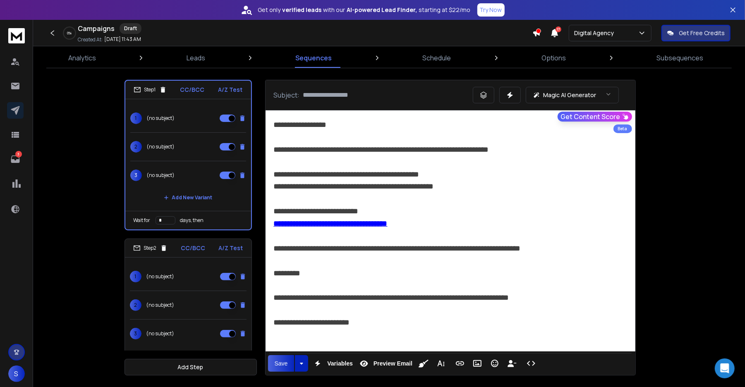
click at [171, 120] on p "(no subject)" at bounding box center [161, 118] width 28 height 7
click at [334, 94] on input at bounding box center [383, 95] width 161 height 10
type input "**********"
click at [166, 146] on p "(no subject)" at bounding box center [161, 146] width 28 height 7
click at [332, 98] on input at bounding box center [383, 95] width 161 height 10
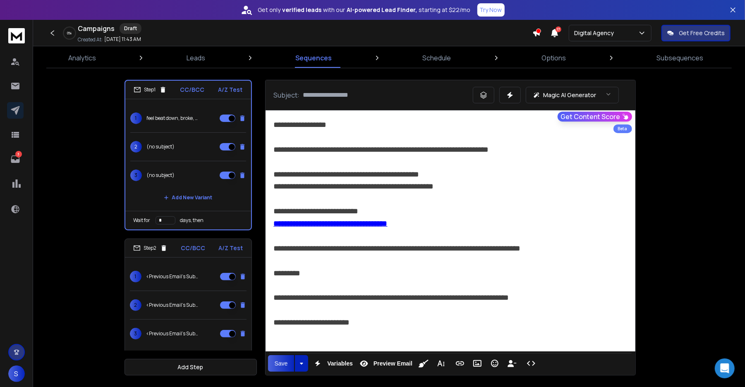
paste input "**********"
type input "**********"
click at [161, 174] on p "(no subject)" at bounding box center [161, 175] width 28 height 7
paste input "**********"
click at [179, 154] on div "2 The stress-less lifestyle is possible. 😊" at bounding box center [188, 147] width 116 height 29
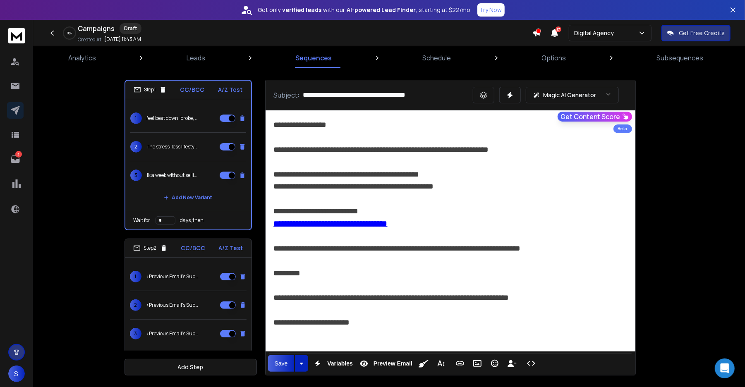
drag, startPoint x: 307, startPoint y: 95, endPoint x: 298, endPoint y: 93, distance: 8.9
click at [298, 93] on div "**********" at bounding box center [369, 95] width 191 height 10
click at [169, 177] on p "1k a week without selling? 🤔" at bounding box center [173, 175] width 53 height 7
click at [186, 119] on p "feel beat down, broke, want a helping way out?" at bounding box center [173, 118] width 53 height 7
type input "**********"
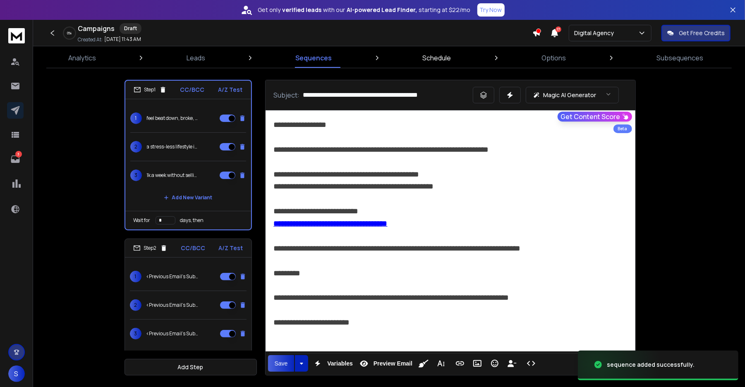
click at [435, 60] on p "Schedule" at bounding box center [436, 58] width 29 height 10
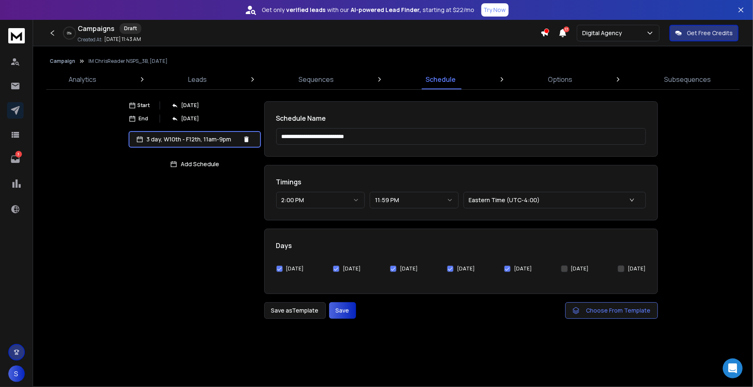
click at [305, 200] on button "2:00 PM" at bounding box center [320, 200] width 89 height 17
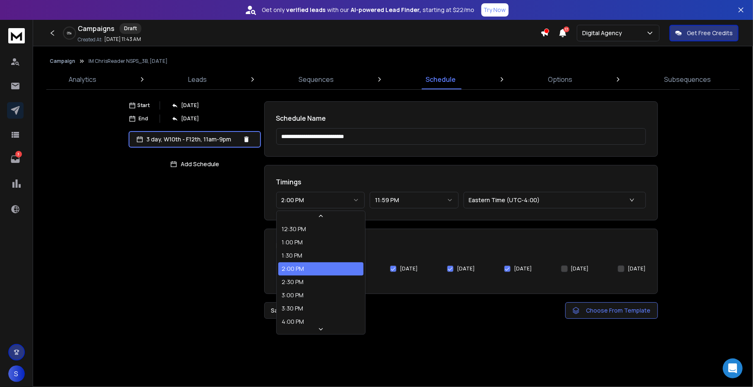
scroll to position [337, 0]
select select "********"
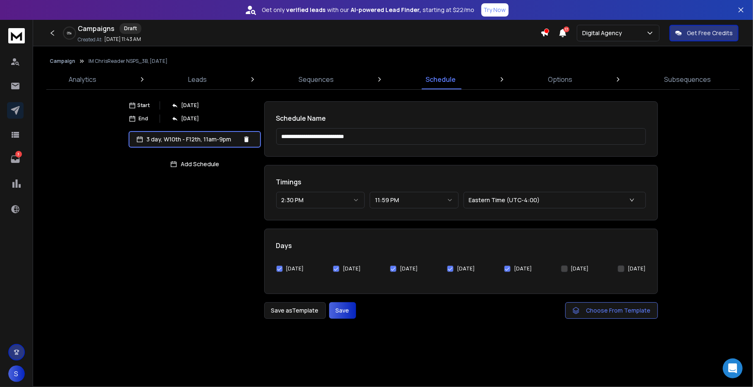
click at [344, 310] on button "Save" at bounding box center [342, 310] width 27 height 17
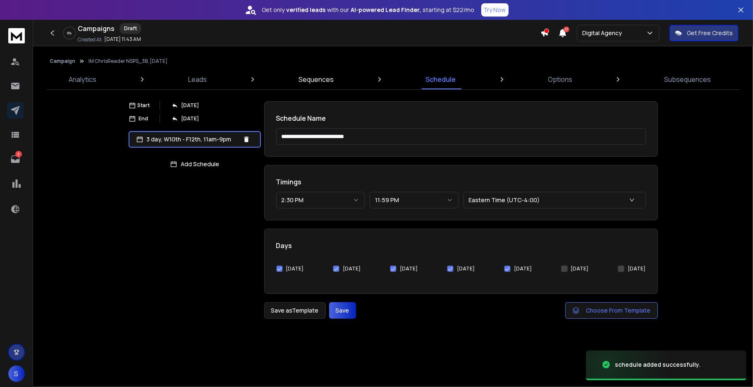
click at [300, 81] on link "Sequences" at bounding box center [316, 79] width 45 height 20
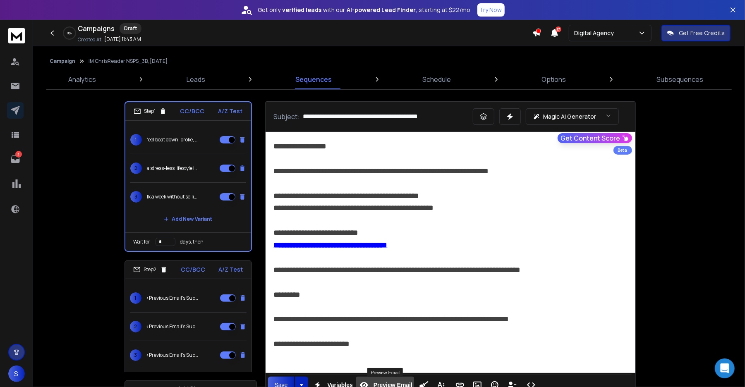
click at [392, 383] on span "Preview Email" at bounding box center [393, 385] width 42 height 7
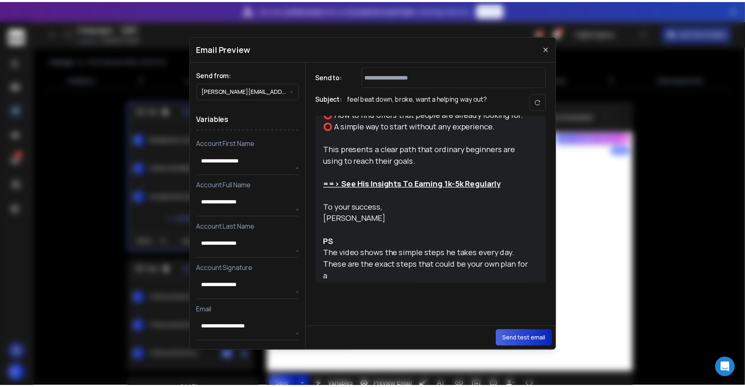
scroll to position [386, 0]
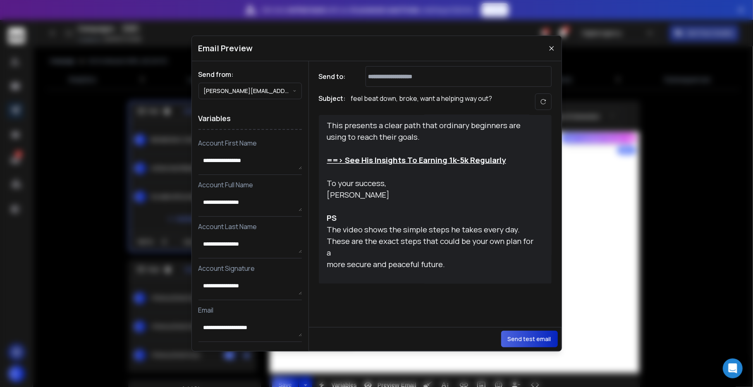
click at [549, 50] on icon at bounding box center [551, 48] width 5 height 5
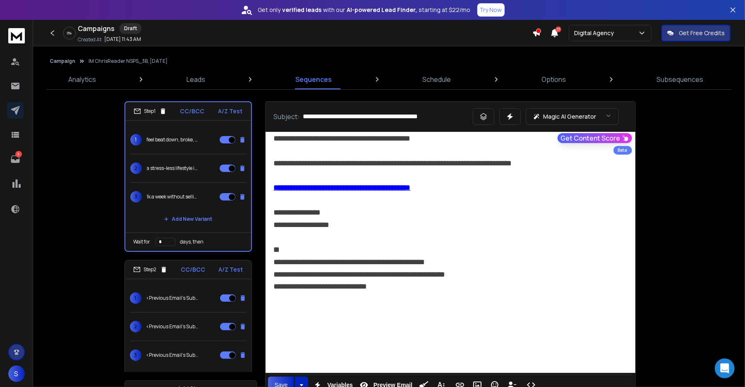
scroll to position [331, 0]
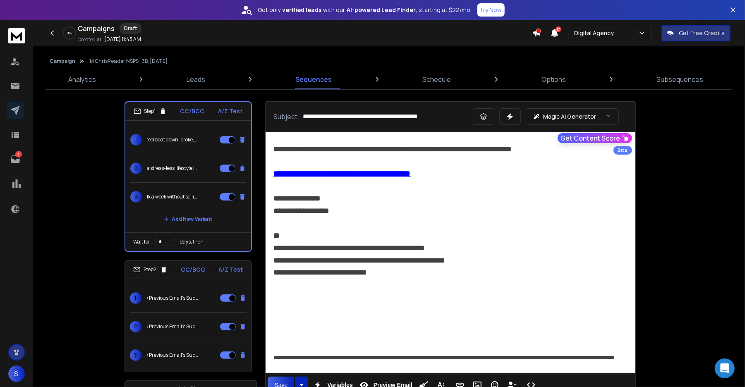
click at [532, 384] on icon "button" at bounding box center [531, 385] width 10 height 10
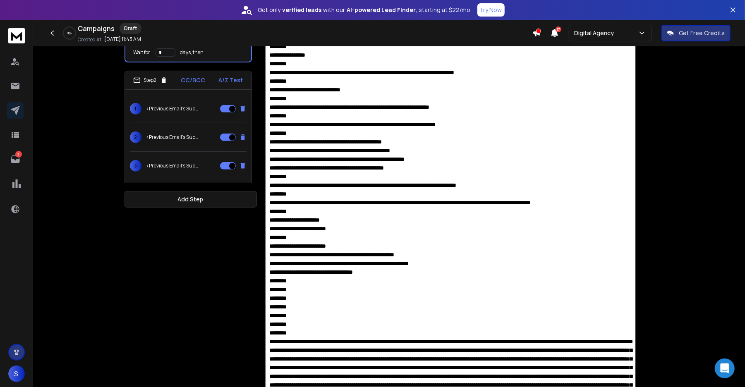
scroll to position [275, 0]
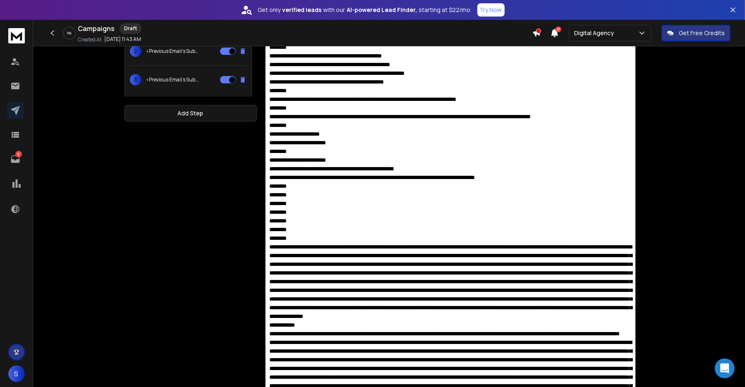
type textarea "**********"
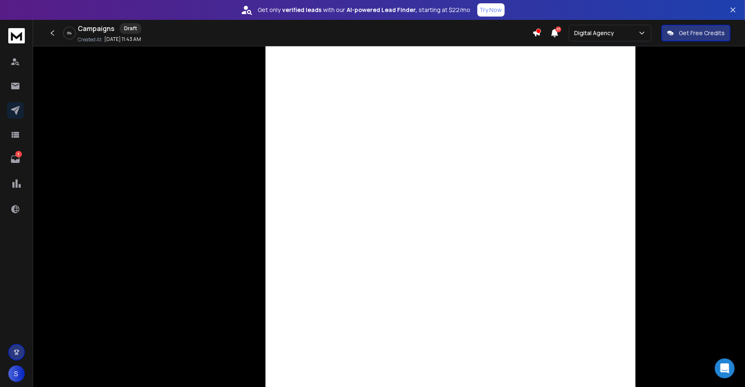
scroll to position [2324, 0]
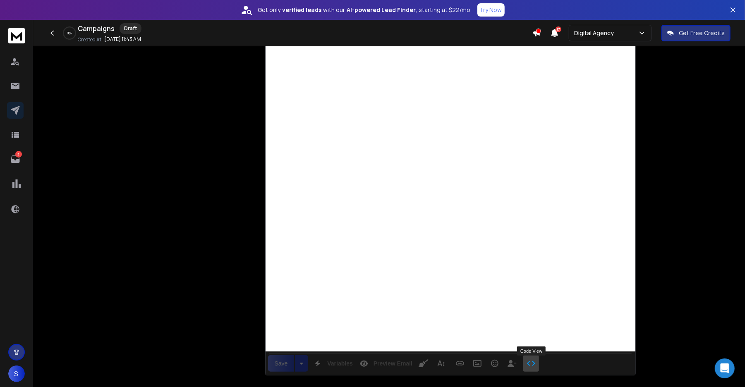
click at [536, 365] on icon "button" at bounding box center [531, 363] width 10 height 10
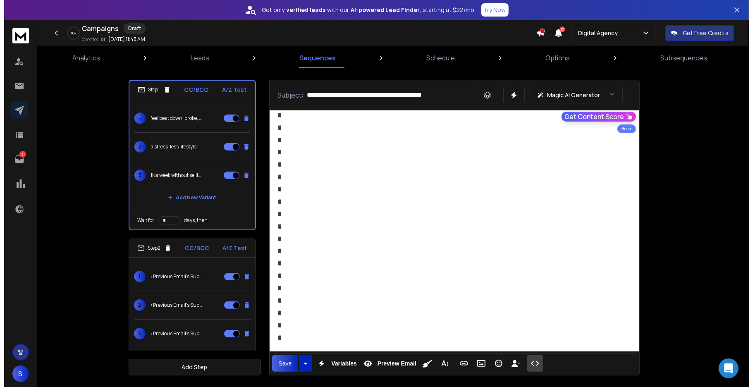
scroll to position [21, 0]
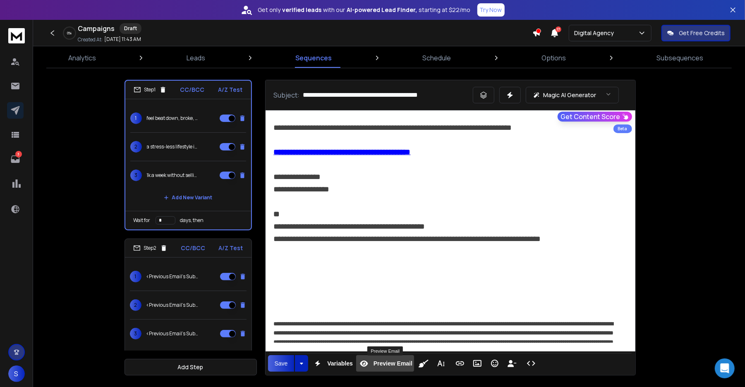
click at [394, 363] on span "Preview Email" at bounding box center [393, 363] width 42 height 7
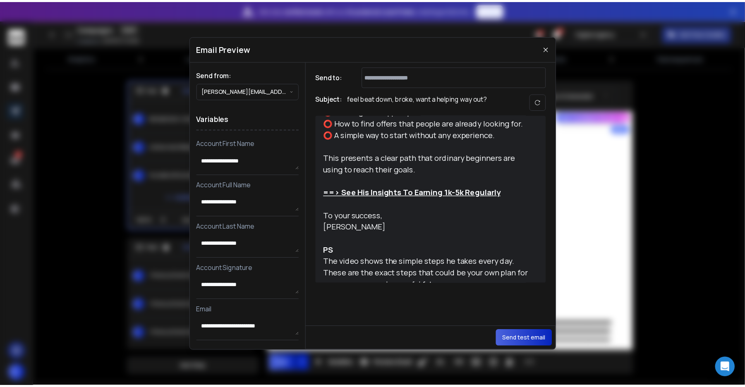
scroll to position [386, 0]
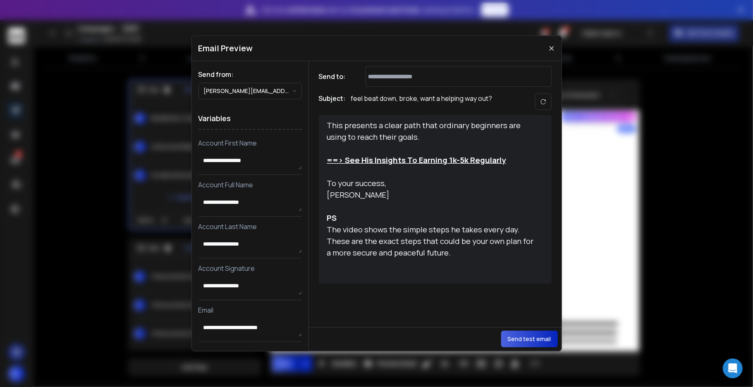
click at [549, 48] on icon at bounding box center [551, 48] width 7 height 7
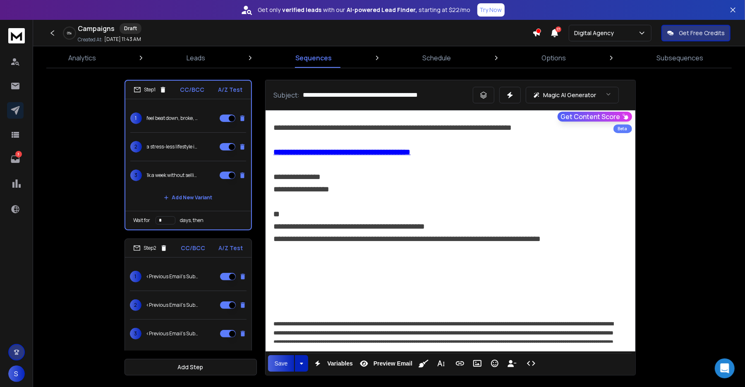
click at [171, 147] on p "a stress-less lifestyle is possible. 😊" at bounding box center [173, 146] width 53 height 7
type input "**********"
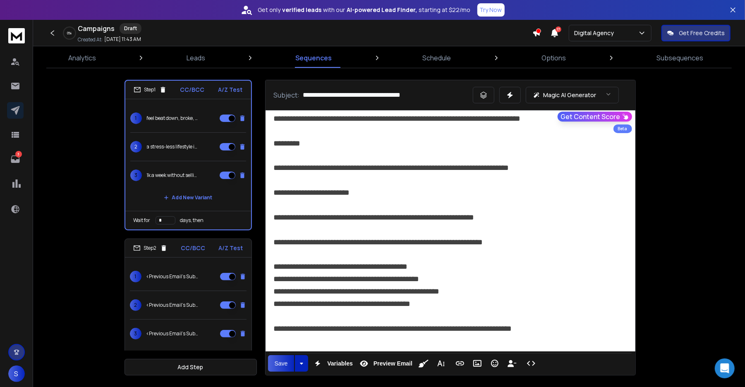
scroll to position [331, 0]
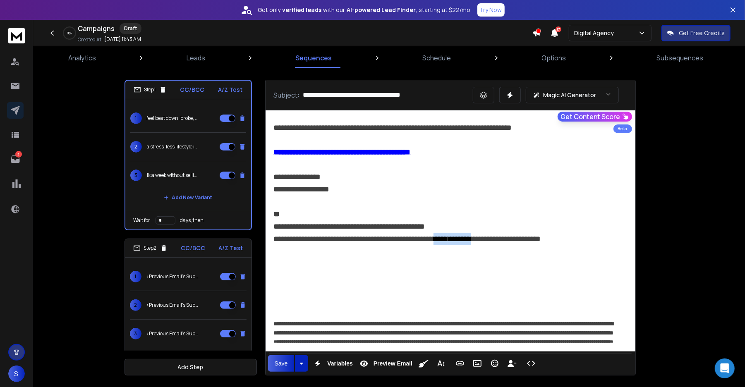
drag, startPoint x: 498, startPoint y: 237, endPoint x: 461, endPoint y: 236, distance: 37.2
click at [531, 364] on icon "button" at bounding box center [531, 363] width 10 height 10
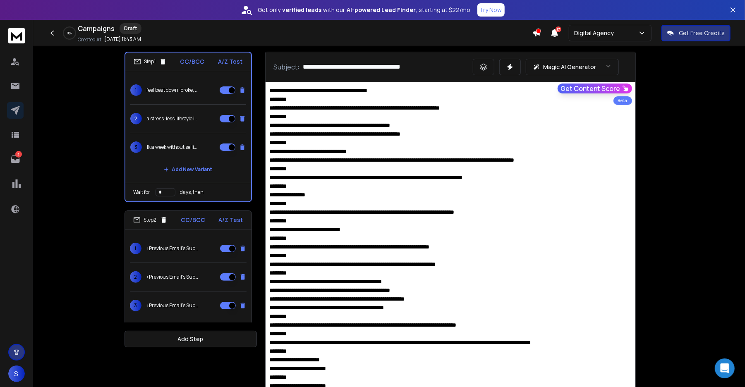
scroll to position [17, 0]
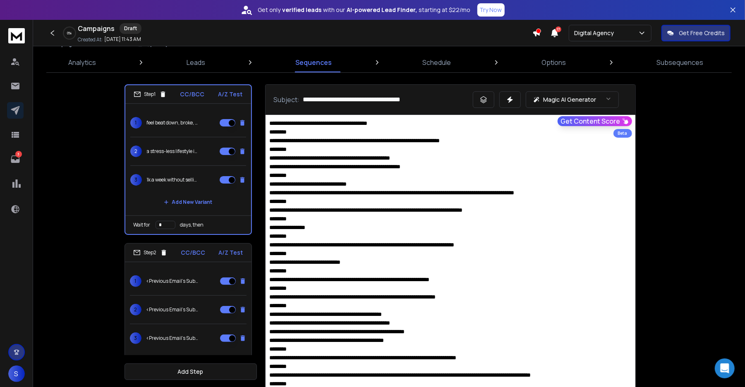
click at [184, 177] on p "1k a week without selling? 🤔" at bounding box center [173, 180] width 53 height 7
type input "**********"
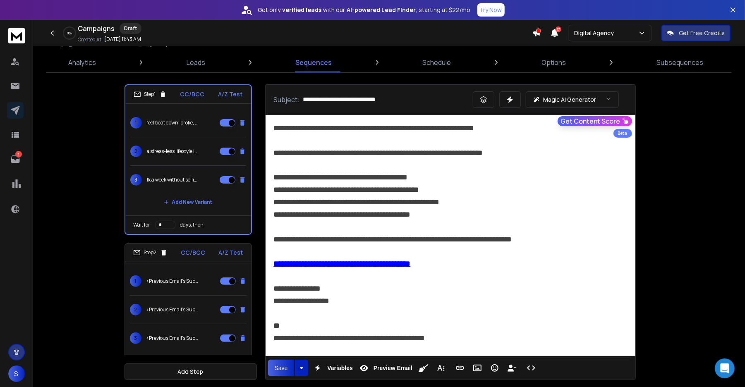
scroll to position [275, 0]
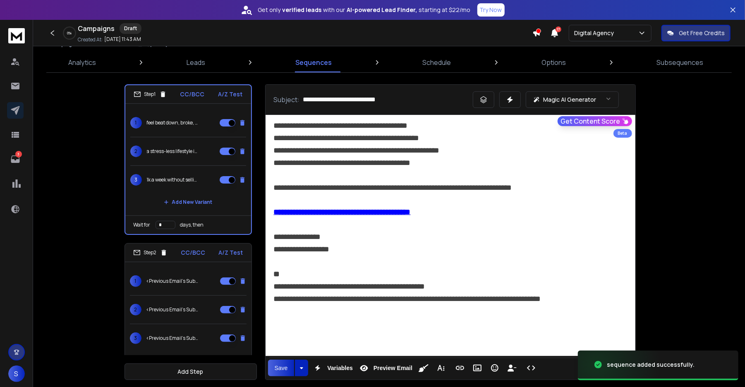
click at [177, 148] on p "a stress-less lifestyle is possible. 😊" at bounding box center [173, 151] width 53 height 7
type input "**********"
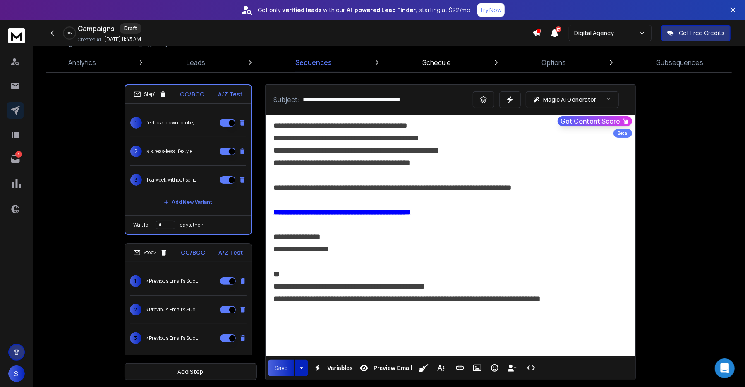
click at [433, 60] on p "Schedule" at bounding box center [436, 62] width 29 height 10
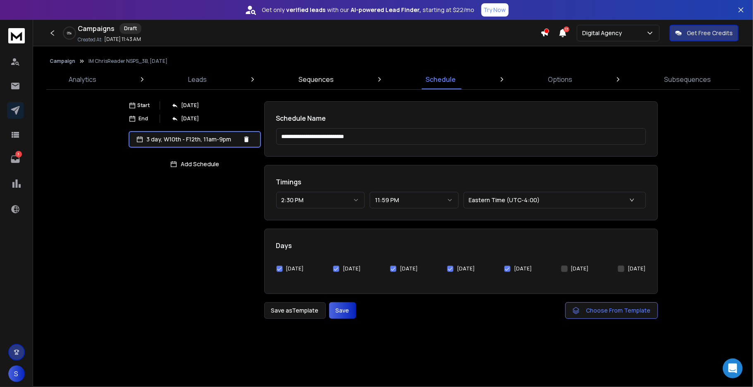
click at [335, 80] on link "Sequences" at bounding box center [316, 79] width 45 height 20
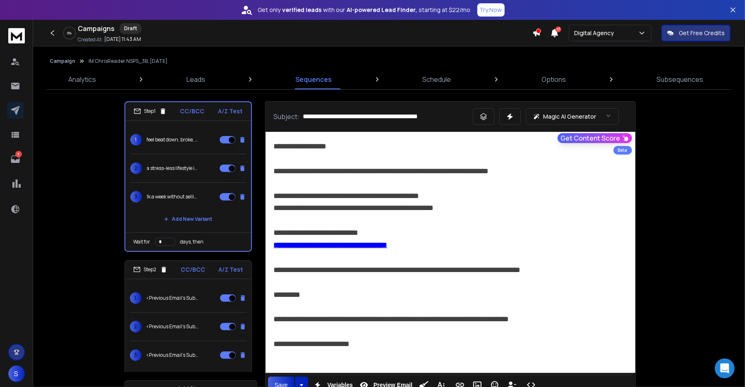
click at [160, 142] on p "feel beat down, broke, want a helping way out?" at bounding box center [173, 139] width 53 height 7
click at [164, 169] on p "a stress-less lifestyle is possible. 😊" at bounding box center [173, 168] width 53 height 7
click at [171, 196] on p "1k a week without selling? 🤔" at bounding box center [173, 196] width 53 height 7
type input "**********"
click at [556, 85] on link "Options" at bounding box center [553, 79] width 34 height 20
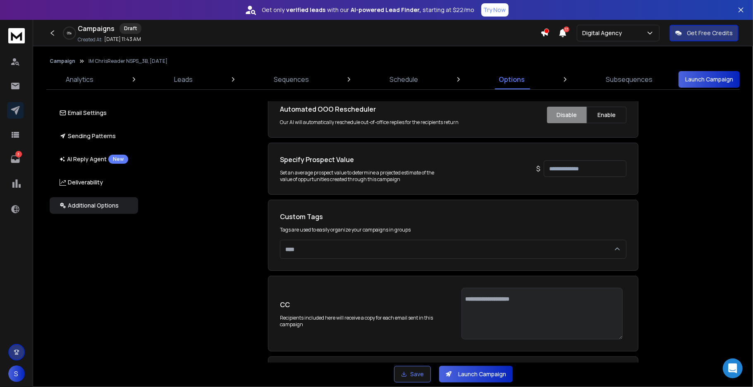
scroll to position [1585, 0]
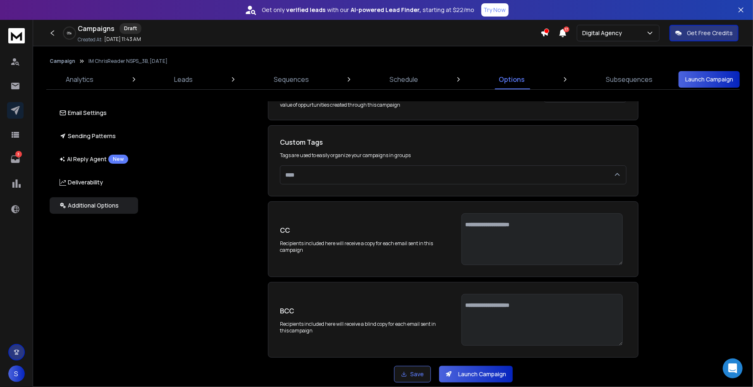
click at [476, 374] on button "Launch Campaign" at bounding box center [476, 374] width 74 height 17
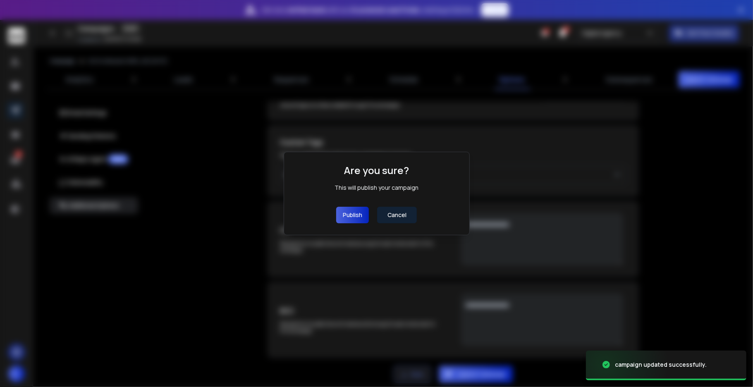
click at [351, 216] on button "Publish" at bounding box center [352, 215] width 33 height 17
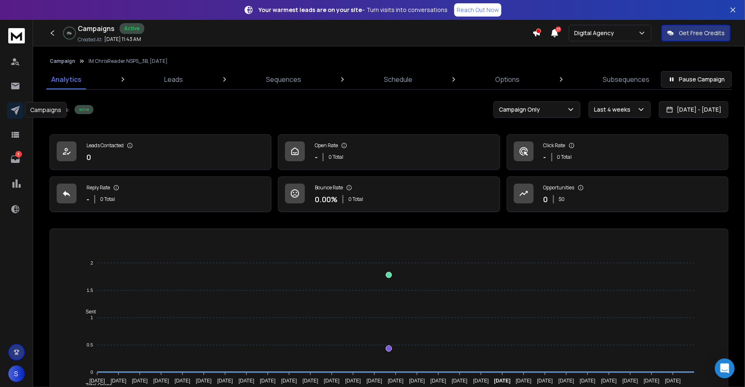
click at [15, 110] on icon at bounding box center [15, 110] width 10 height 10
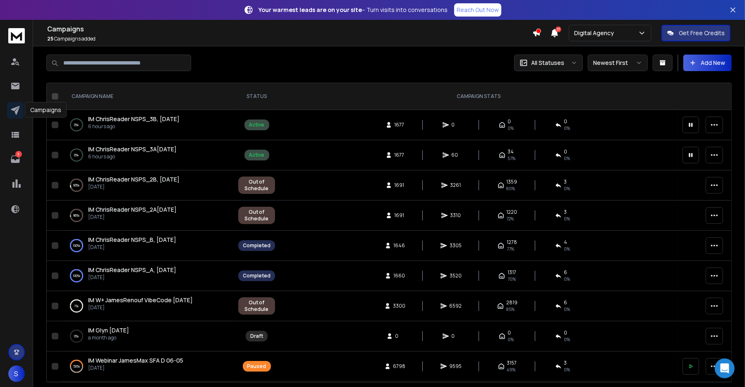
click at [110, 149] on span "IM ChrisReader NSPS_3A[DATE]" at bounding box center [132, 149] width 88 height 8
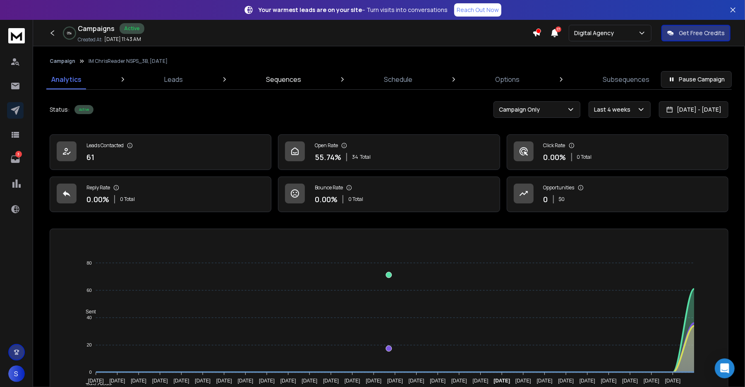
click at [301, 81] on link "Sequences" at bounding box center [283, 79] width 45 height 20
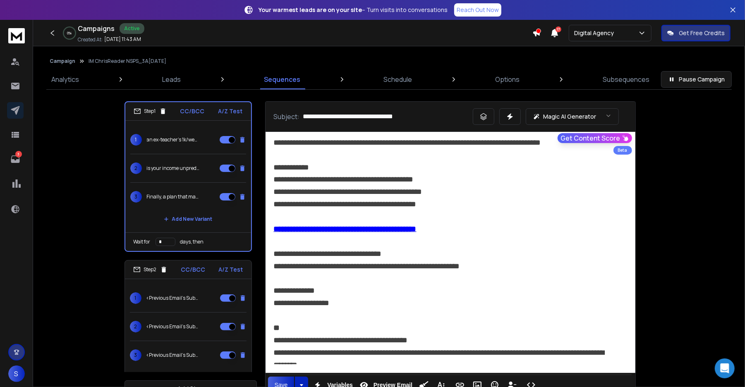
scroll to position [275, 0]
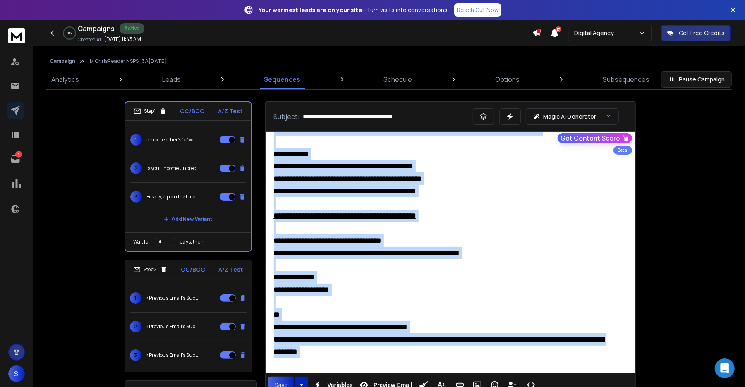
copy div "**********"
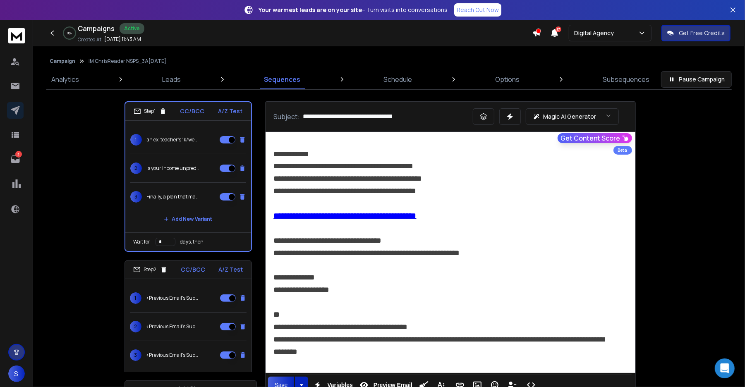
click at [166, 168] on p "is your income unpredictable? rollercoaster?" at bounding box center [173, 168] width 53 height 7
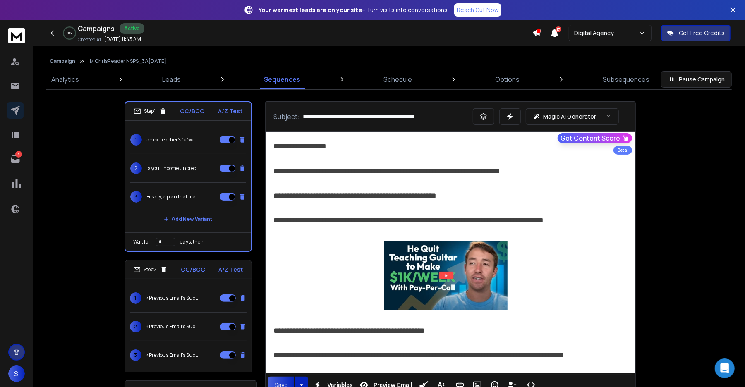
click at [165, 196] on p "Finally, a plan that makes sense. ✅" at bounding box center [173, 196] width 53 height 7
click at [174, 140] on p "an ex-teacher's 1k/week secret... 🎸" at bounding box center [173, 139] width 53 height 7
click at [174, 166] on p "is your income unpredictable? rollercoaster?" at bounding box center [173, 168] width 53 height 7
click at [171, 196] on p "Finally, a plan that makes sense. ✅" at bounding box center [173, 196] width 53 height 7
type input "**********"
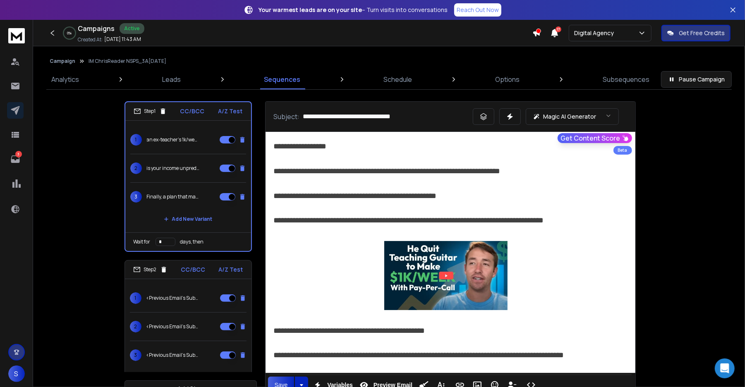
drag, startPoint x: 119, startPoint y: 59, endPoint x: 171, endPoint y: 57, distance: 51.7
click at [166, 58] on p "IM ChrisReader NSPS_3A[DATE]" at bounding box center [127, 61] width 78 height 7
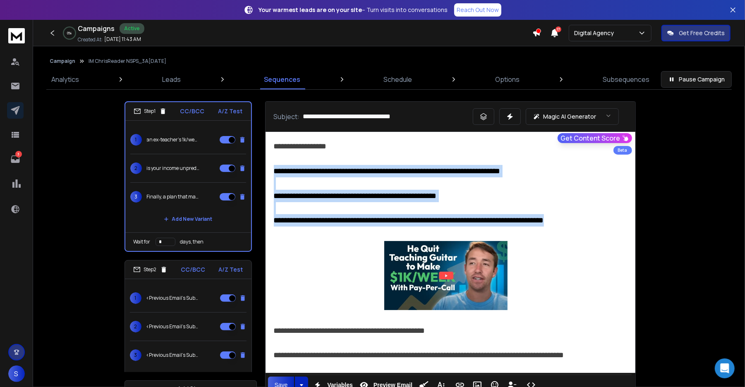
drag, startPoint x: 273, startPoint y: 171, endPoint x: 607, endPoint y: 220, distance: 337.7
copy div "**********"
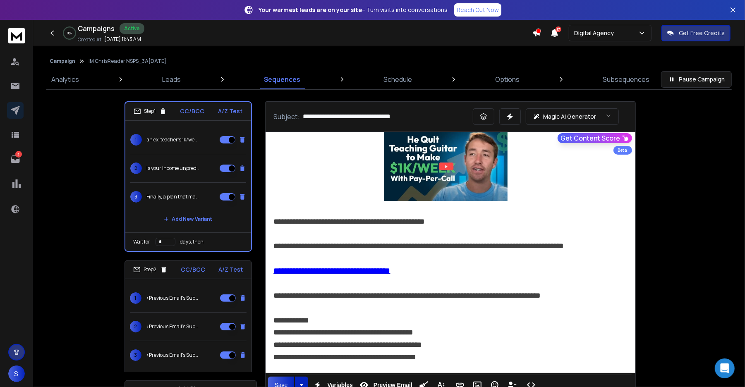
scroll to position [110, 0]
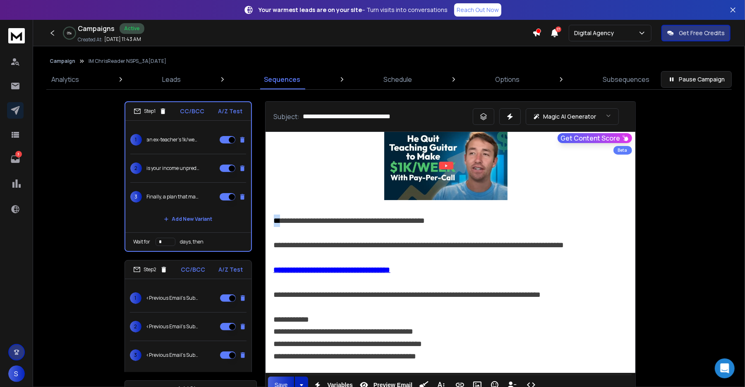
drag, startPoint x: 276, startPoint y: 219, endPoint x: 283, endPoint y: 225, distance: 9.4
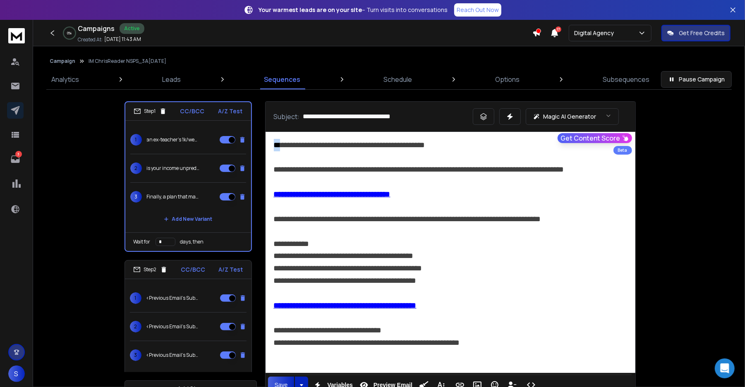
scroll to position [220, 0]
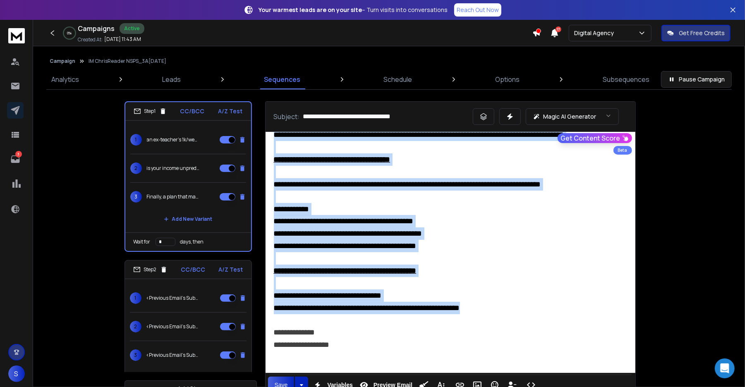
copy div "**********"
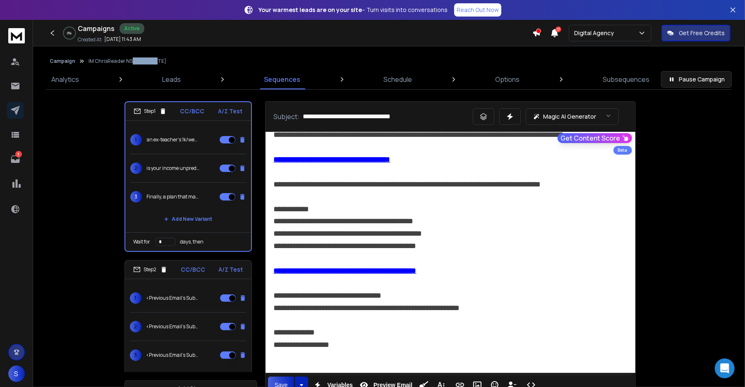
drag, startPoint x: 130, startPoint y: 62, endPoint x: 150, endPoint y: 62, distance: 20.7
click at [150, 62] on p "IM ChrisReader NSPS_3A[DATE]" at bounding box center [127, 61] width 78 height 7
click at [15, 111] on icon at bounding box center [15, 110] width 9 height 9
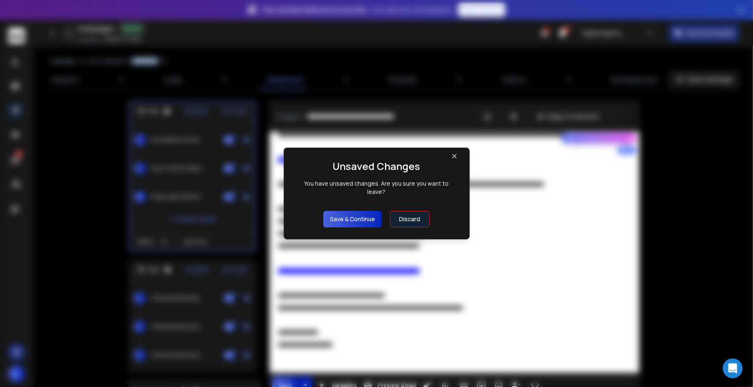
click at [355, 214] on button "Save & Continue" at bounding box center [352, 219] width 58 height 17
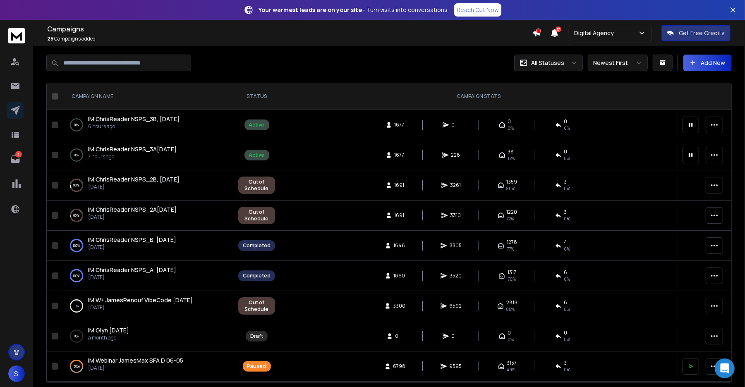
click at [122, 123] on link "IM ChrisReader NSPS_3B, [DATE]" at bounding box center [133, 119] width 91 height 8
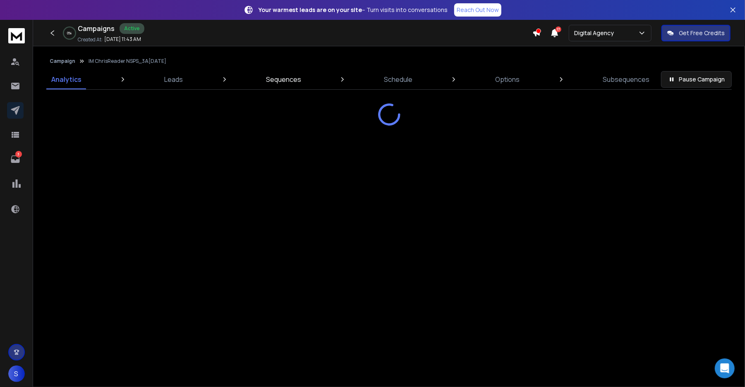
click at [287, 80] on p "Sequences" at bounding box center [283, 79] width 35 height 10
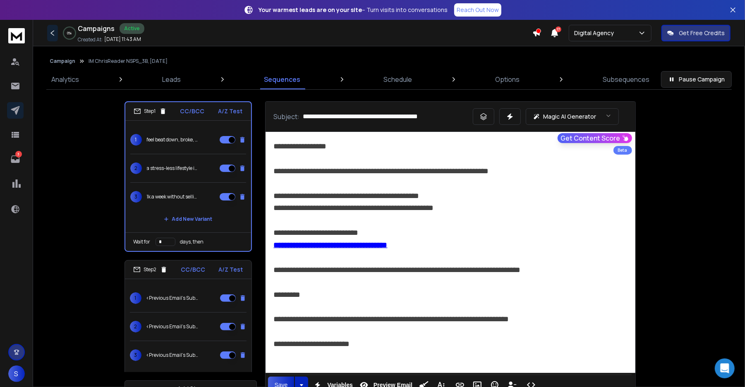
click at [53, 35] on icon at bounding box center [51, 32] width 3 height 5
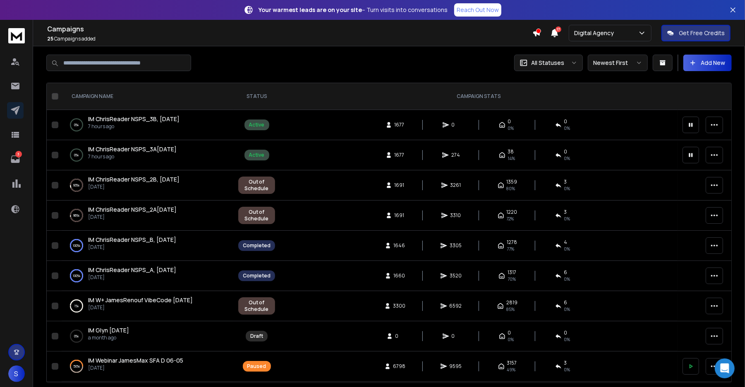
click at [161, 153] on span "IM ChrisReader NSPS_3A[DATE]" at bounding box center [132, 149] width 88 height 8
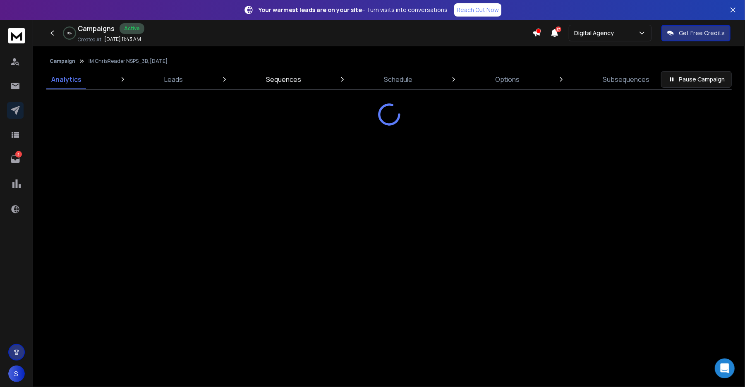
click at [283, 80] on p "Sequences" at bounding box center [283, 79] width 35 height 10
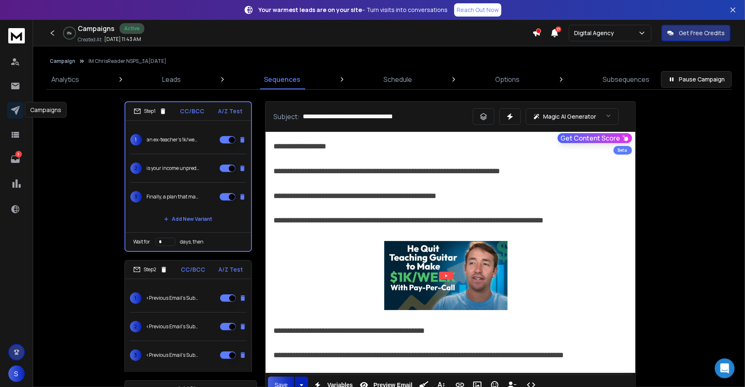
click at [19, 112] on icon at bounding box center [15, 110] width 10 height 10
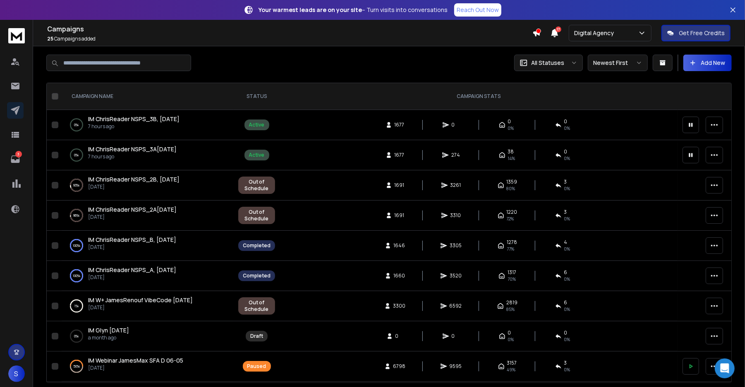
click at [156, 126] on p "7 hours ago" at bounding box center [133, 126] width 91 height 7
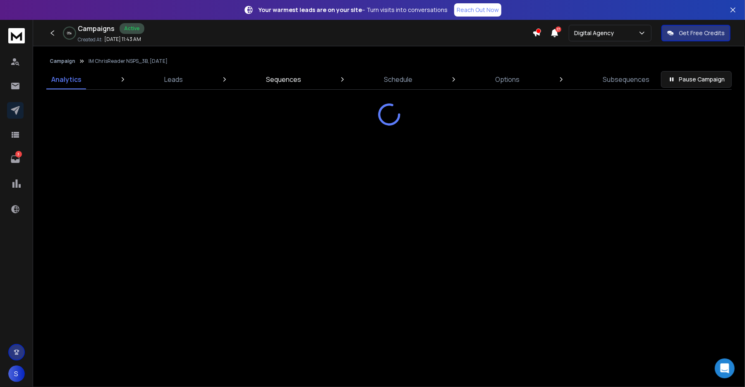
click at [278, 80] on p "Sequences" at bounding box center [283, 79] width 35 height 10
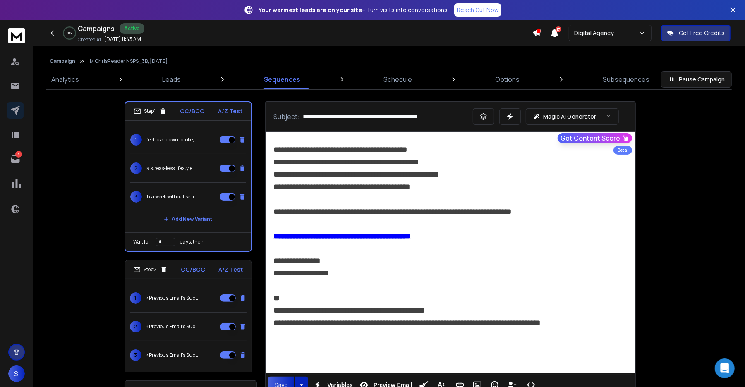
scroll to position [275, 0]
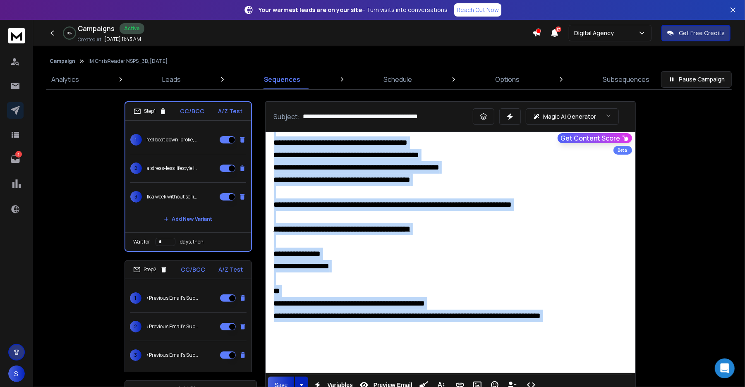
copy div "**********"
click at [177, 143] on p "feel beat down, broke, want a helping way out?" at bounding box center [173, 139] width 53 height 7
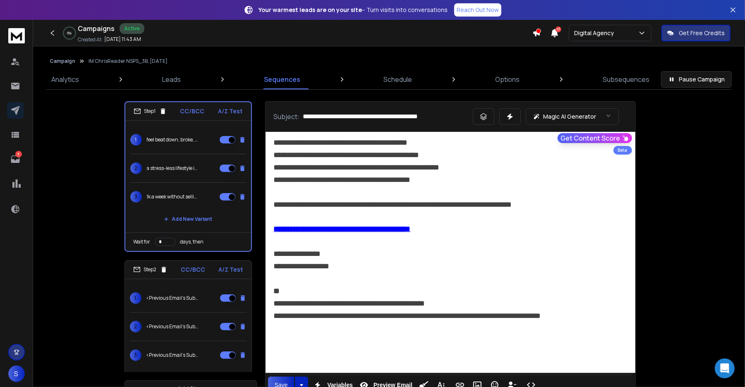
click at [318, 119] on input "**********" at bounding box center [383, 117] width 161 height 10
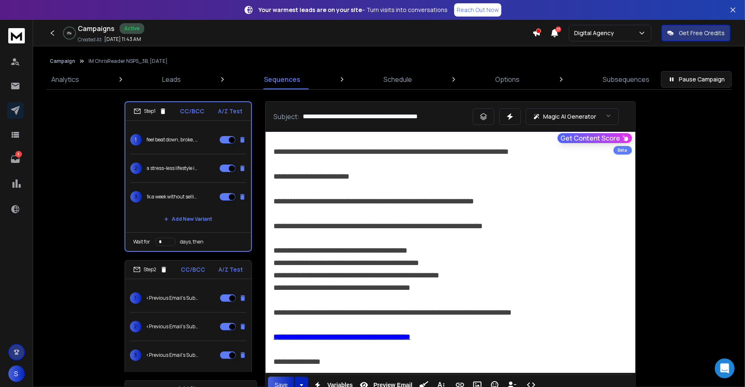
scroll to position [0, 0]
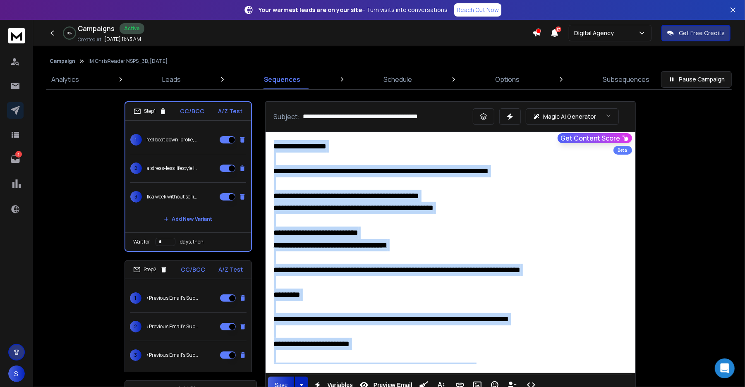
copy div "**********"
